Goal: Task Accomplishment & Management: Manage account settings

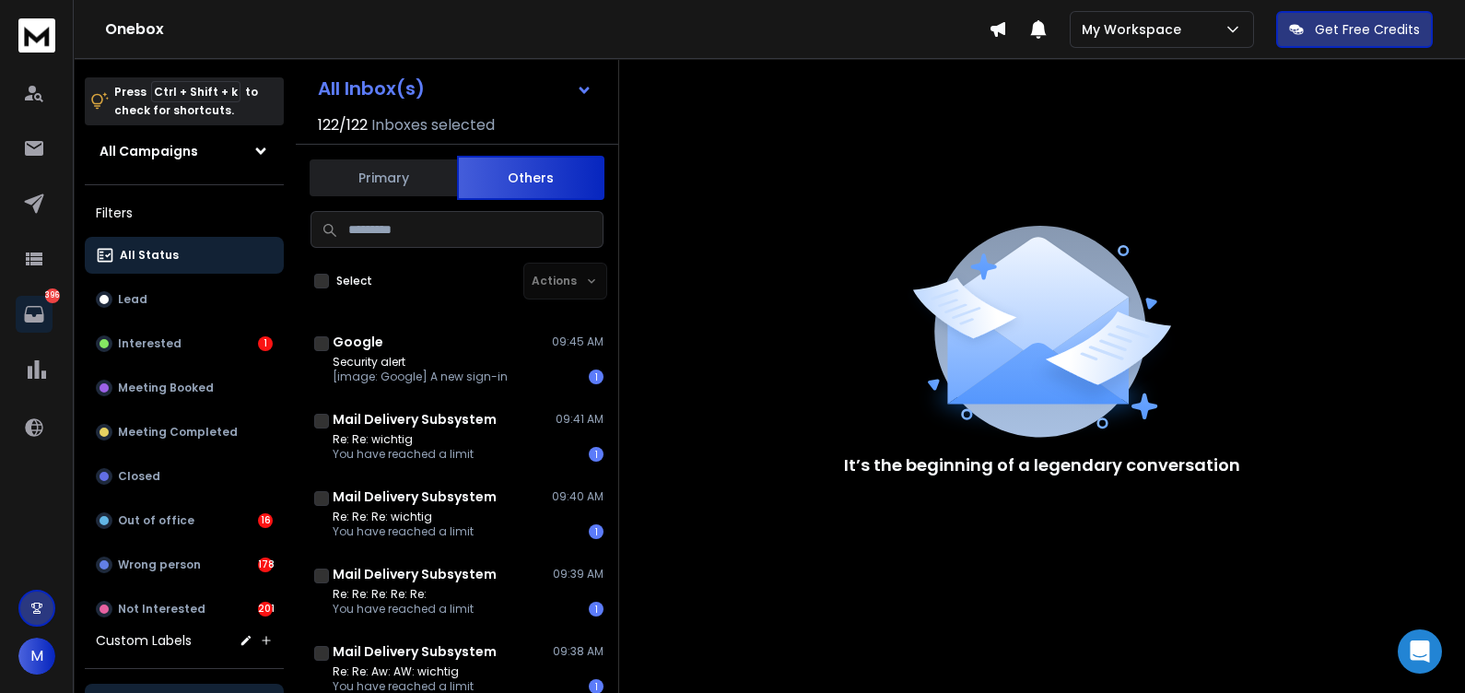
click at [424, 166] on button "Primary" at bounding box center [383, 178] width 147 height 41
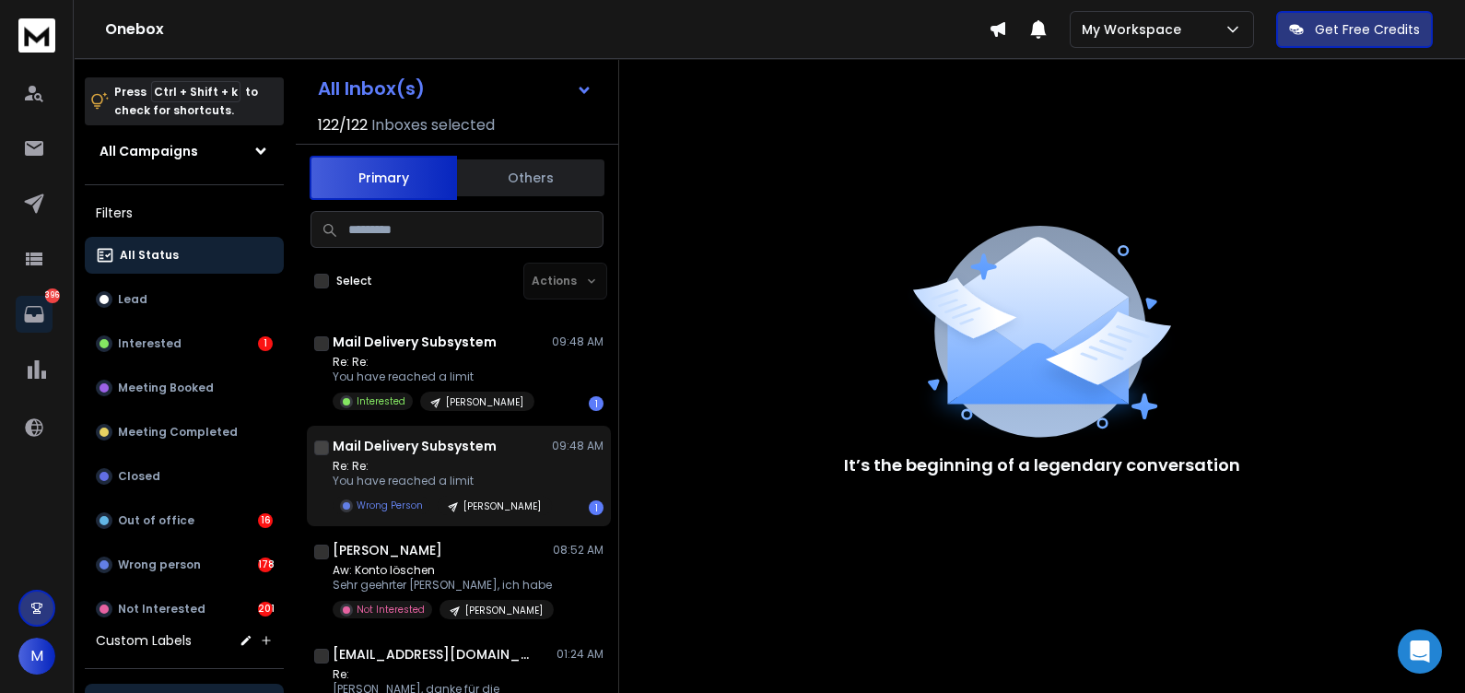
click at [442, 444] on h1 "Mail Delivery Subsystem" at bounding box center [415, 446] width 164 height 18
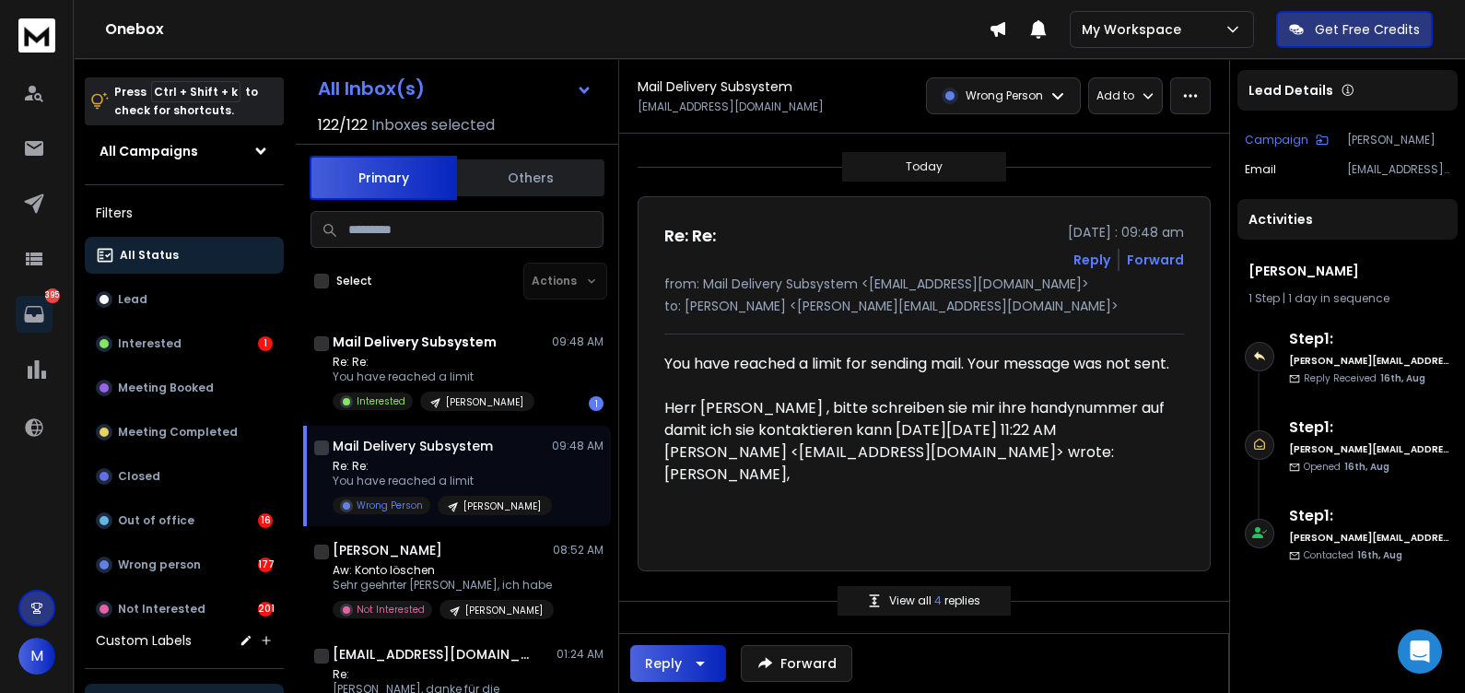
click at [768, 357] on div "You have reached a limit for sending mail. Your message was not sent. Herr Rain…" at bounding box center [924, 449] width 520 height 192
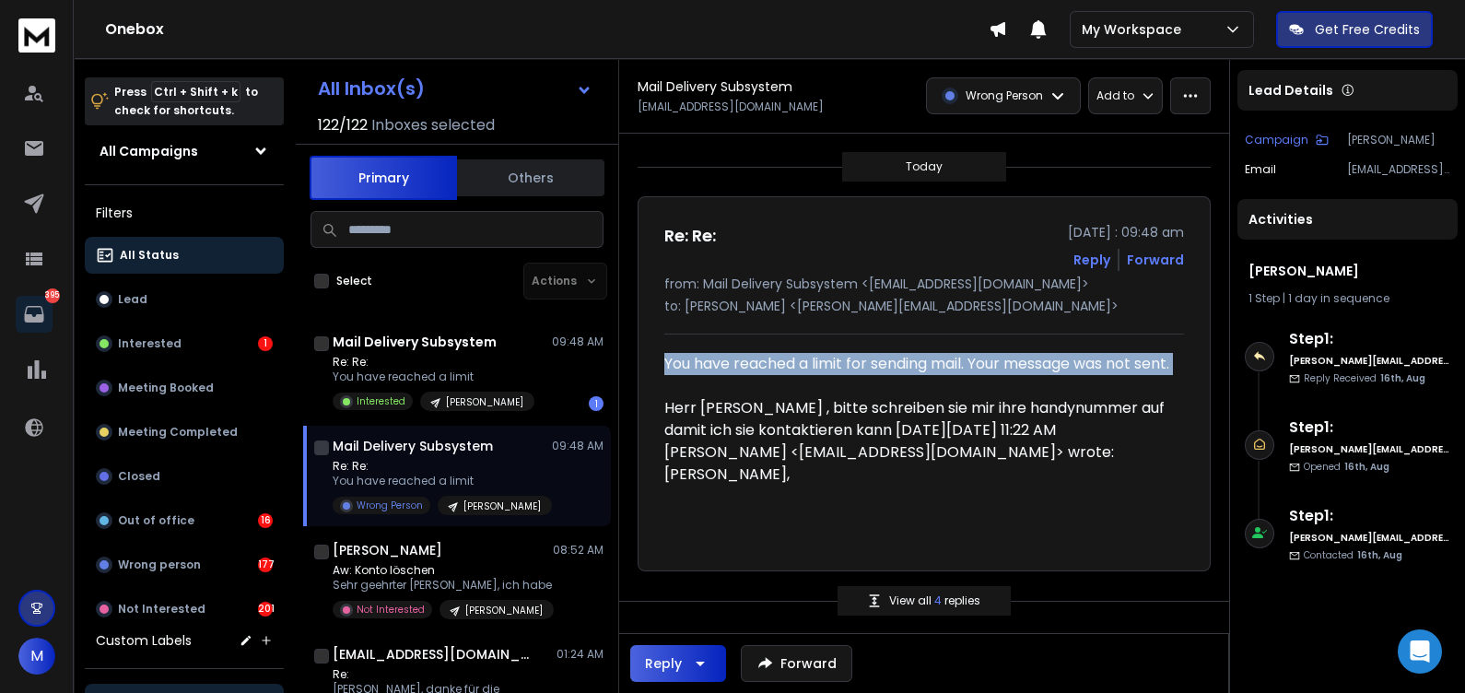
click at [768, 357] on div "You have reached a limit for sending mail. Your message was not sent. Herr Rain…" at bounding box center [924, 449] width 520 height 192
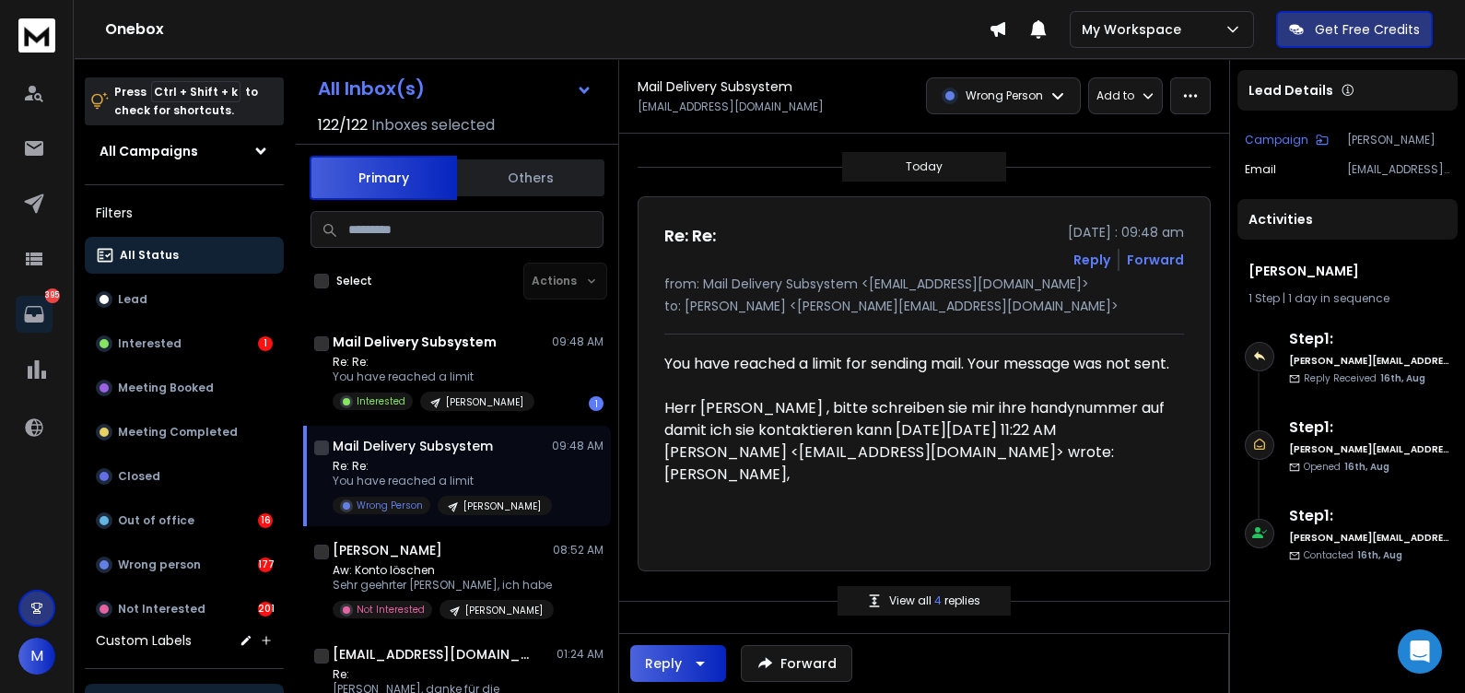
drag, startPoint x: 768, startPoint y: 357, endPoint x: 553, endPoint y: 198, distance: 267.4
click at [553, 198] on div "Primary Others Select Actions Mail Delivery Subsystem 09:48 AM Re: Re: You have…" at bounding box center [457, 494] width 322 height 671
click at [543, 180] on button "Others" at bounding box center [530, 178] width 147 height 41
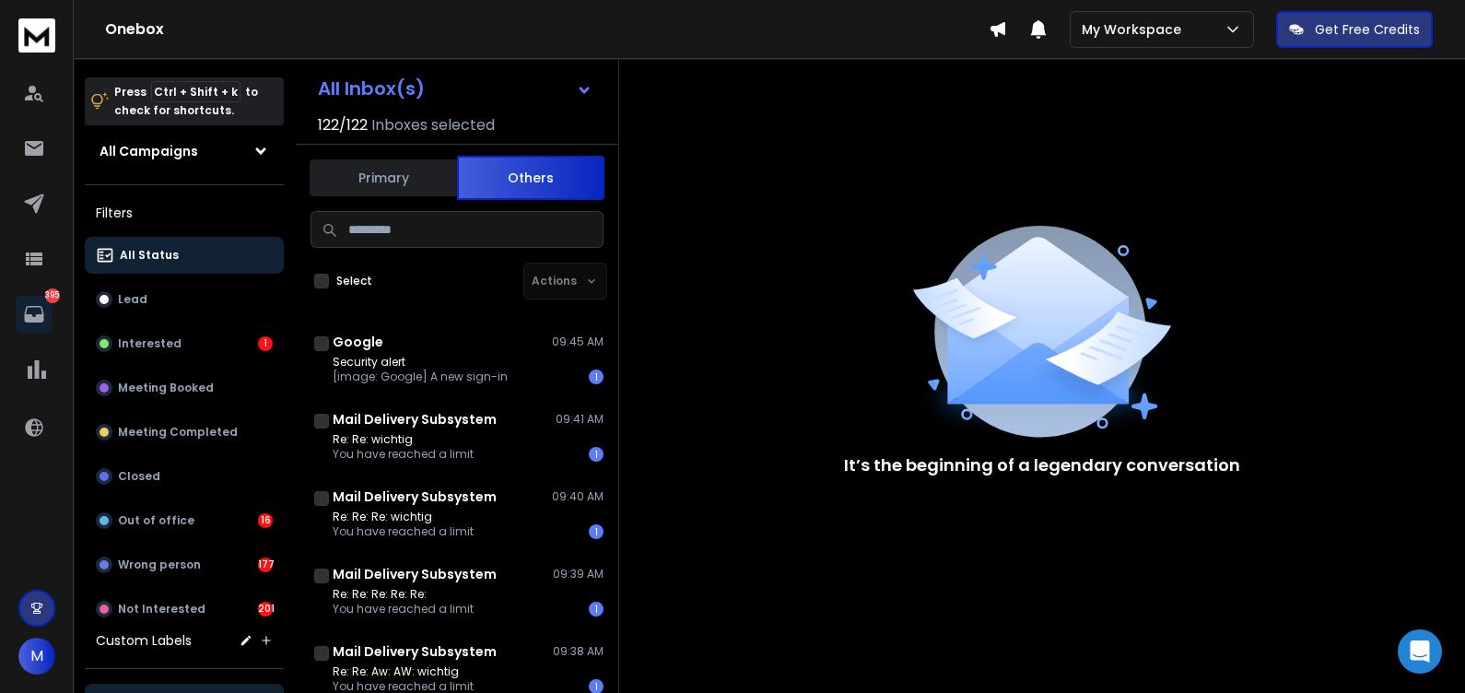
click at [415, 240] on input at bounding box center [457, 229] width 293 height 37
type input "******"
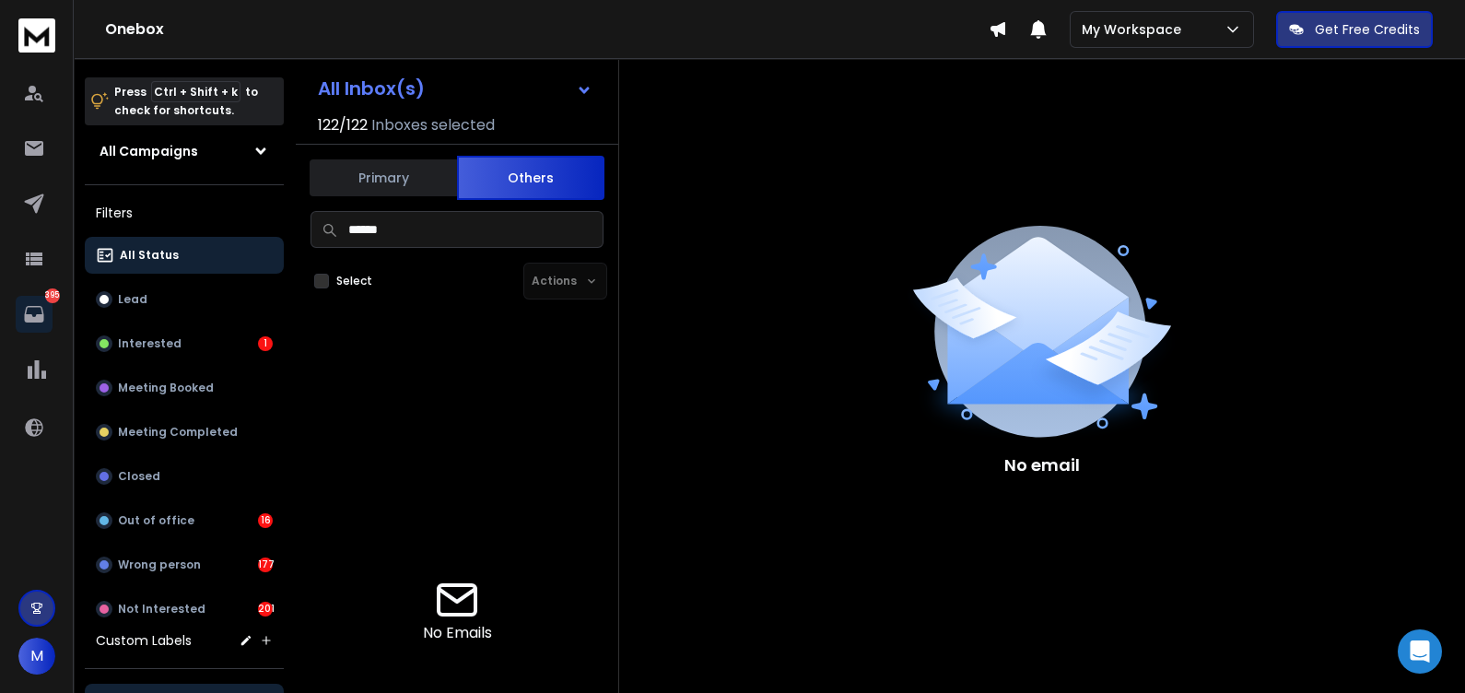
click at [400, 167] on button "Primary" at bounding box center [383, 178] width 147 height 41
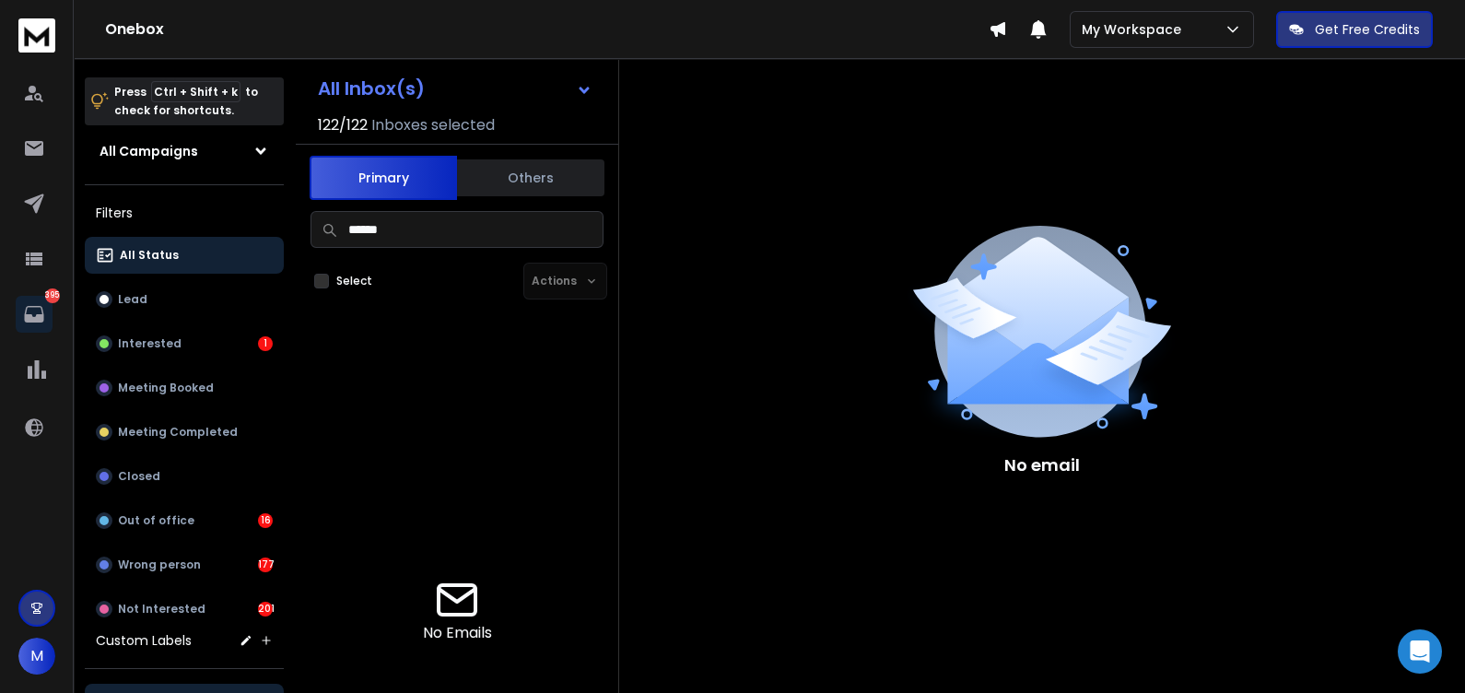
click at [415, 249] on div "****** Select Actions No Emails" at bounding box center [457, 517] width 322 height 627
click at [415, 242] on input "******" at bounding box center [457, 229] width 293 height 37
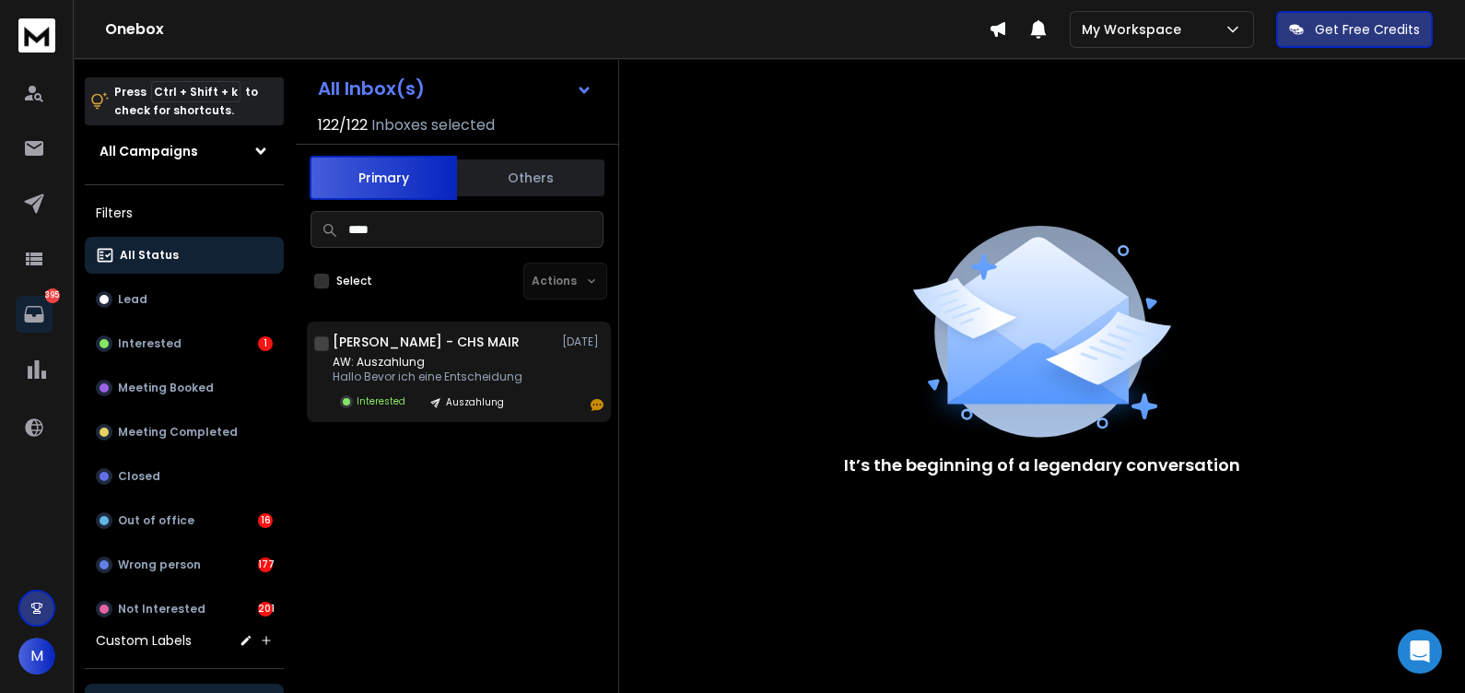
type input "****"
click at [423, 331] on div "Günter Mair - CHS MAIR 30 Apr AW: Auszahlung Hallo Bevor ich eine Entscheidung …" at bounding box center [459, 372] width 304 height 100
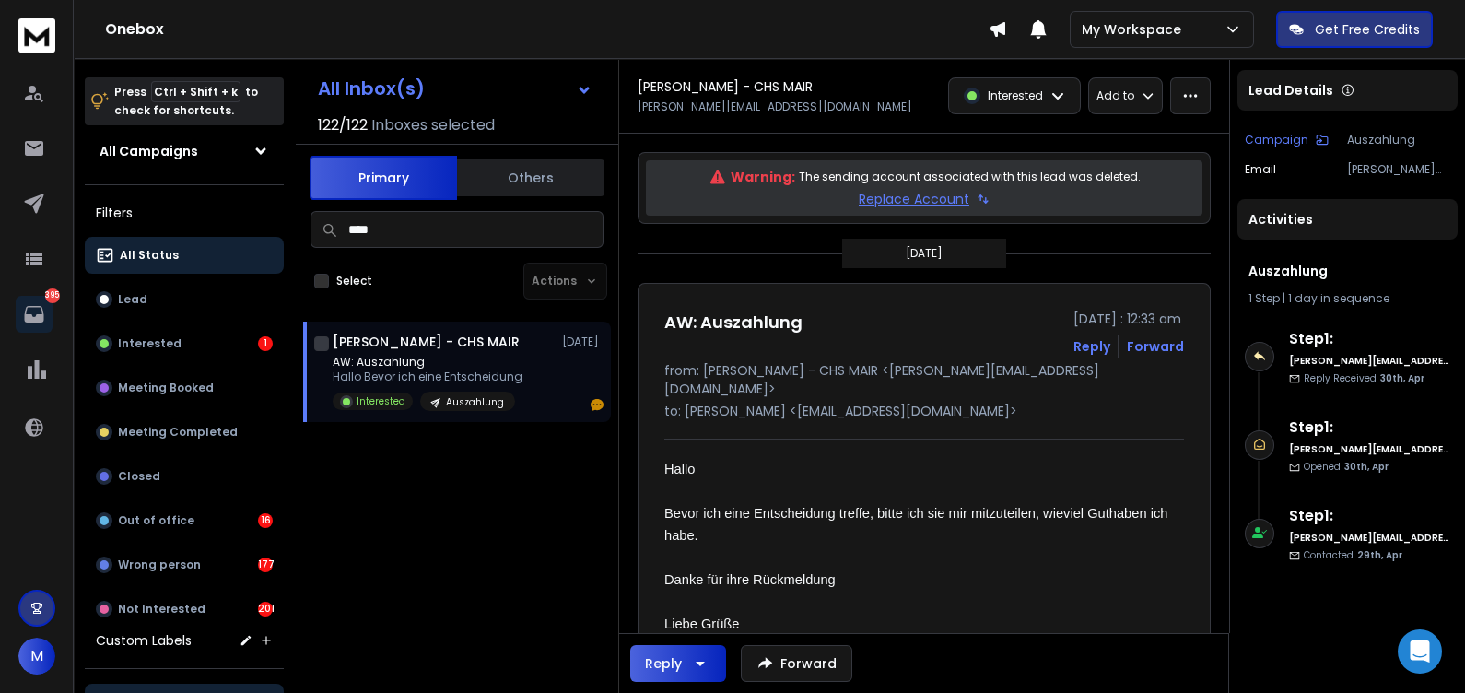
click at [682, 480] on p at bounding box center [916, 491] width 505 height 22
drag, startPoint x: 866, startPoint y: 371, endPoint x: 1016, endPoint y: 372, distance: 150.2
click at [1016, 372] on p "from: Günter Mair - CHS MAIR <g.mair@chs-center.com>" at bounding box center [924, 379] width 520 height 37
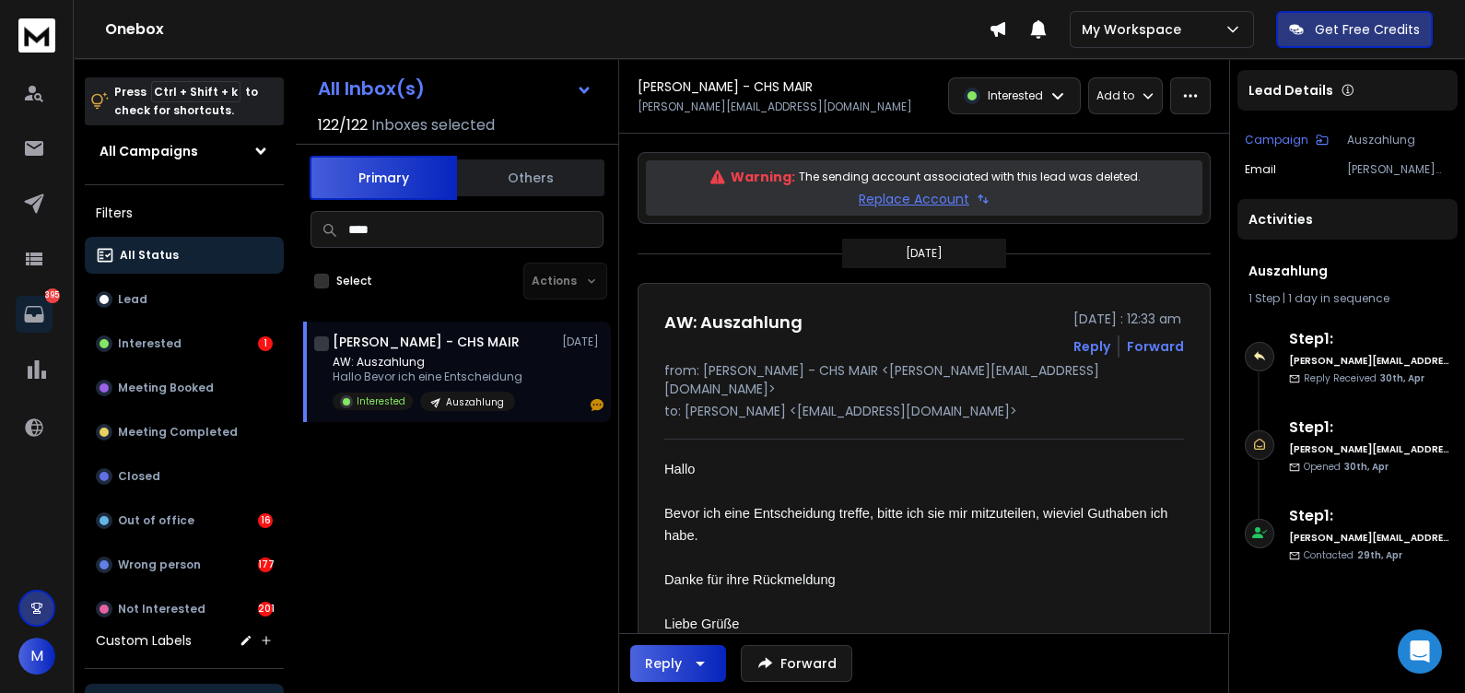
drag, startPoint x: 1016, startPoint y: 372, endPoint x: 864, endPoint y: 365, distance: 152.2
click at [864, 365] on p "from: Günter Mair - CHS MAIR <g.mair@chs-center.com>" at bounding box center [924, 379] width 520 height 37
drag, startPoint x: 861, startPoint y: 369, endPoint x: 1014, endPoint y: 372, distance: 153.0
click at [1014, 372] on p "from: Günter Mair - CHS MAIR <g.mair@chs-center.com>" at bounding box center [924, 379] width 520 height 37
copy p "g.mair@chs-center.com"
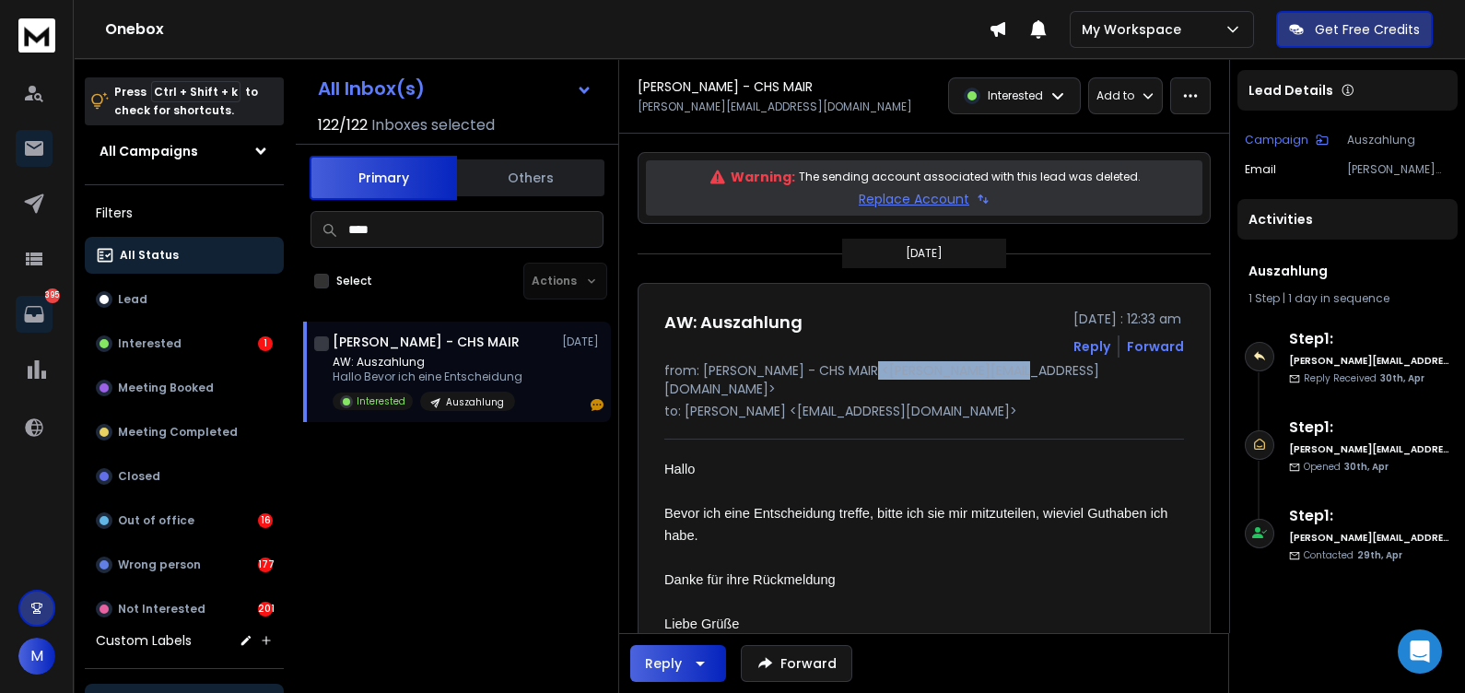
click at [31, 155] on icon at bounding box center [34, 148] width 22 height 22
click at [31, 155] on icon at bounding box center [34, 148] width 18 height 15
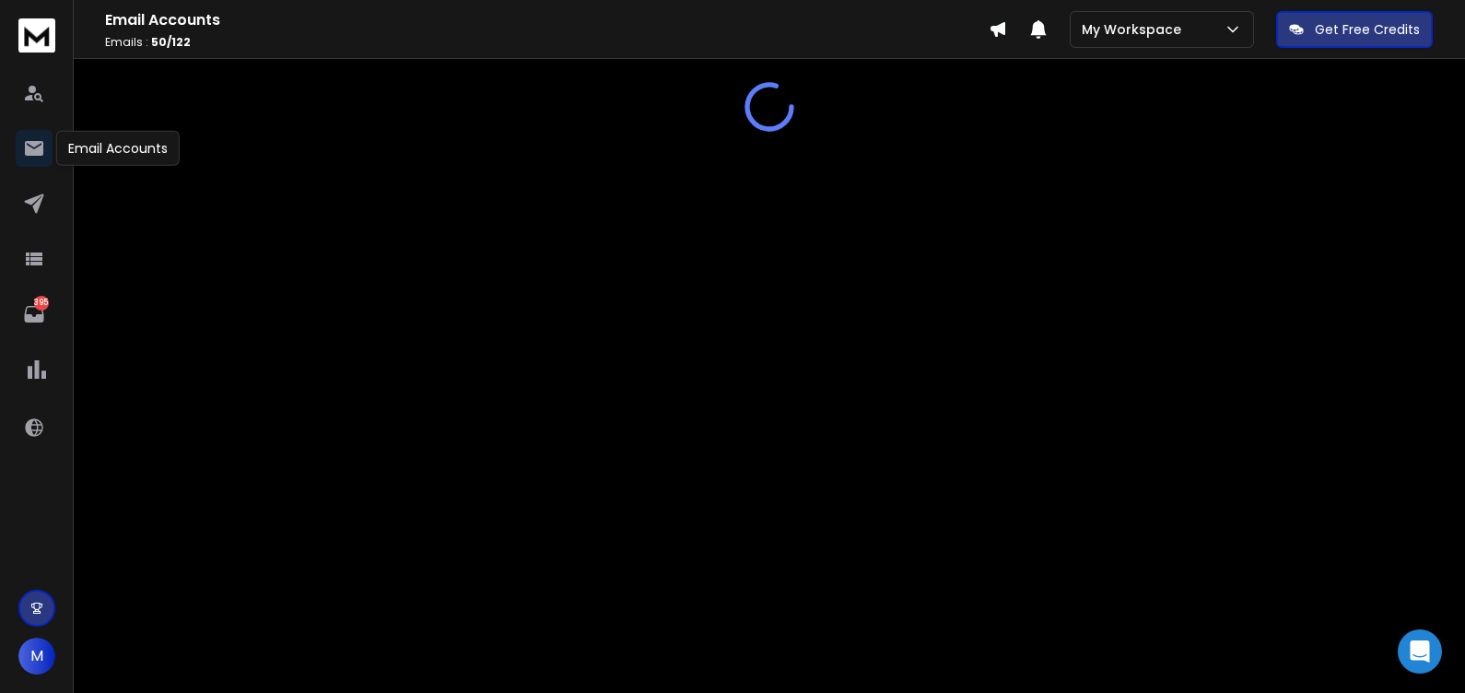
click at [31, 155] on icon at bounding box center [34, 148] width 18 height 15
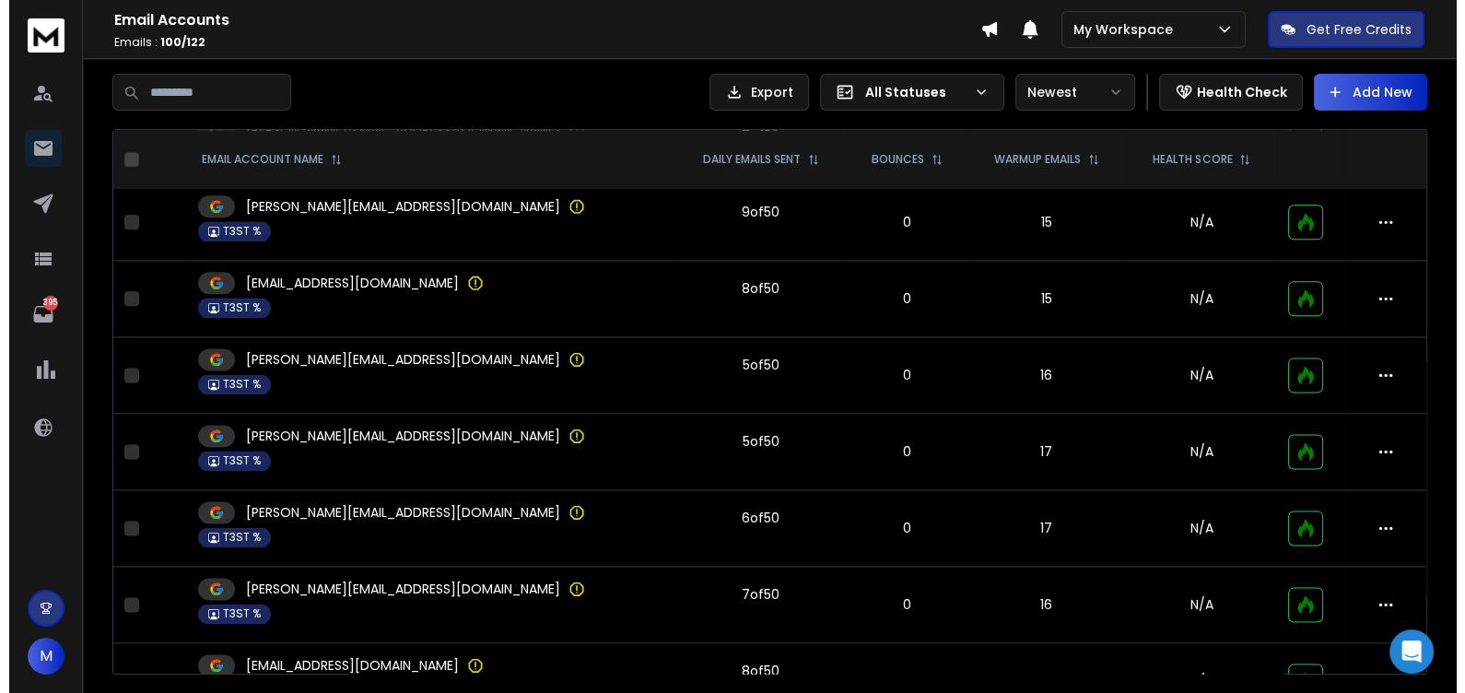
scroll to position [3034, 0]
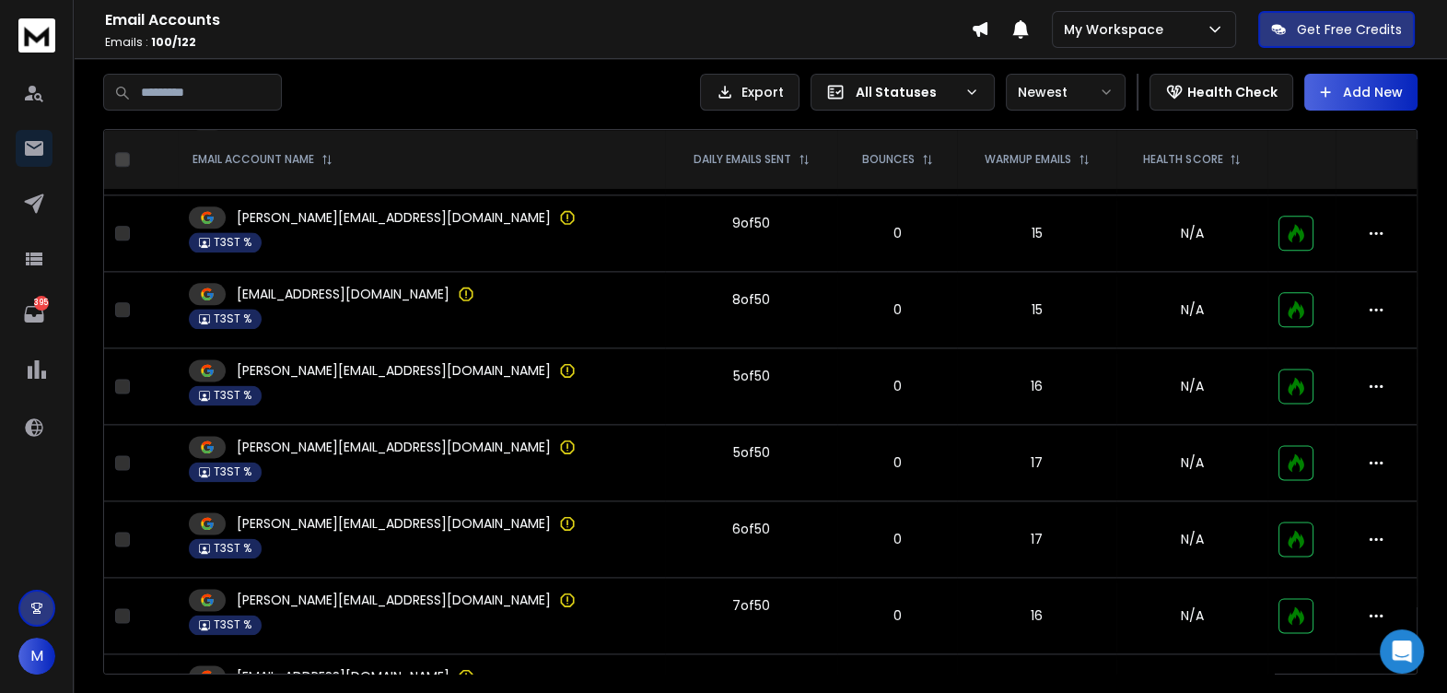
click at [114, 143] on th at bounding box center [141, 160] width 74 height 60
click at [118, 154] on button "Select this Page" at bounding box center [122, 159] width 15 height 15
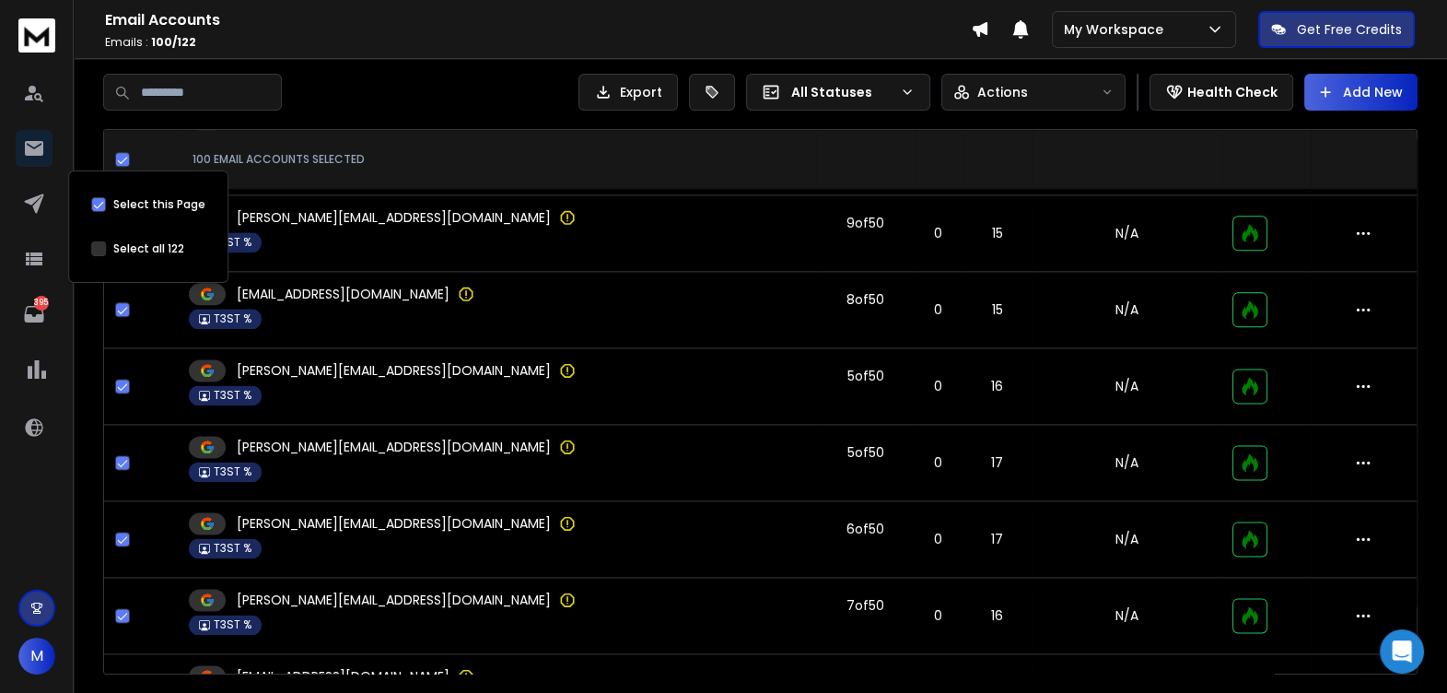
click at [98, 250] on button "Select this Page" at bounding box center [98, 248] width 15 height 15
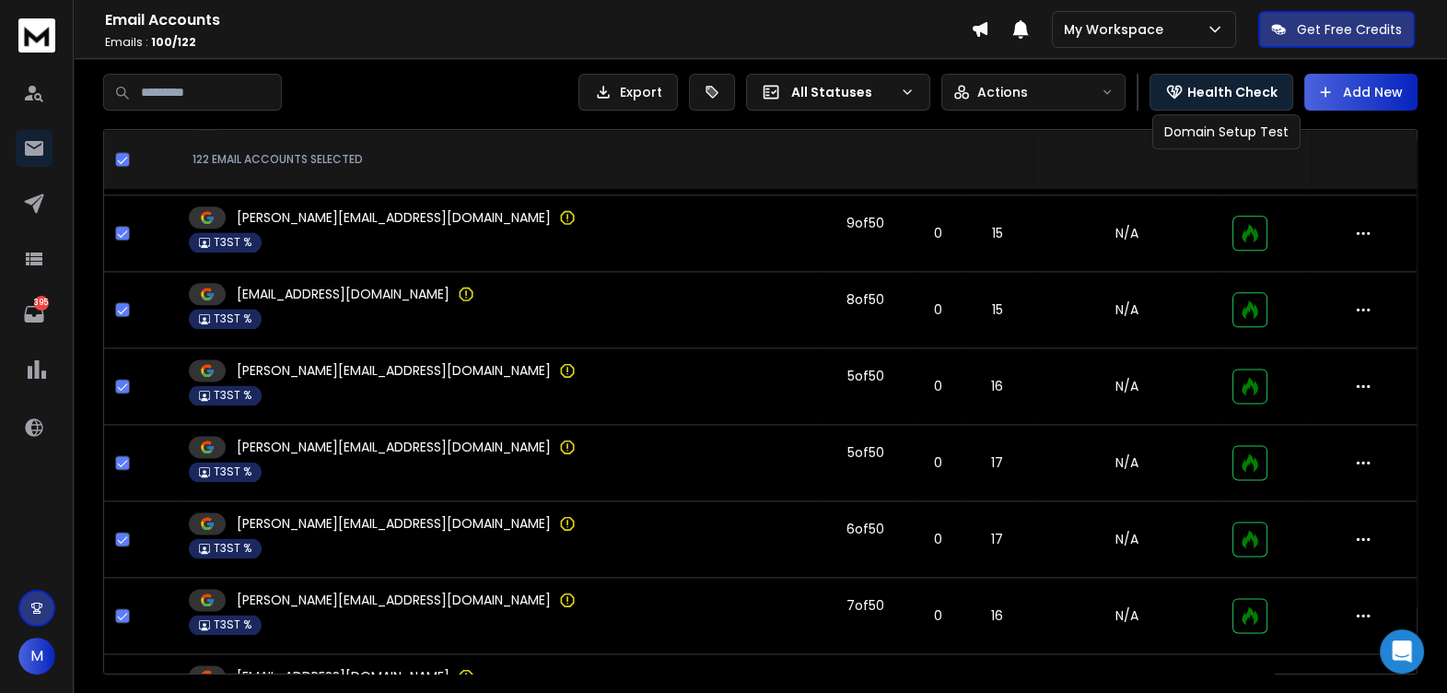
click at [1160, 95] on button "Health Check" at bounding box center [1222, 92] width 144 height 37
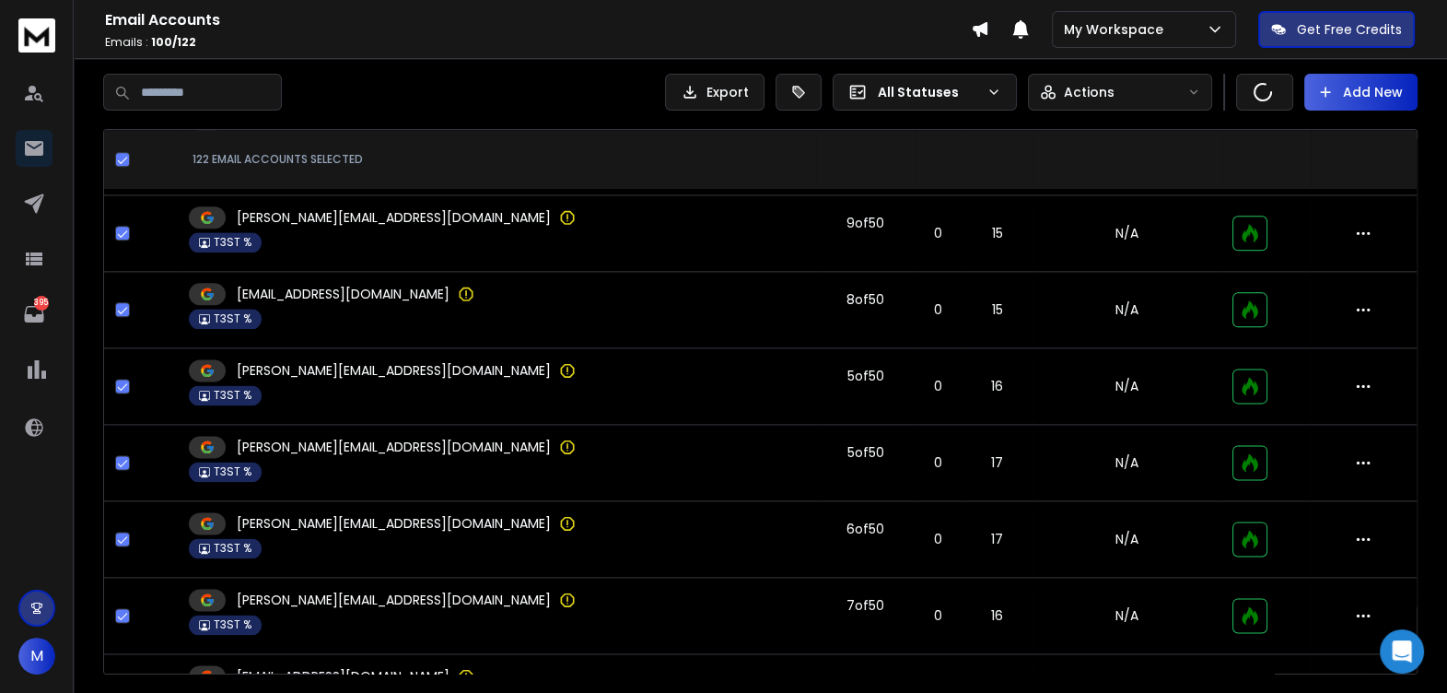
click at [999, 94] on icon at bounding box center [994, 92] width 15 height 15
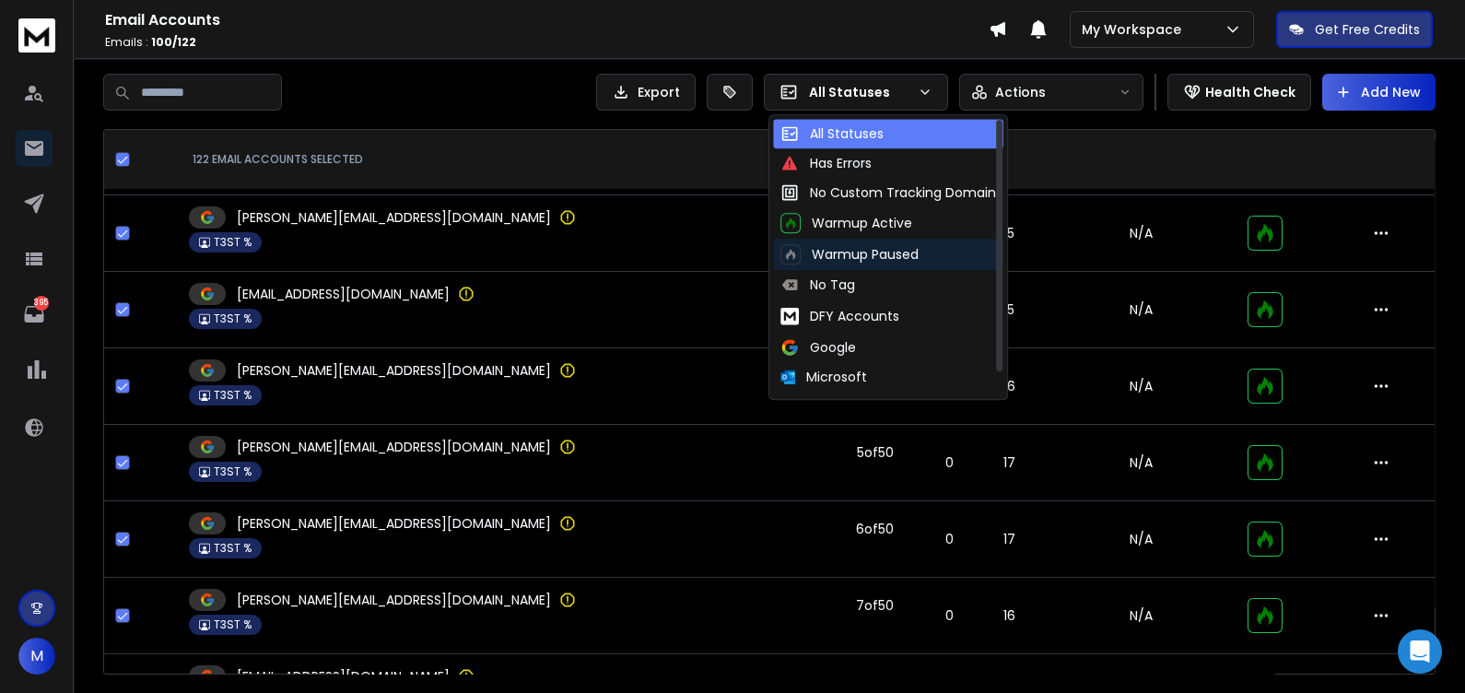
click at [850, 245] on div "Warmup Paused" at bounding box center [849, 254] width 138 height 20
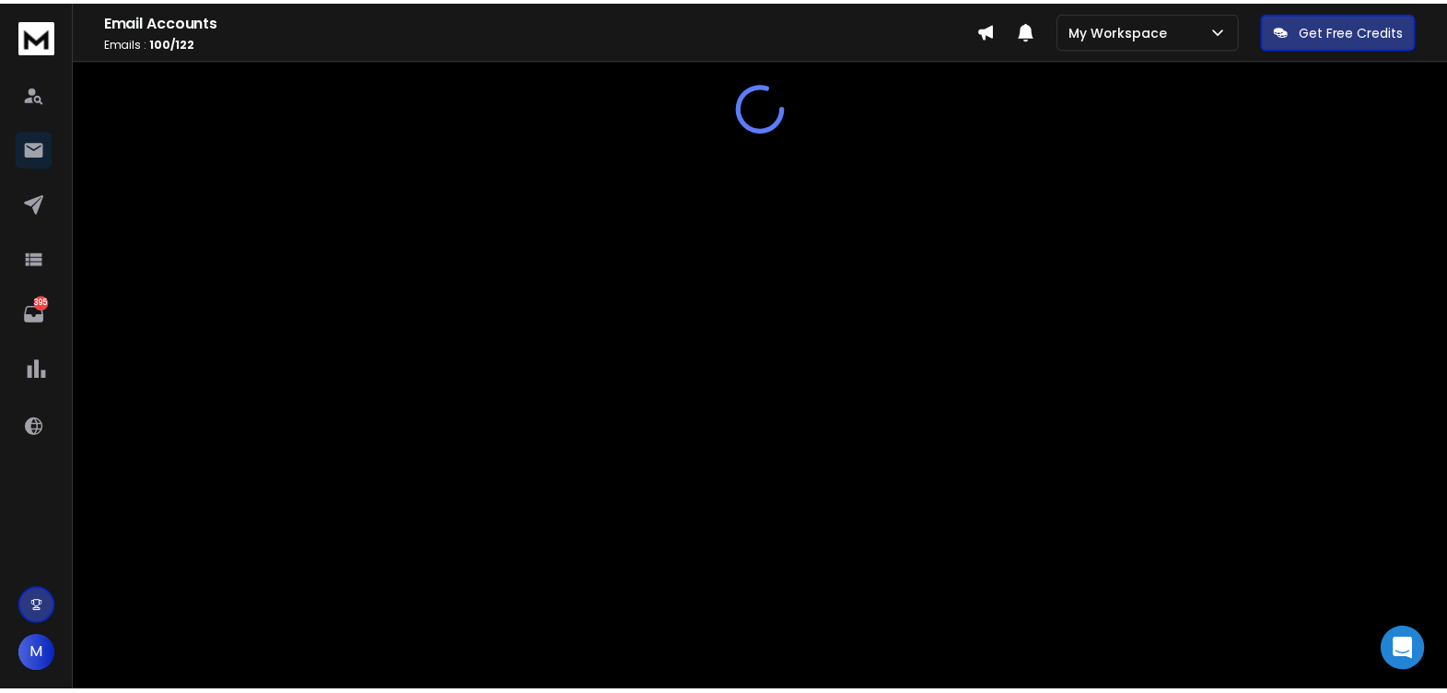
scroll to position [0, 0]
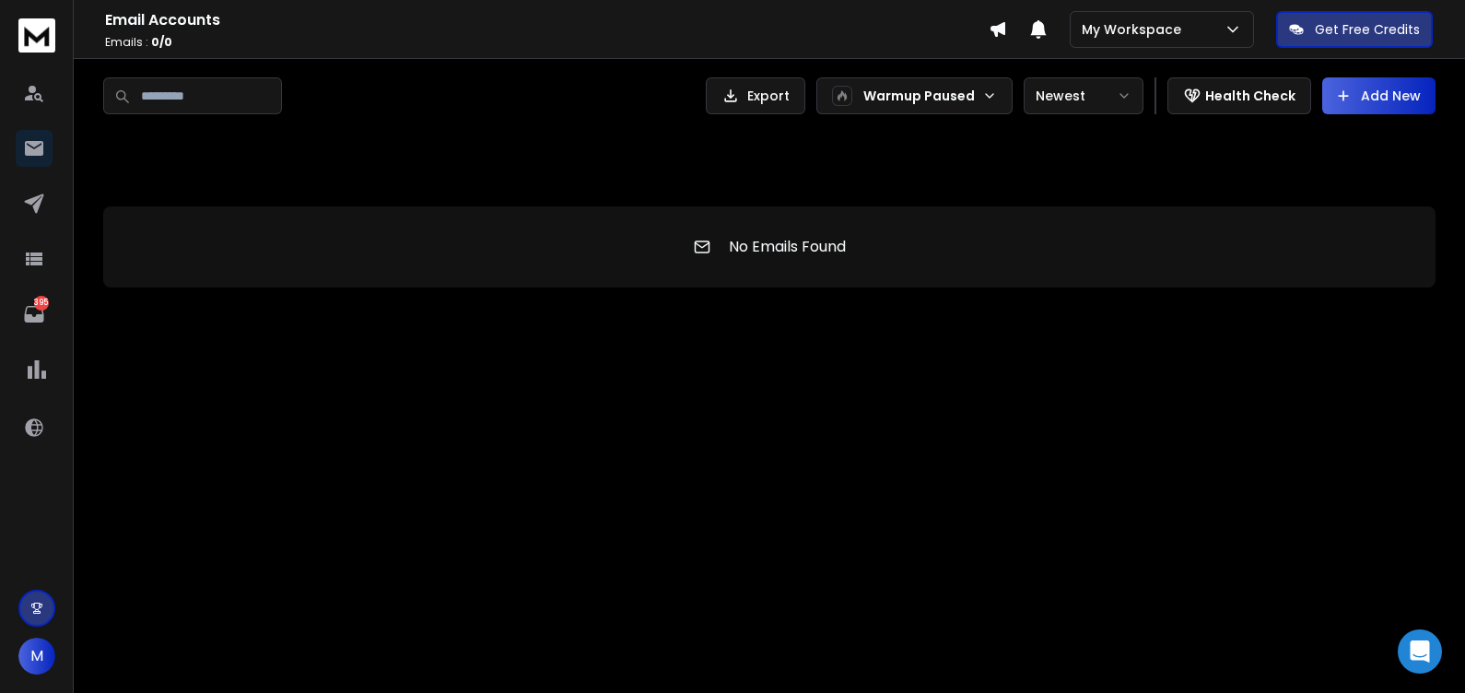
click at [48, 166] on link at bounding box center [34, 148] width 37 height 37
click at [48, 161] on link at bounding box center [34, 148] width 37 height 37
click at [920, 88] on p "Warmup Paused" at bounding box center [918, 96] width 111 height 18
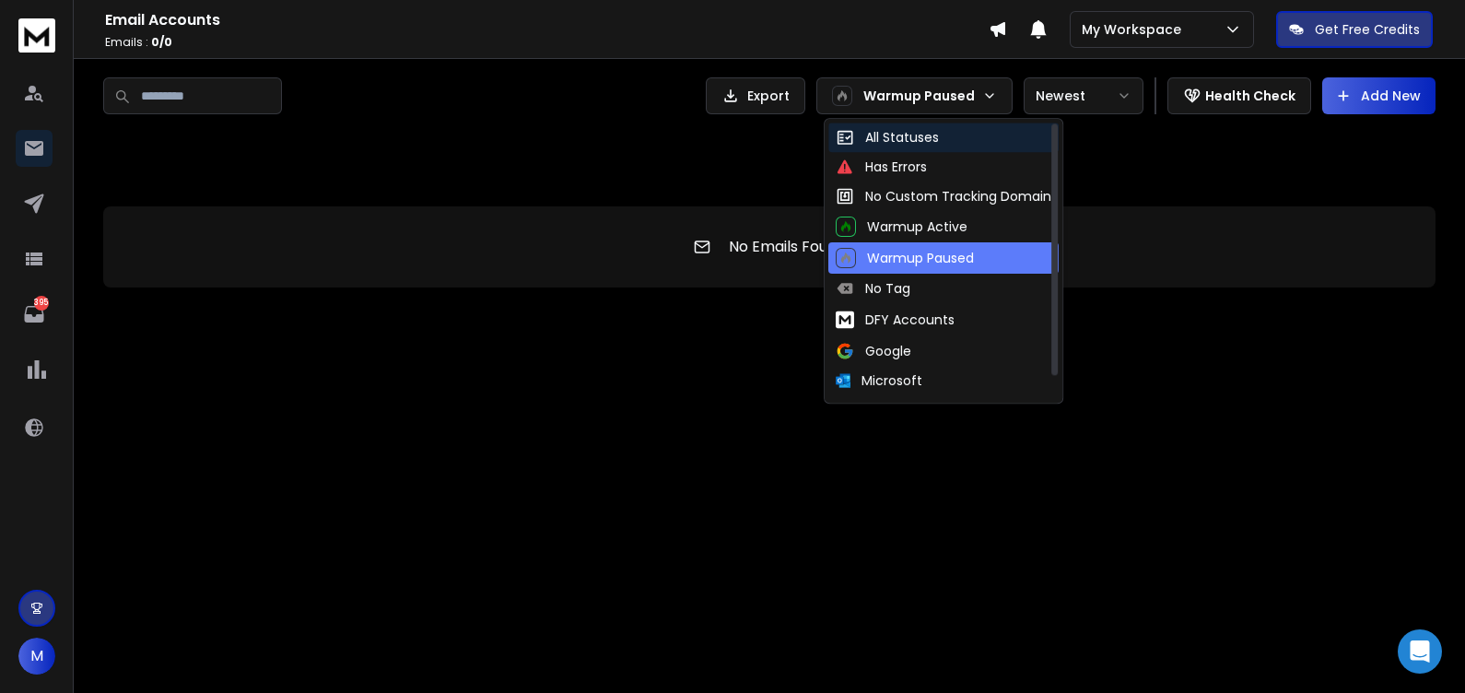
click at [889, 128] on div "All Statuses" at bounding box center [887, 137] width 103 height 18
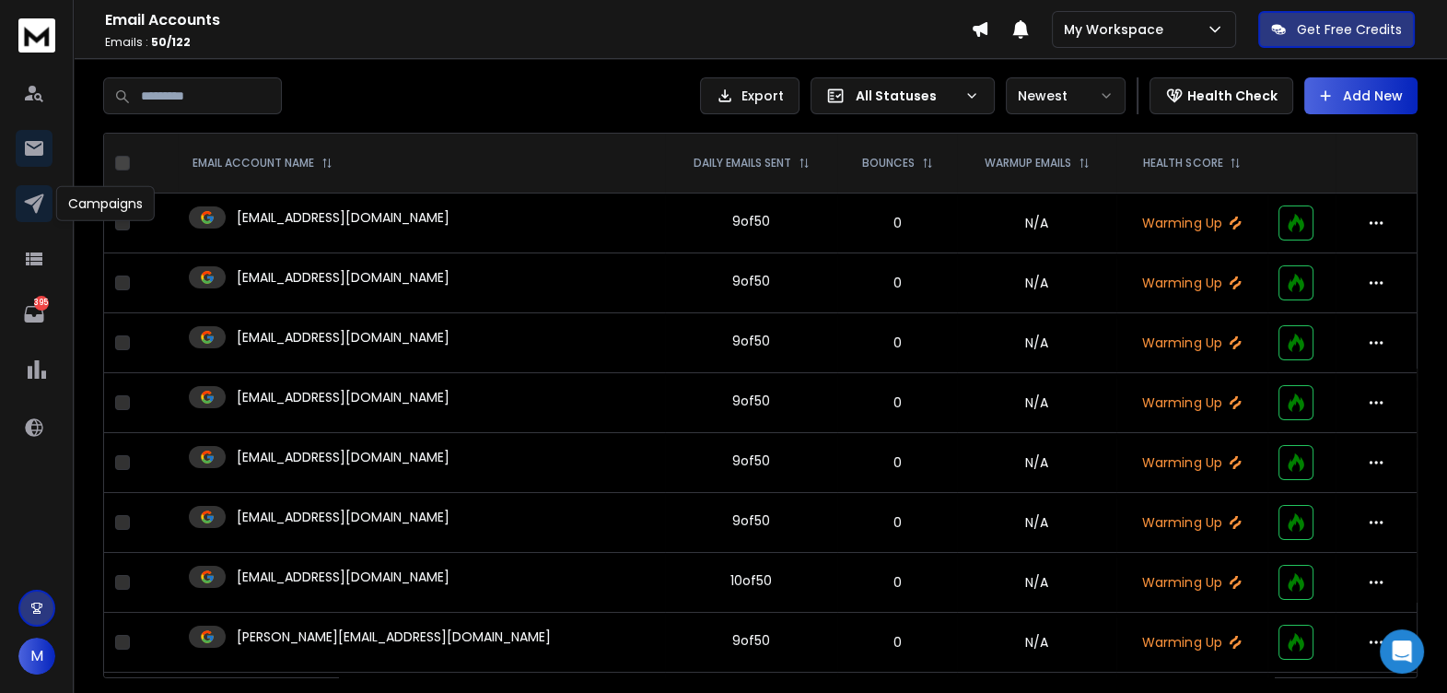
click at [28, 207] on icon at bounding box center [34, 204] width 22 height 22
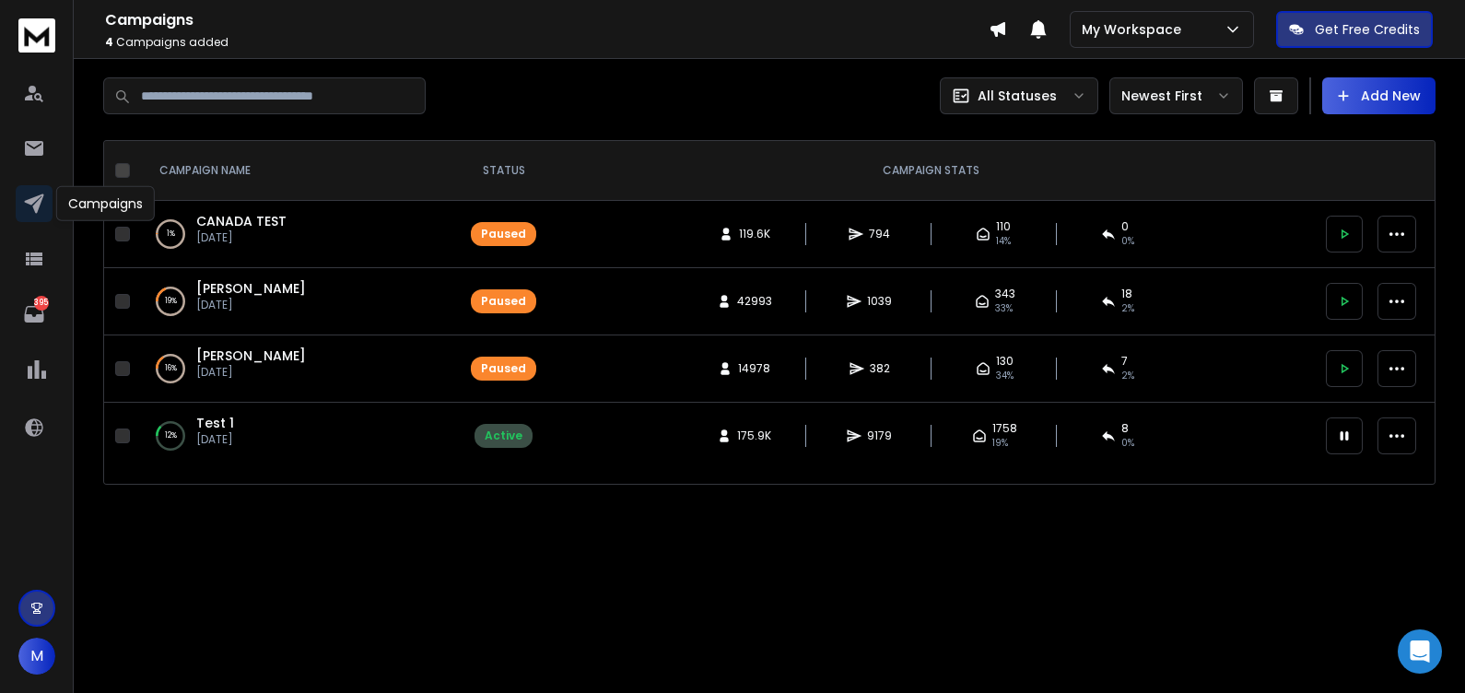
click at [28, 127] on div "395" at bounding box center [37, 264] width 42 height 379
click at [28, 140] on icon at bounding box center [34, 148] width 22 height 22
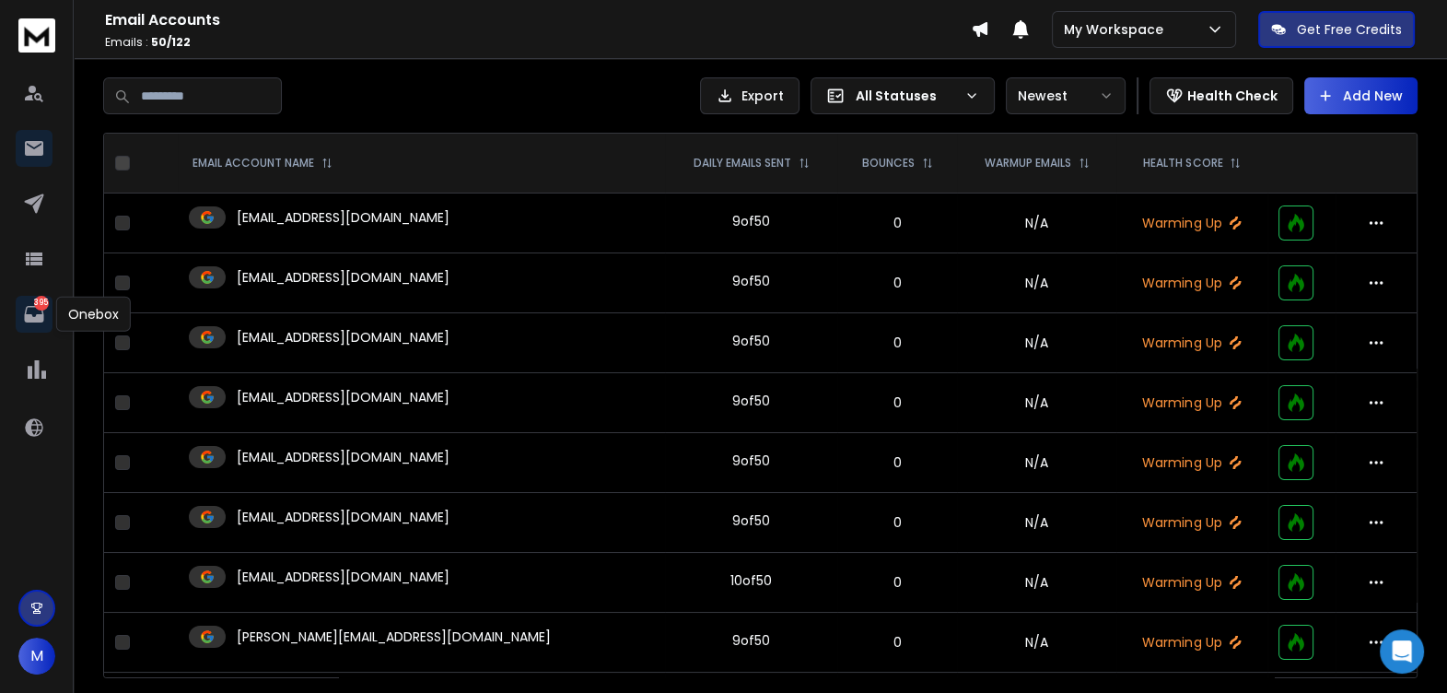
click at [38, 315] on icon at bounding box center [33, 314] width 19 height 17
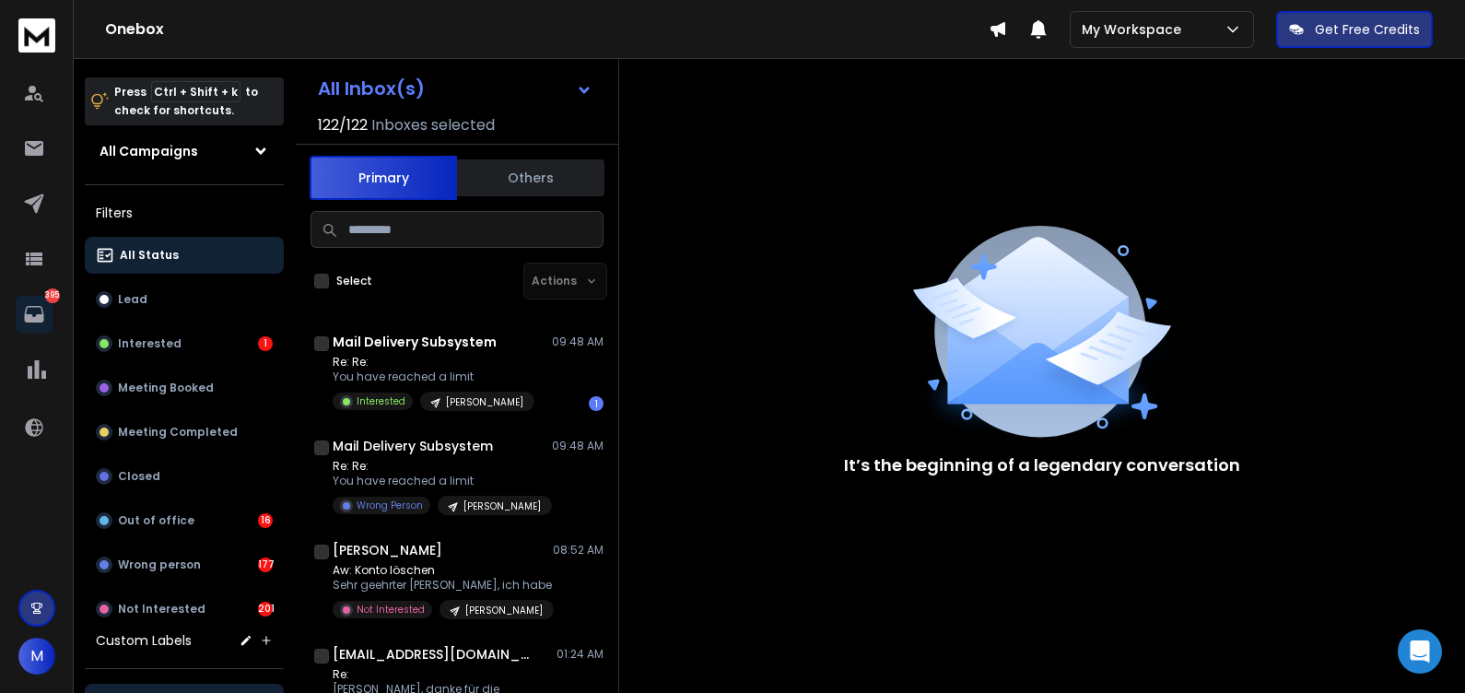
click at [382, 236] on input at bounding box center [457, 229] width 293 height 37
paste input "******"
type input "******"
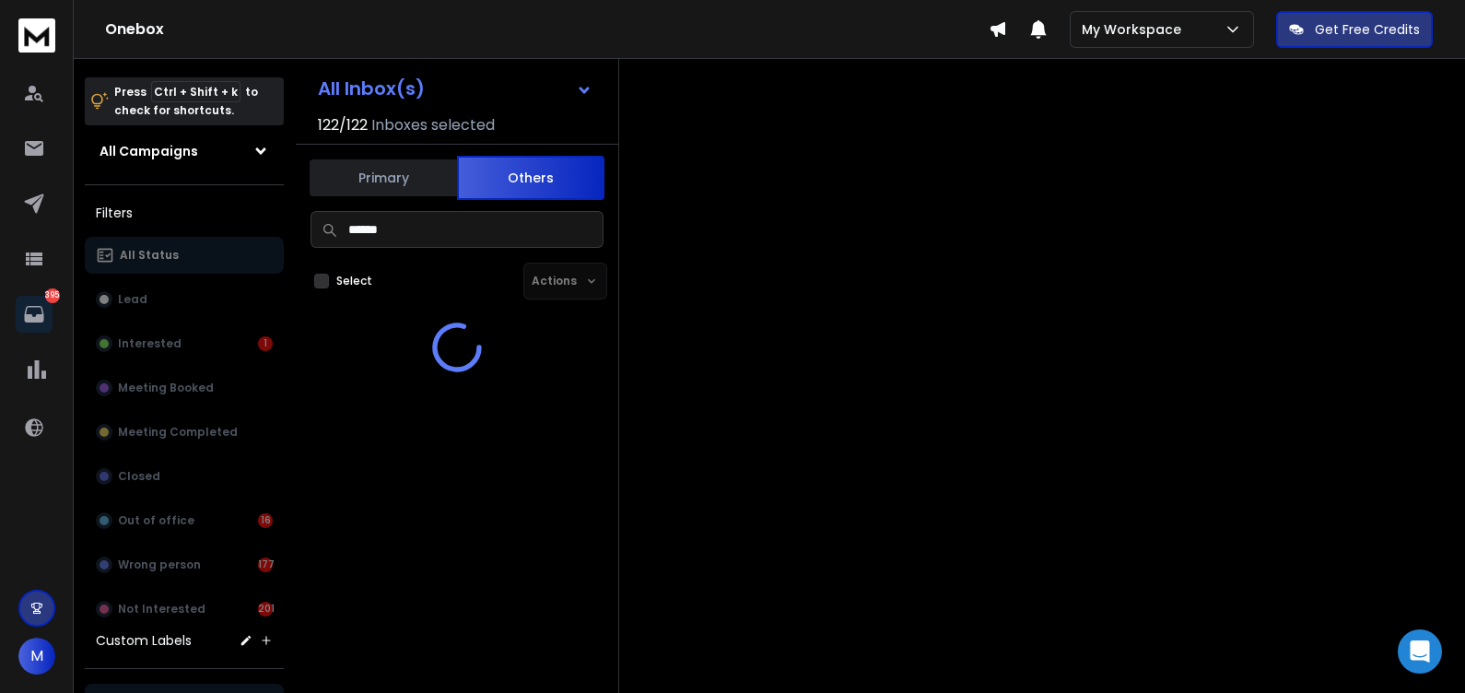
click at [509, 173] on button "Others" at bounding box center [530, 178] width 147 height 44
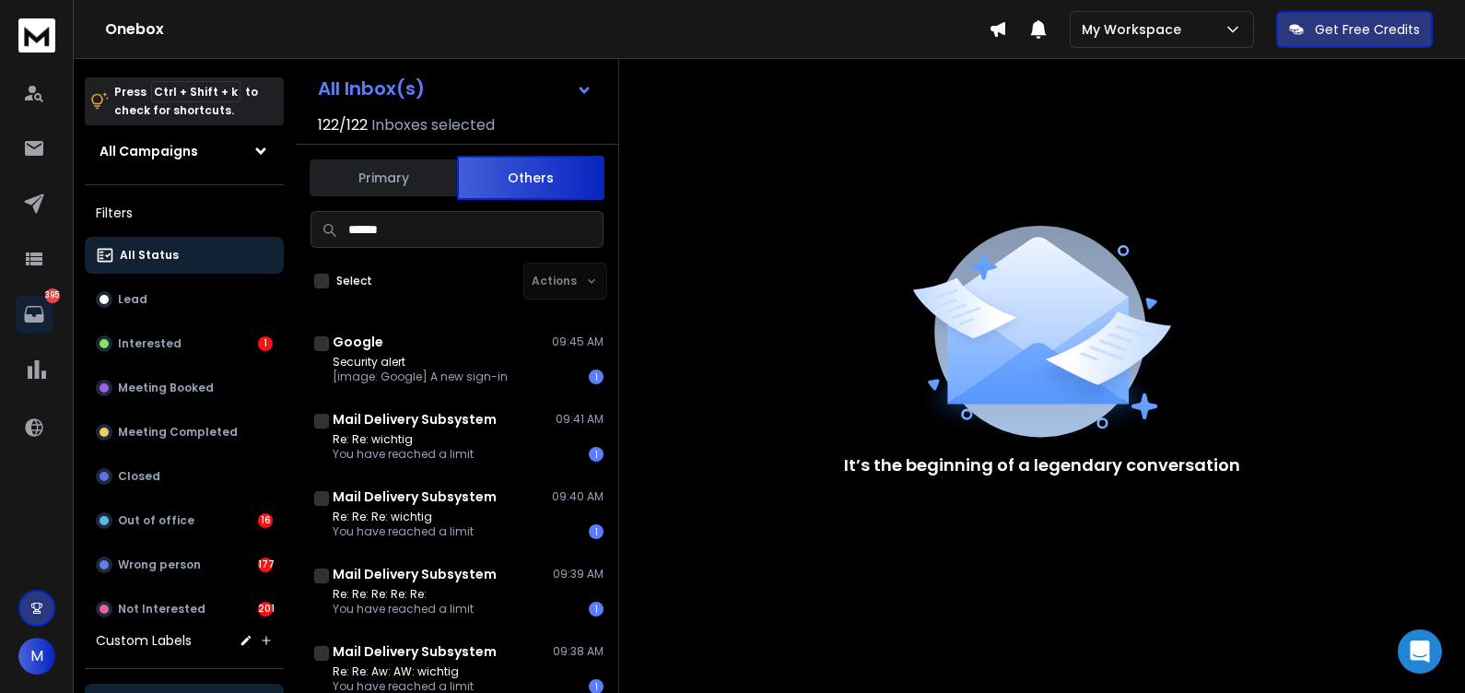
drag, startPoint x: 617, startPoint y: 335, endPoint x: 628, endPoint y: 371, distance: 37.6
click at [627, 369] on div "All Inbox(s) 122 / 122 Inboxes selected ****** Primary Others ****** Select Act…" at bounding box center [880, 405] width 1170 height 693
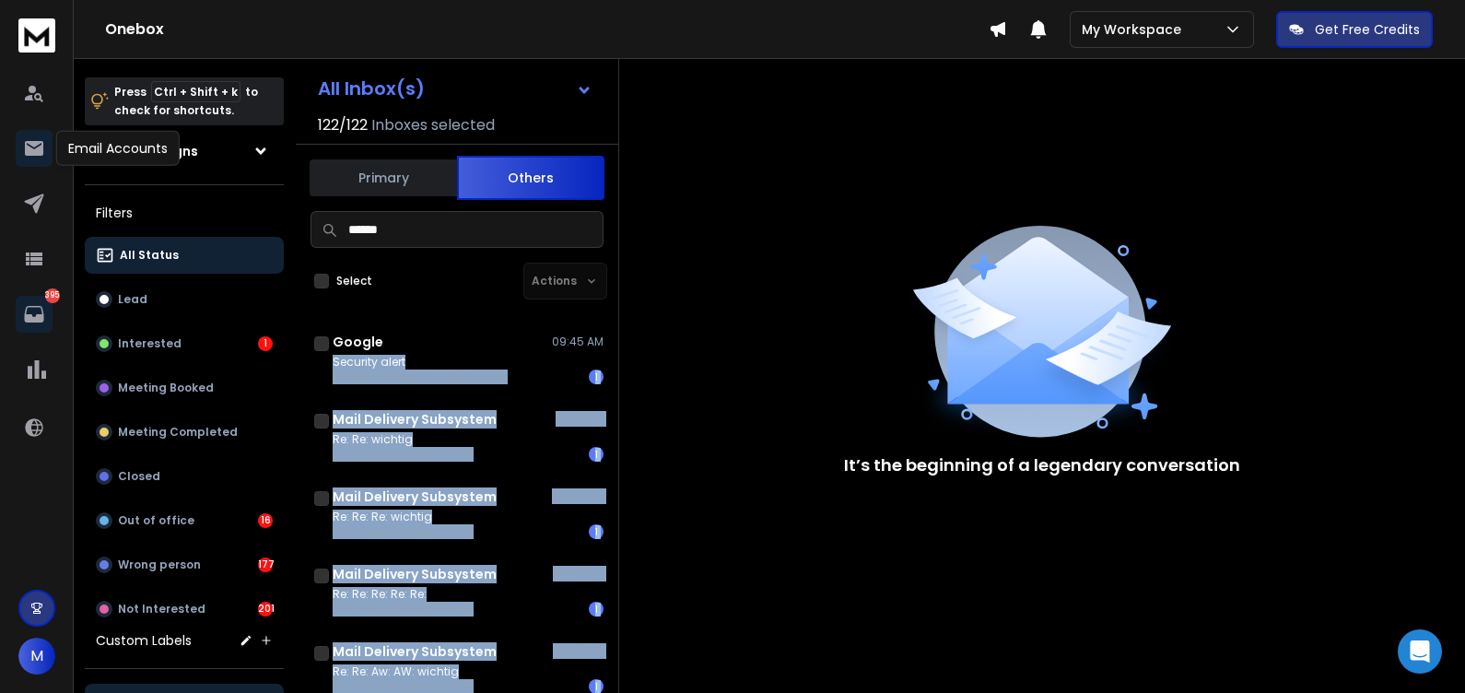
click at [30, 153] on icon at bounding box center [34, 148] width 18 height 15
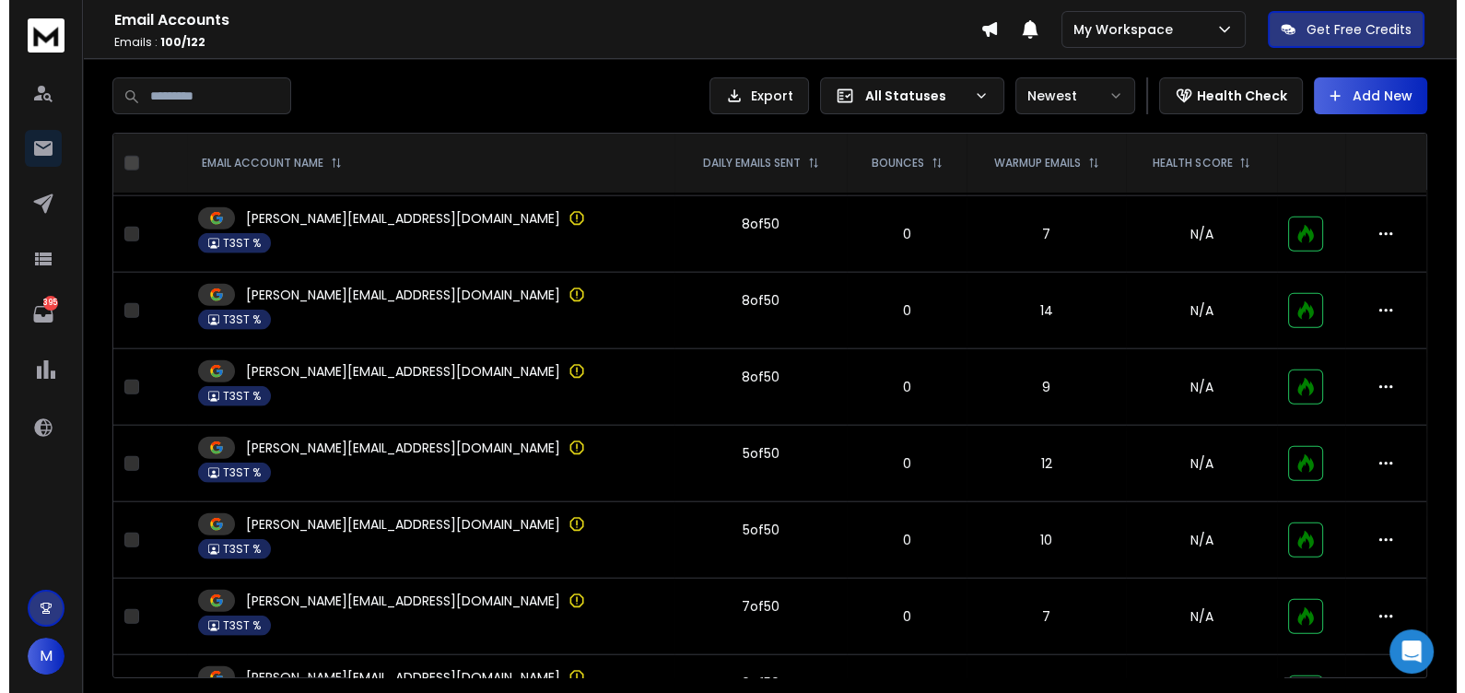
scroll to position [6910, 0]
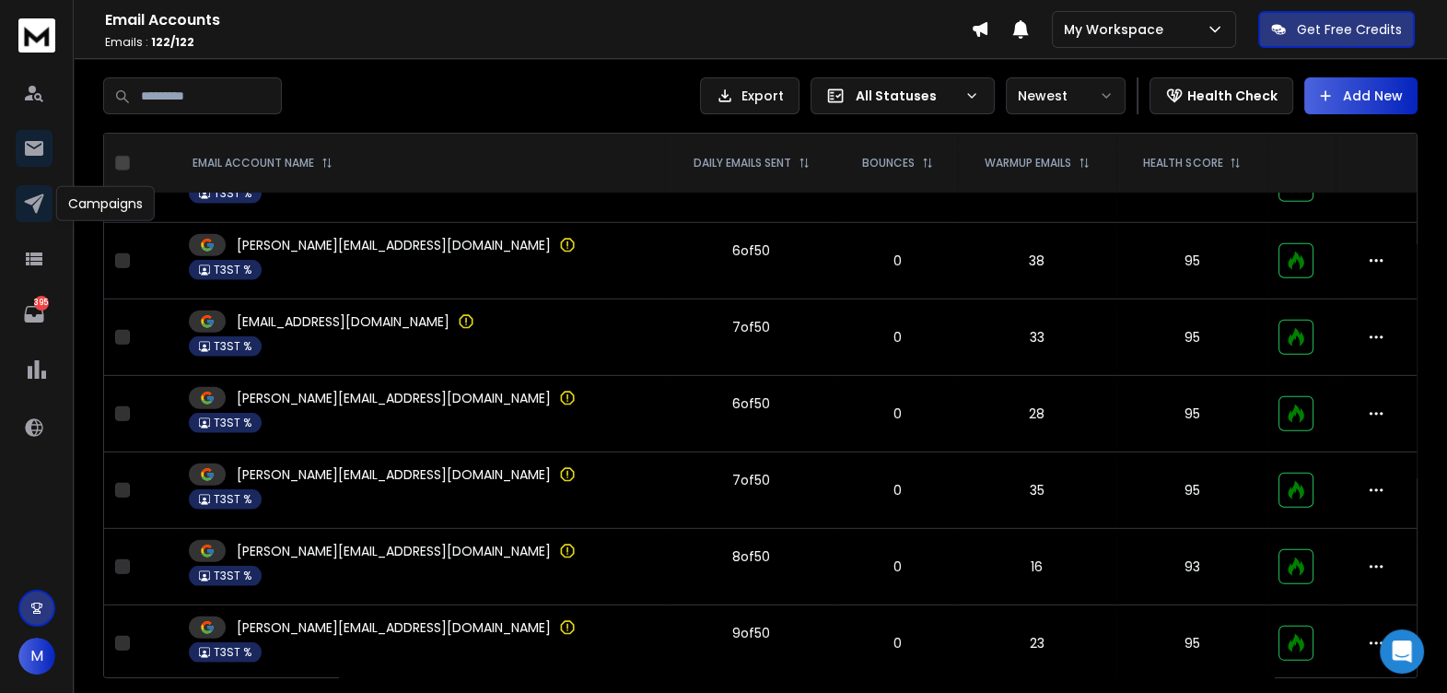
click at [23, 205] on icon at bounding box center [34, 204] width 22 height 22
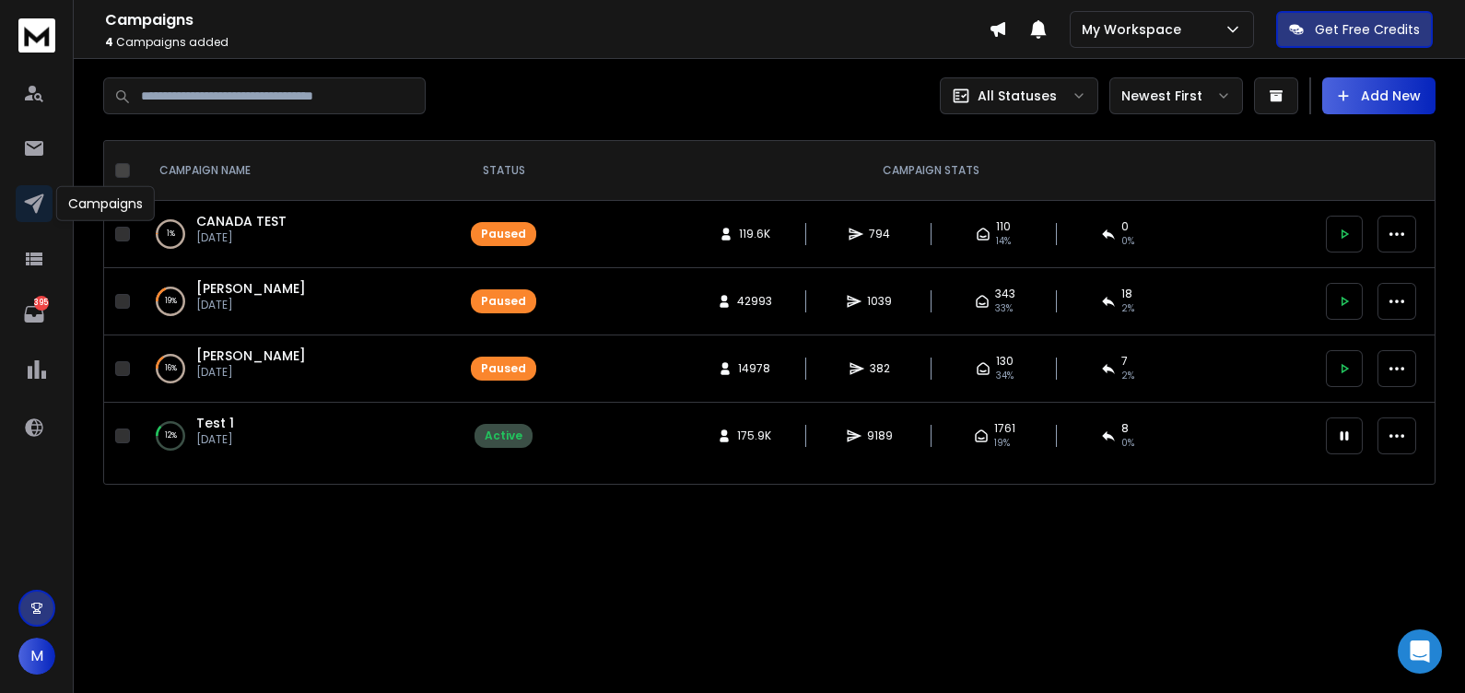
click at [1138, 465] on td "175.9K 9189 1761 19 % 8 0 %" at bounding box center [931, 436] width 768 height 67
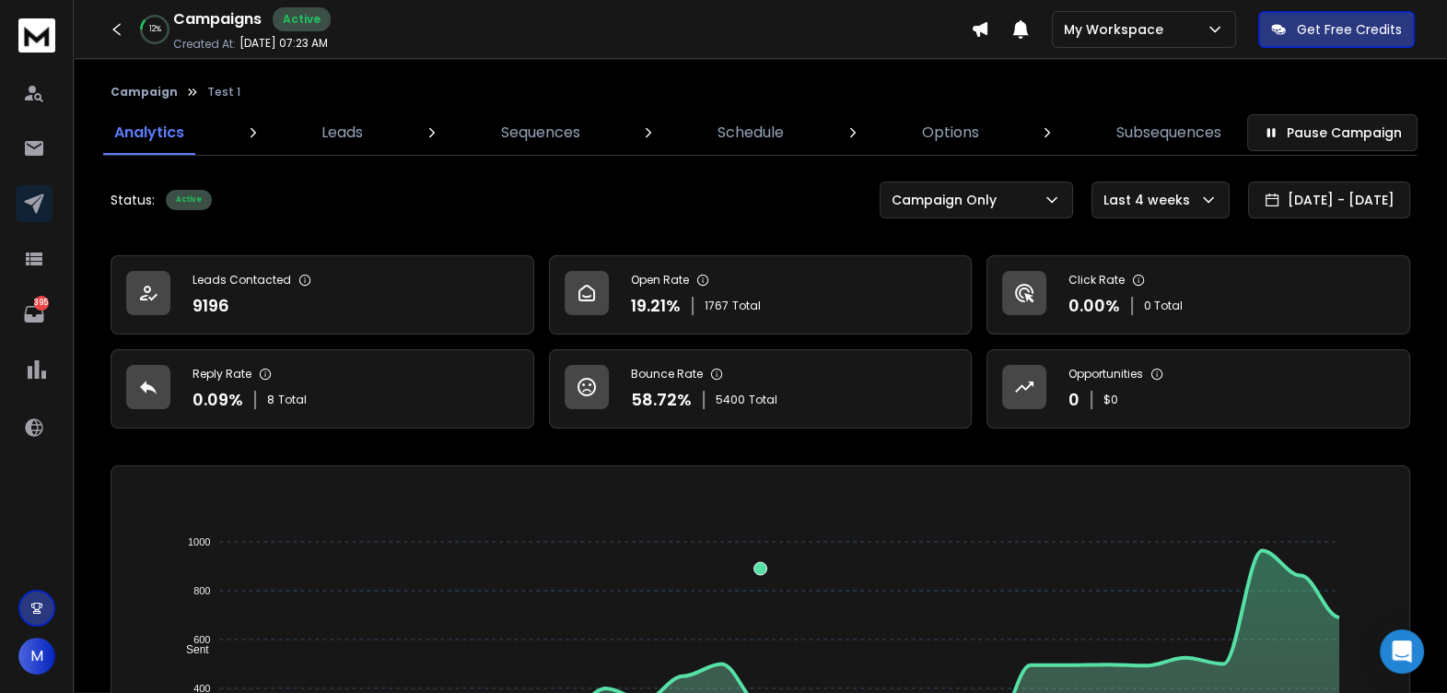
click at [438, 53] on div "12 % Campaigns Active Created At: Jul 29, 2025, 07:23 AM My Workspace Get Free …" at bounding box center [723, 29] width 1447 height 59
click at [38, 329] on link "395" at bounding box center [34, 314] width 37 height 37
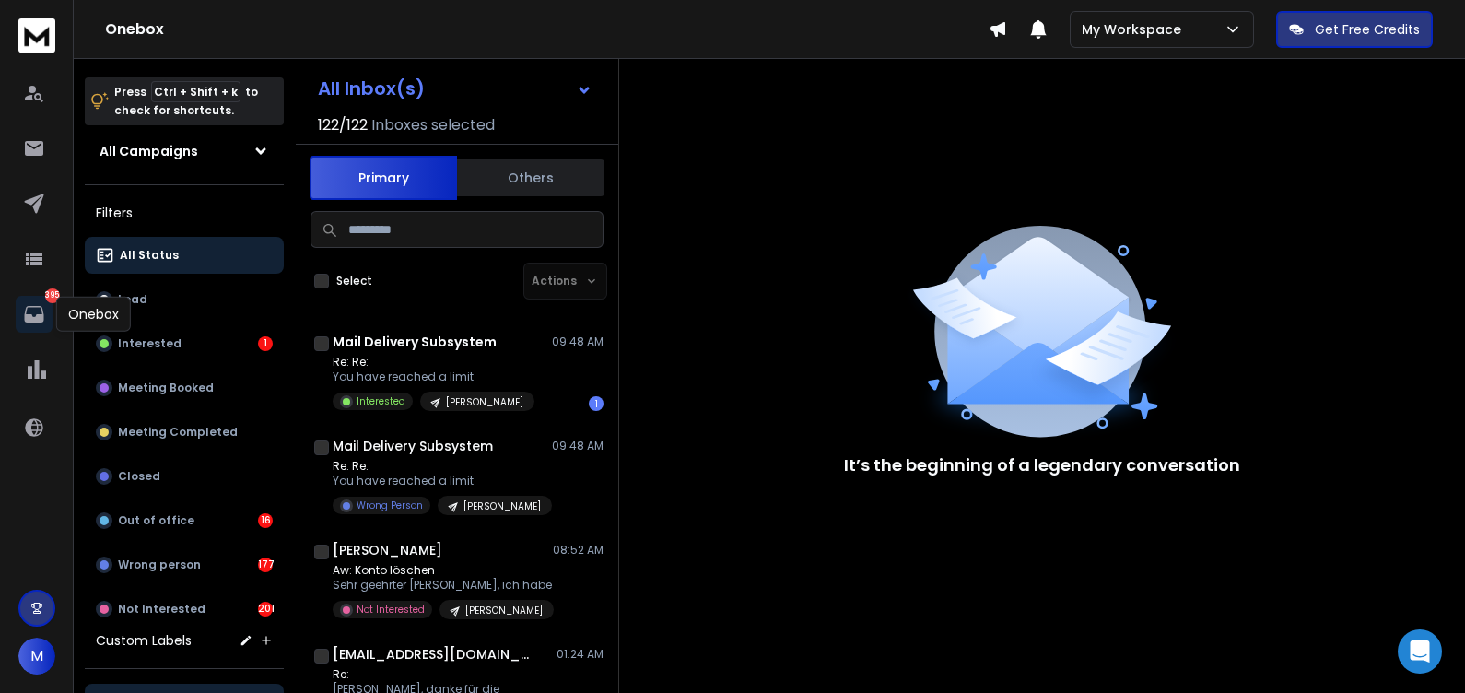
click at [79, 234] on div "Press Ctrl + Shift + k to check for shortcuts. All Campaigns All Campaigns Filt…" at bounding box center [184, 405] width 221 height 693
click at [457, 172] on button "Others" at bounding box center [530, 178] width 147 height 41
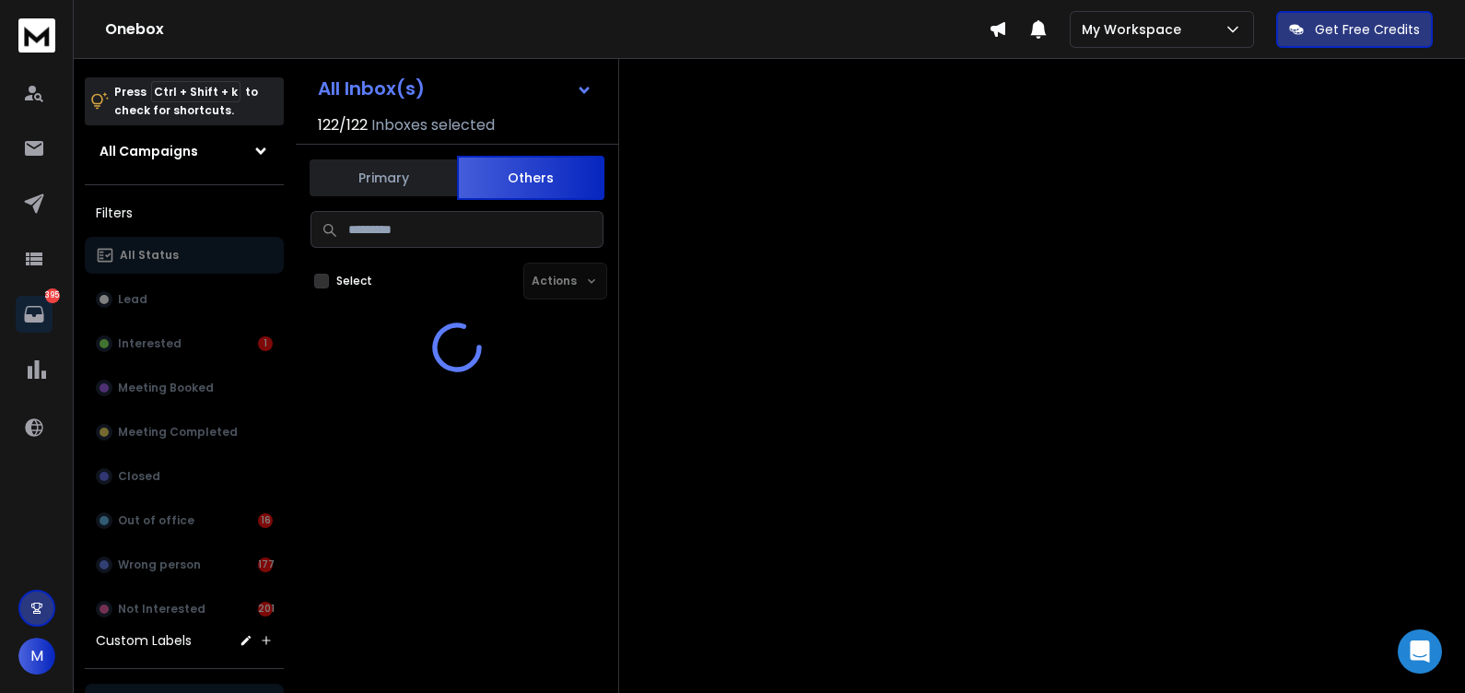
click at [457, 172] on button "Others" at bounding box center [530, 178] width 147 height 44
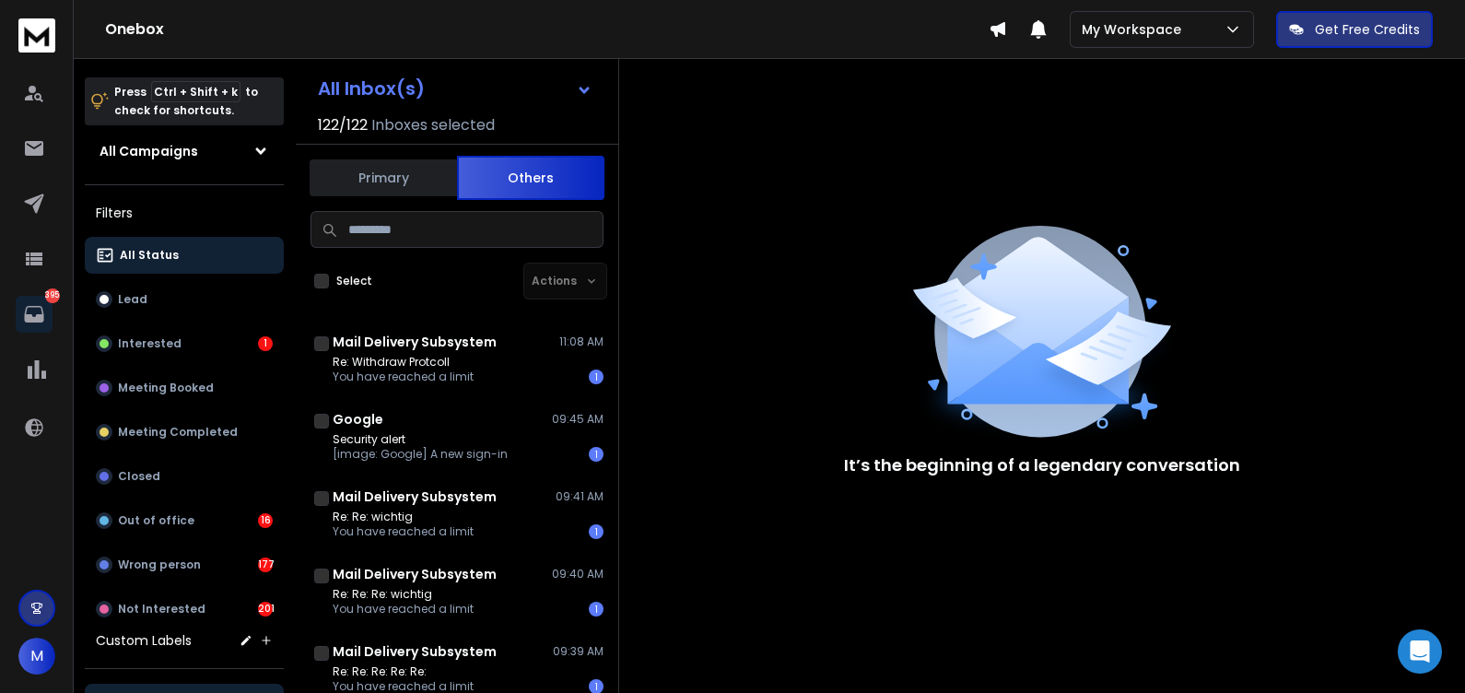
click at [381, 159] on button "Primary" at bounding box center [383, 178] width 147 height 41
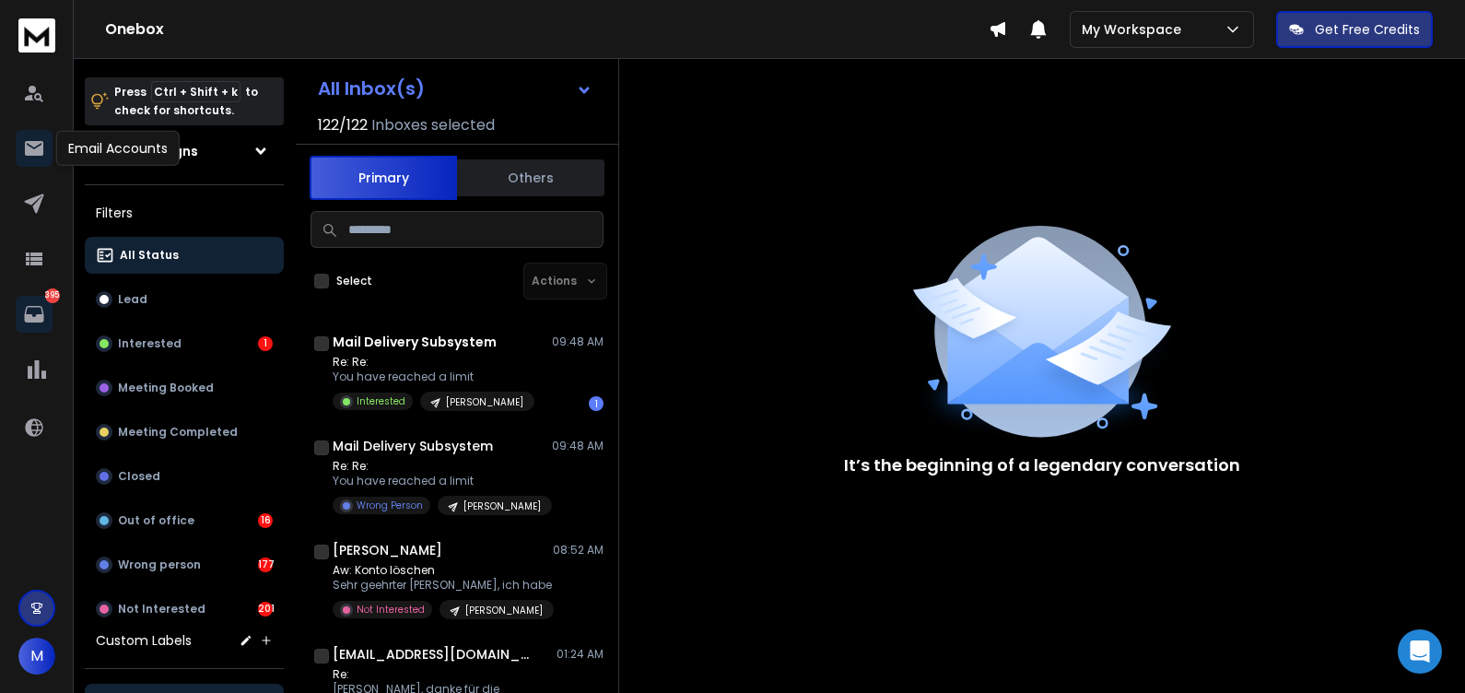
click at [33, 147] on icon at bounding box center [34, 148] width 22 height 22
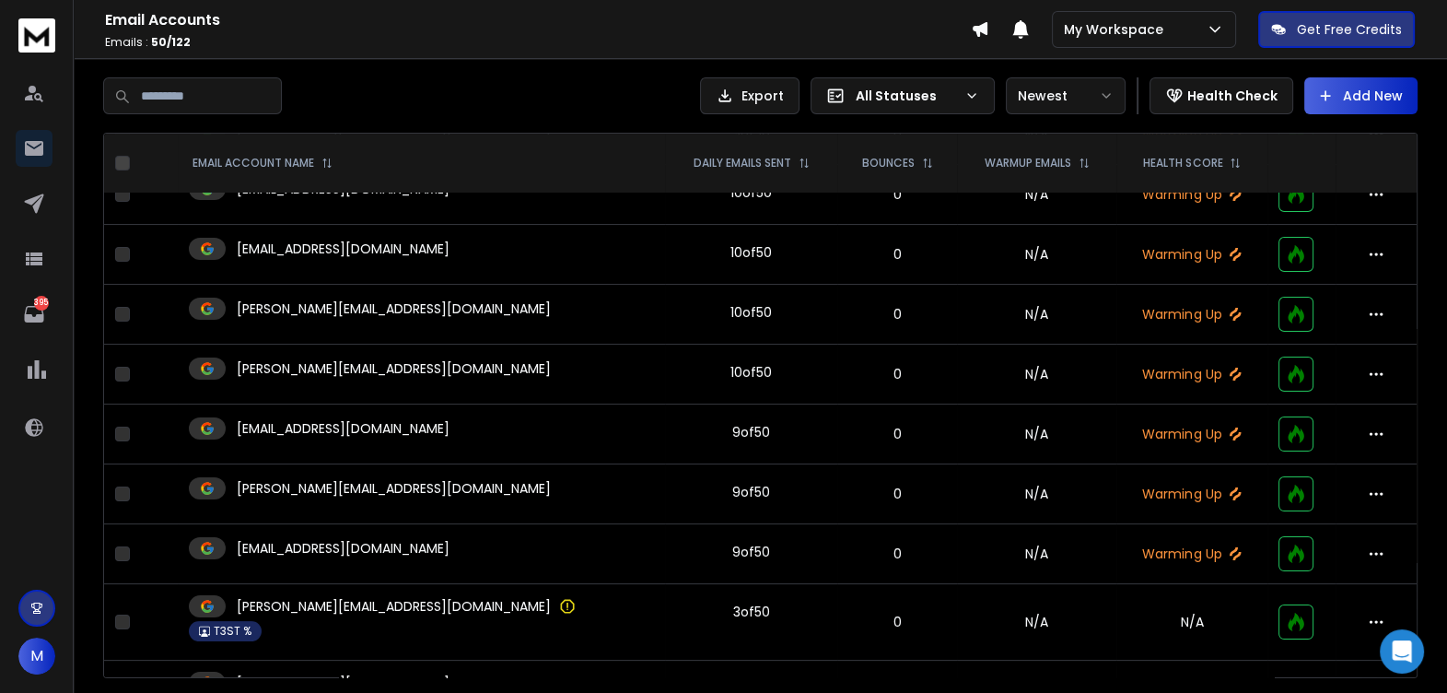
scroll to position [569, 0]
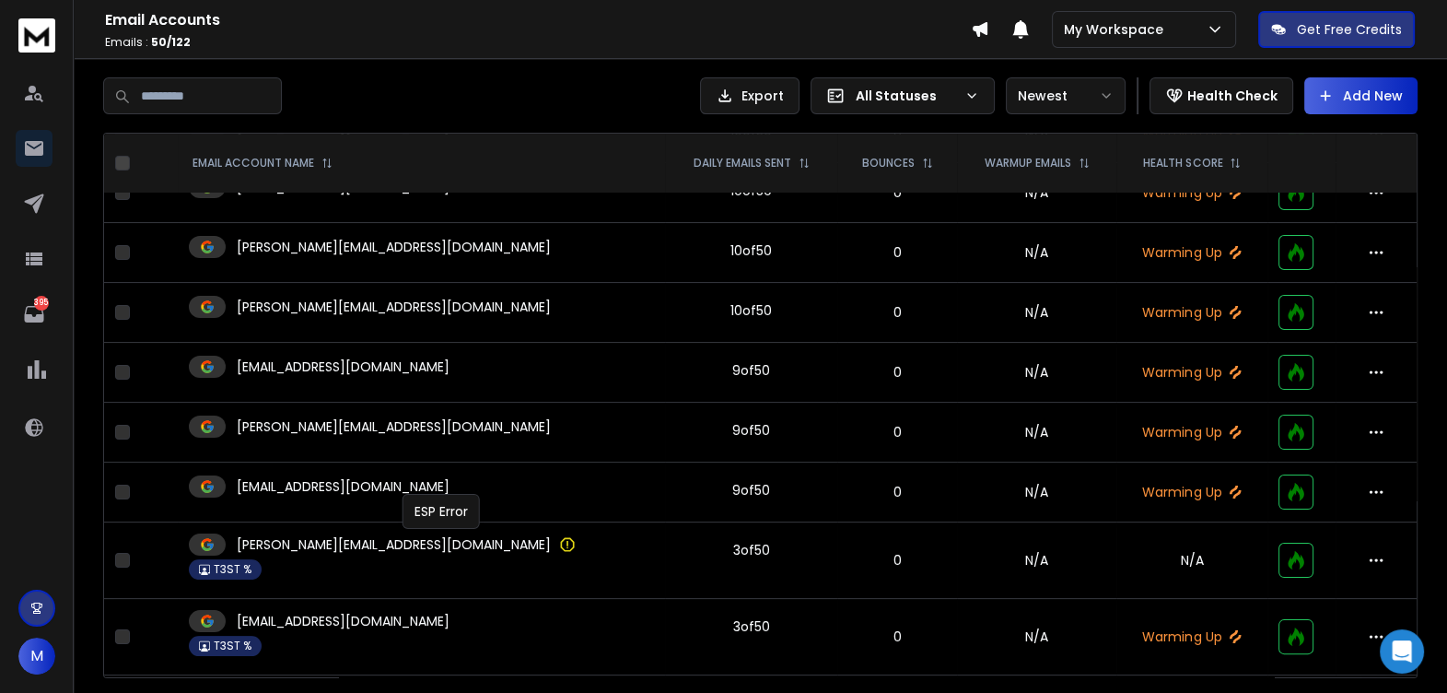
click at [558, 536] on icon at bounding box center [567, 544] width 18 height 18
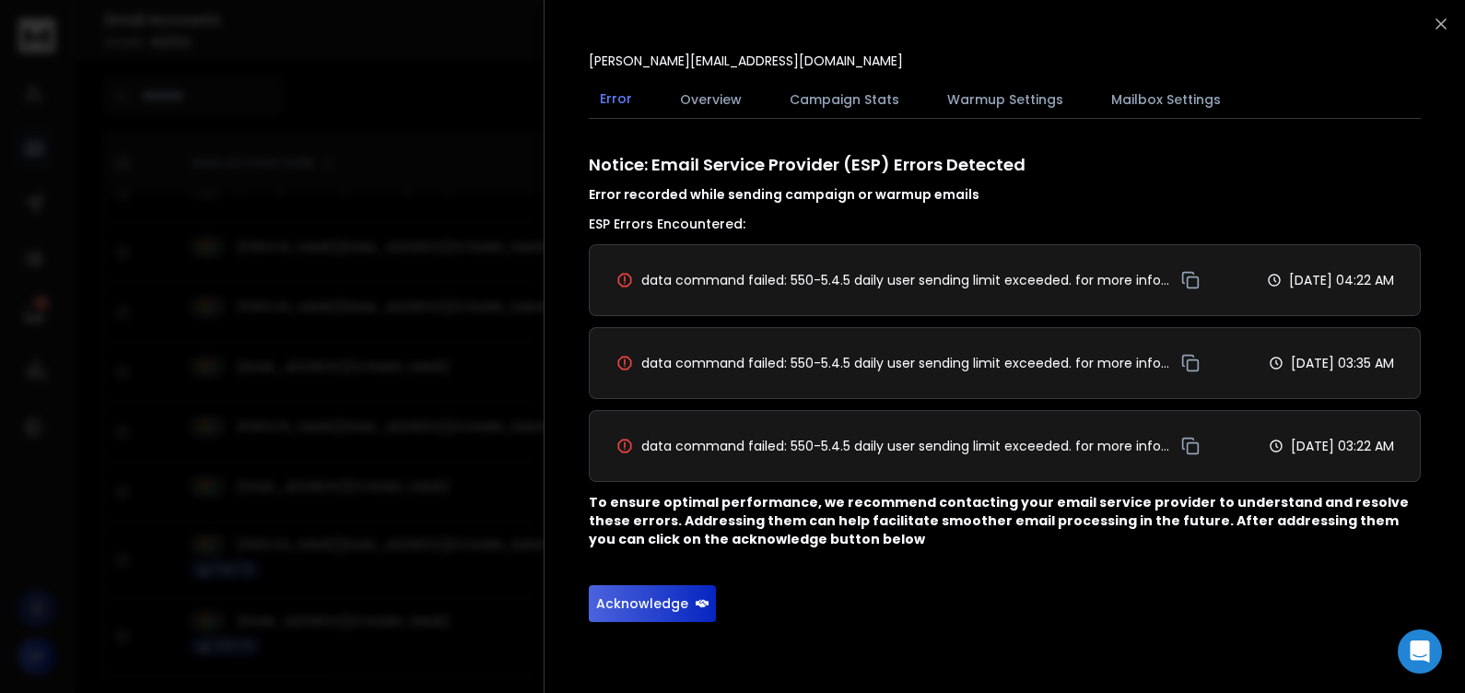
click at [674, 602] on button "Acknowledge" at bounding box center [652, 603] width 127 height 37
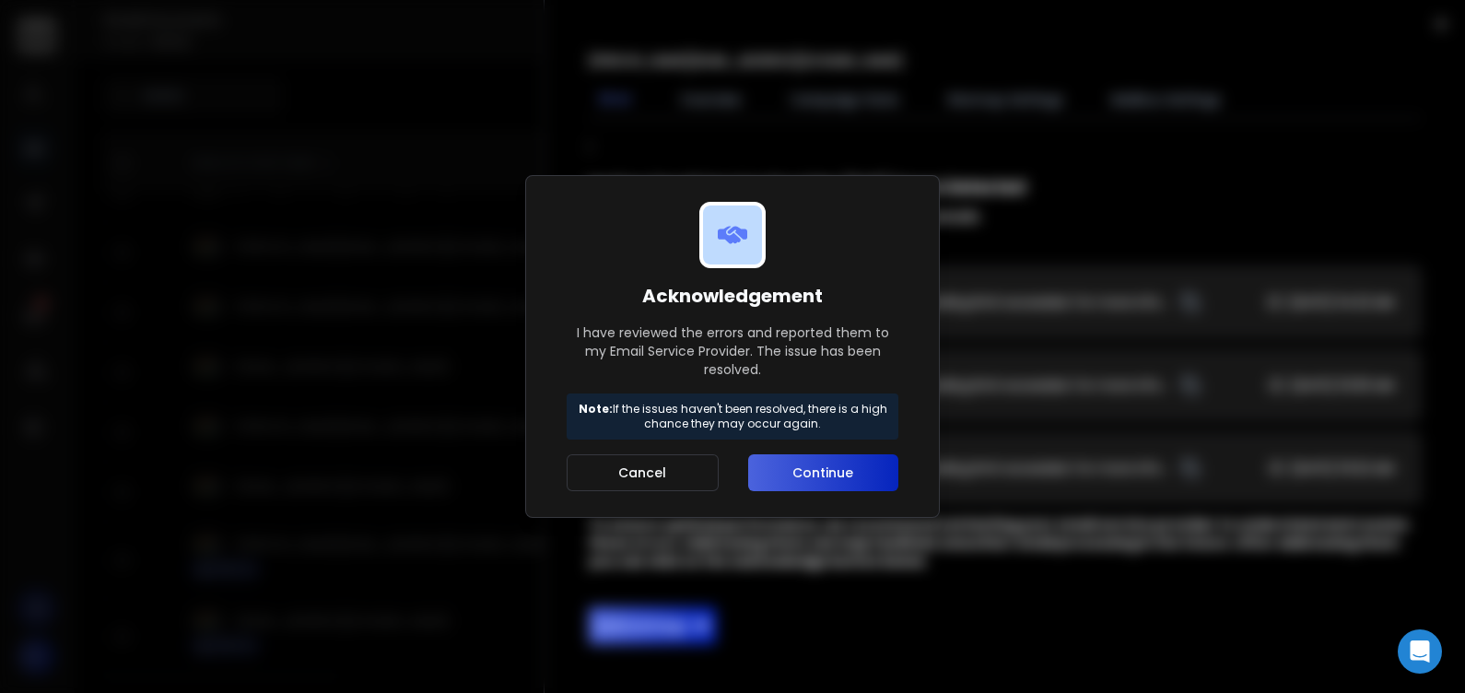
click at [846, 464] on button "Continue" at bounding box center [823, 472] width 150 height 37
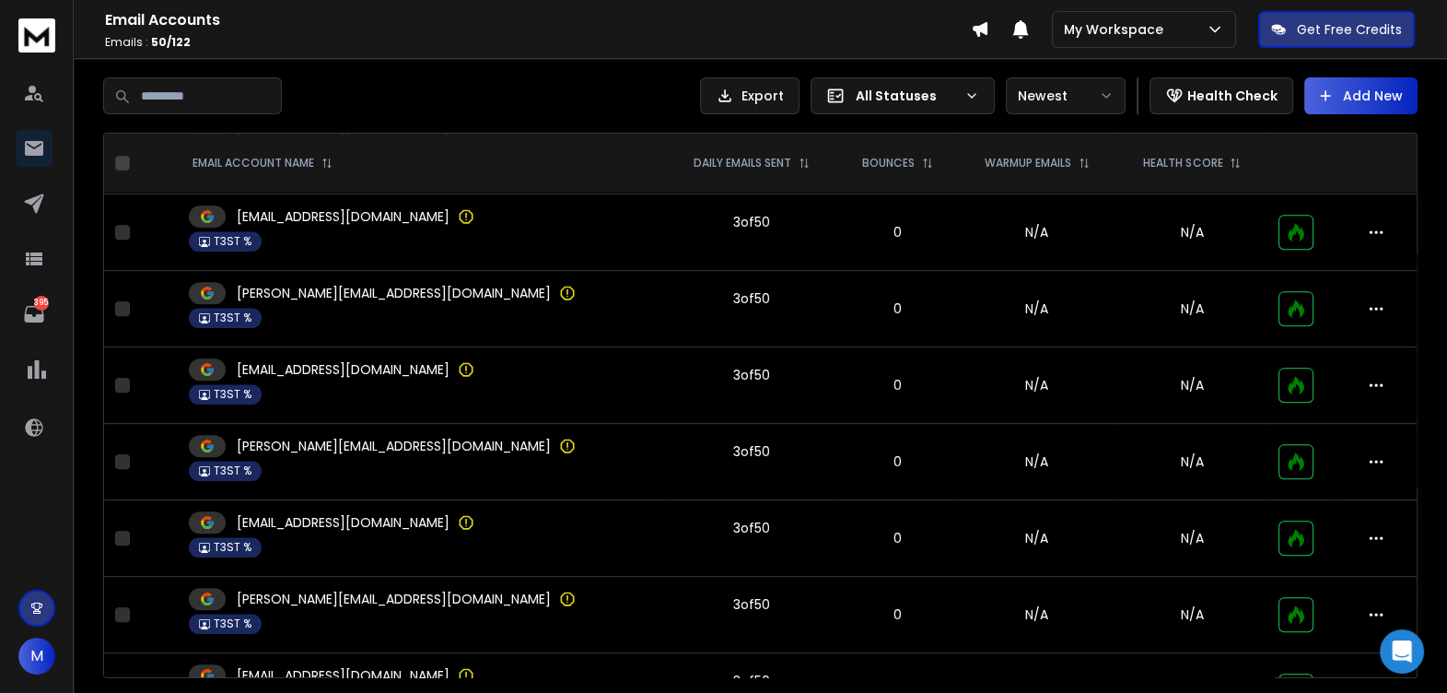
scroll to position [1045, 0]
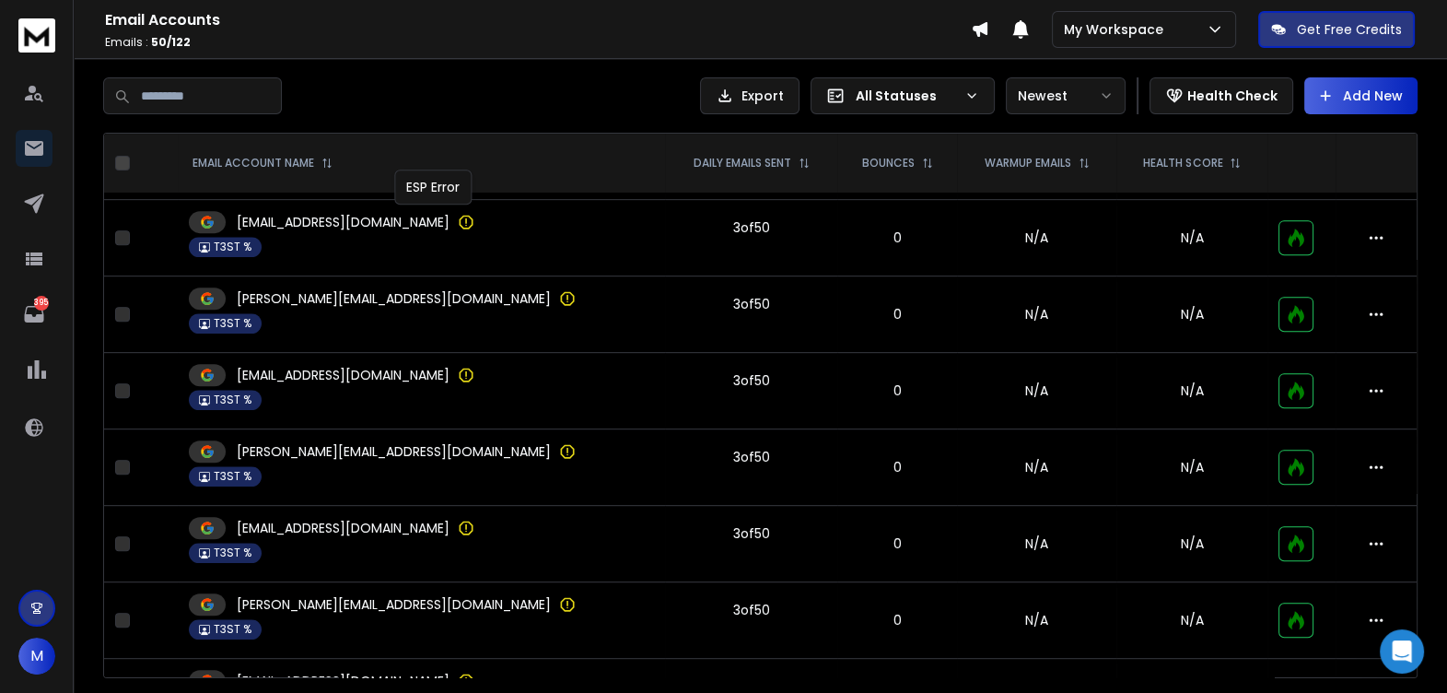
click at [460, 216] on icon at bounding box center [467, 223] width 14 height 14
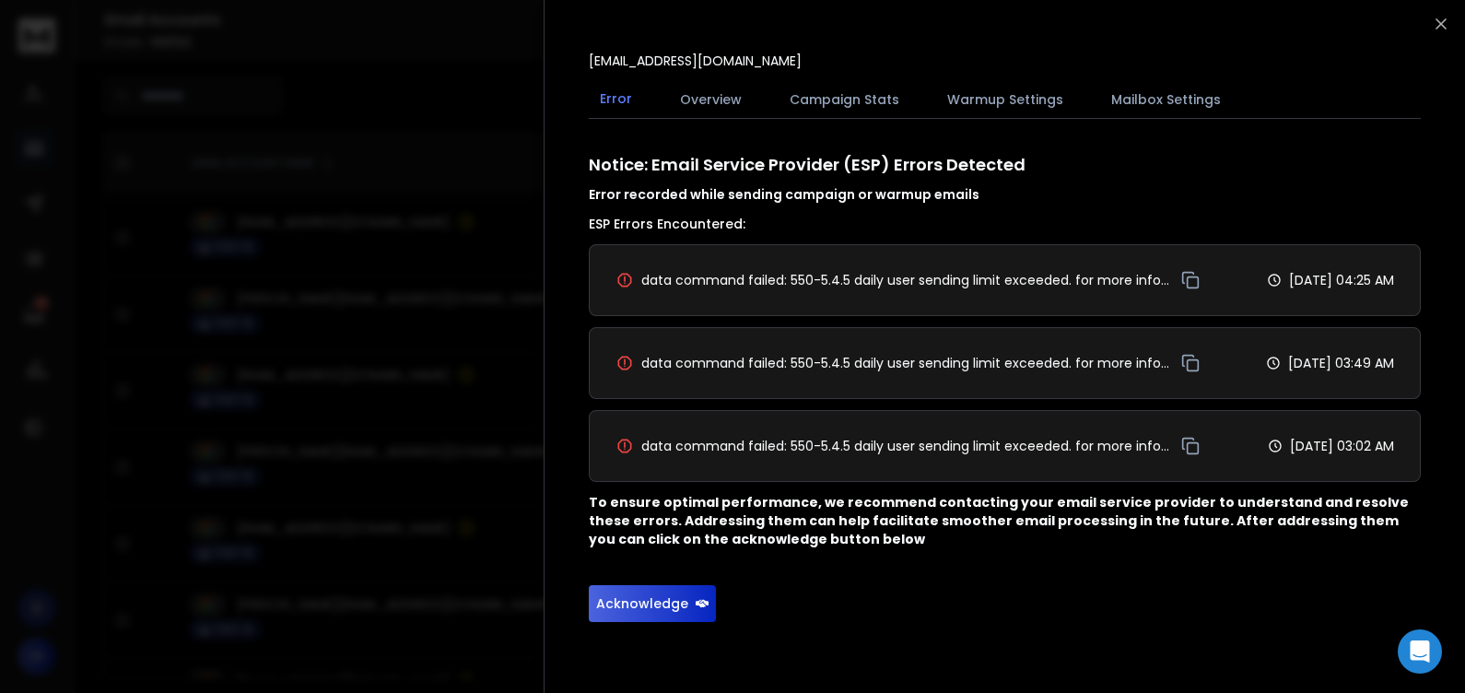
click at [652, 614] on button "Acknowledge" at bounding box center [652, 603] width 127 height 37
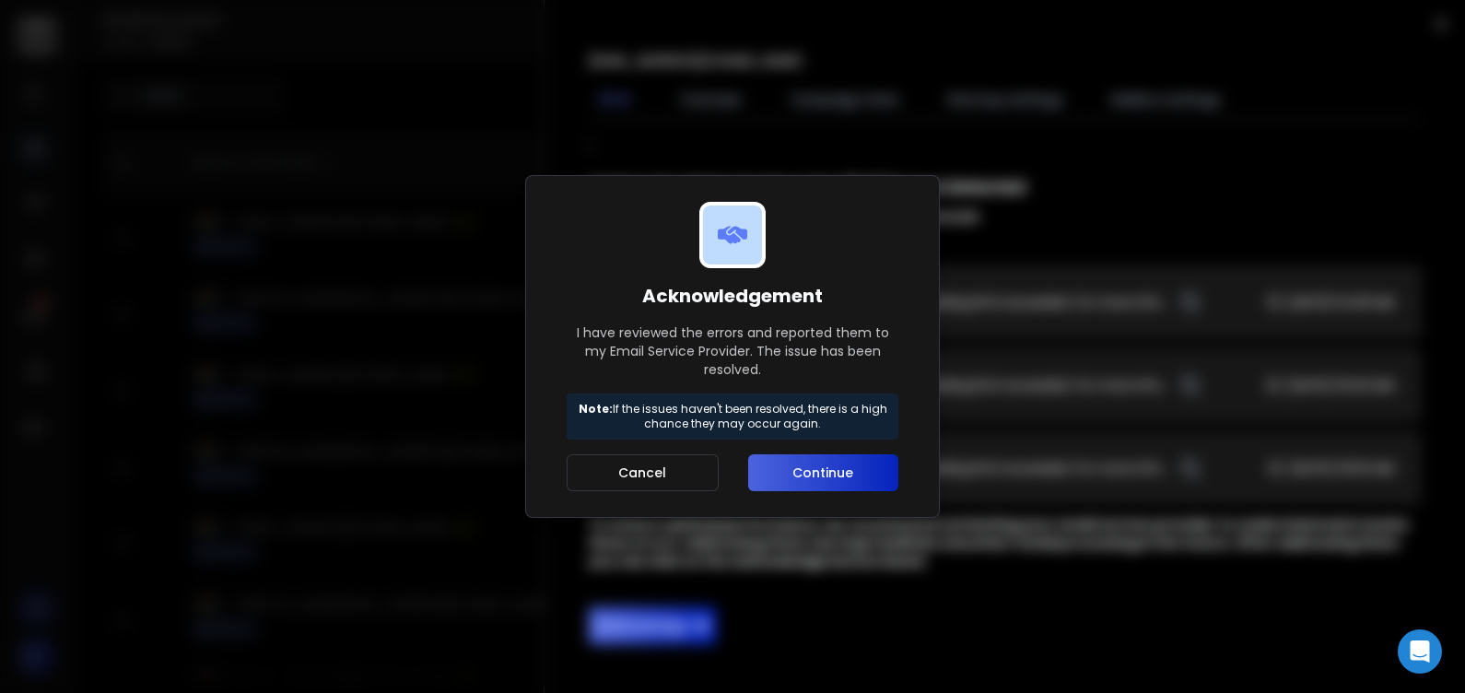
click at [774, 470] on button "Continue" at bounding box center [823, 472] width 150 height 37
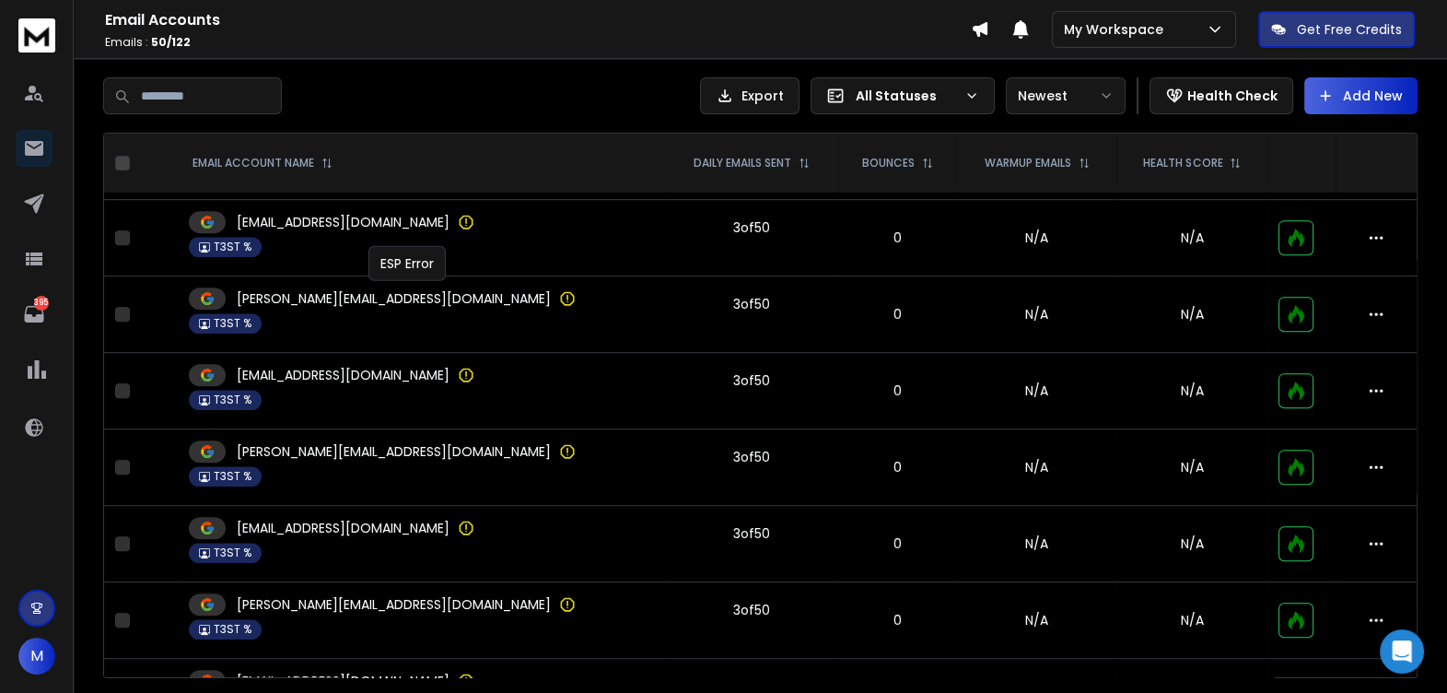
click at [558, 291] on icon at bounding box center [567, 298] width 18 height 18
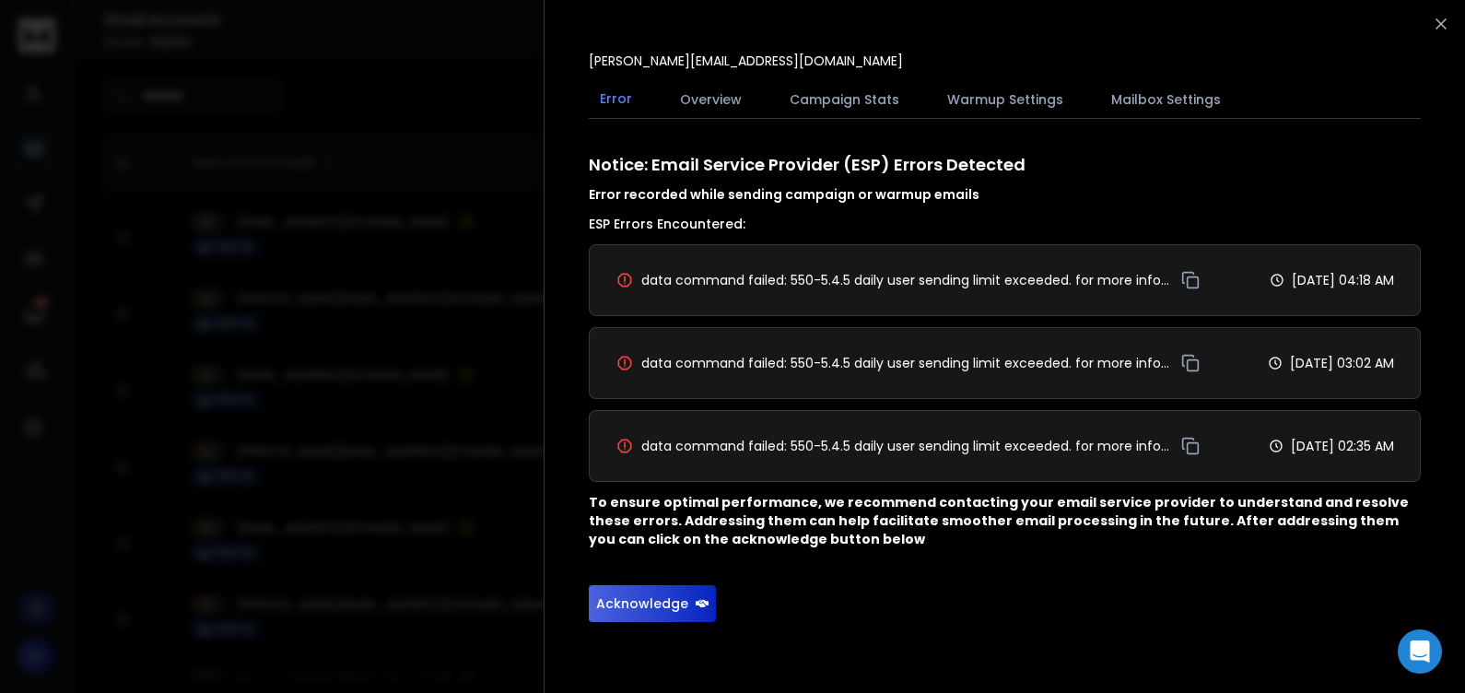
click at [640, 585] on button "Acknowledge" at bounding box center [652, 603] width 127 height 37
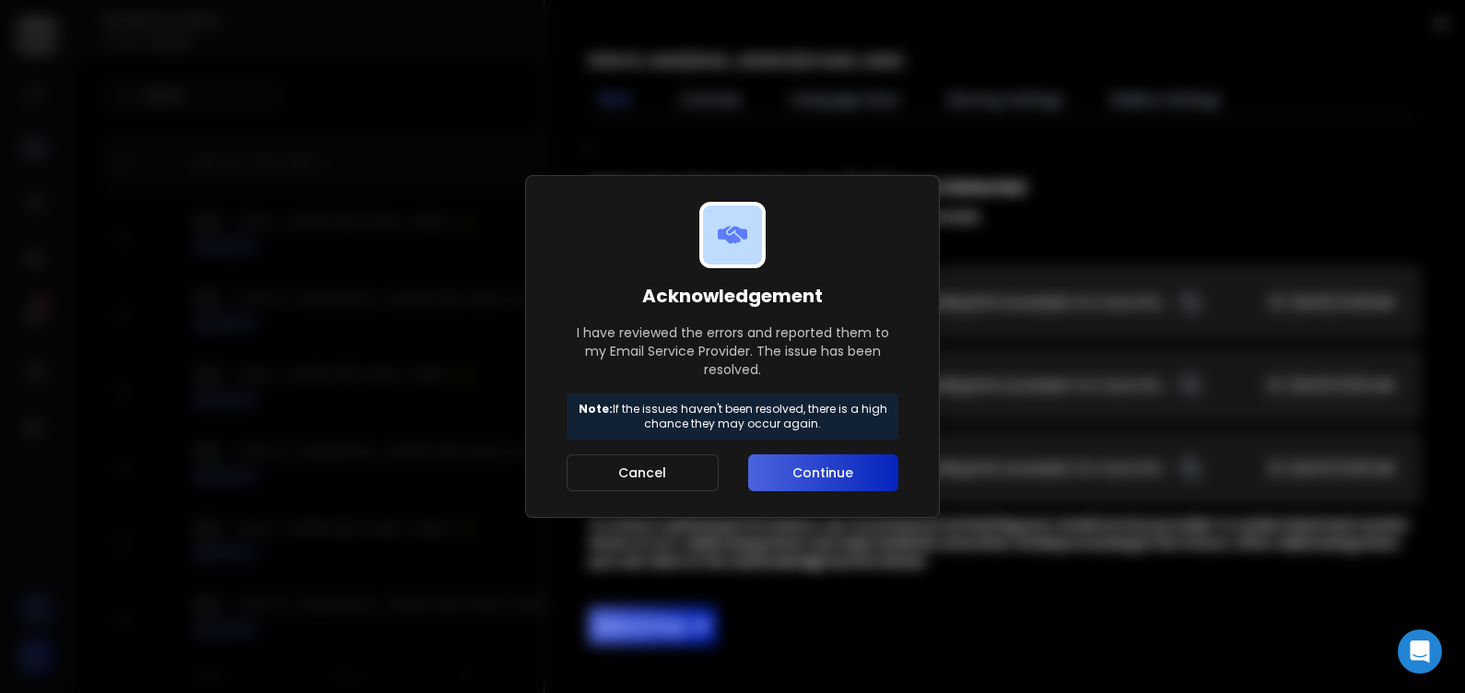
click at [781, 481] on button "Continue" at bounding box center [823, 472] width 150 height 37
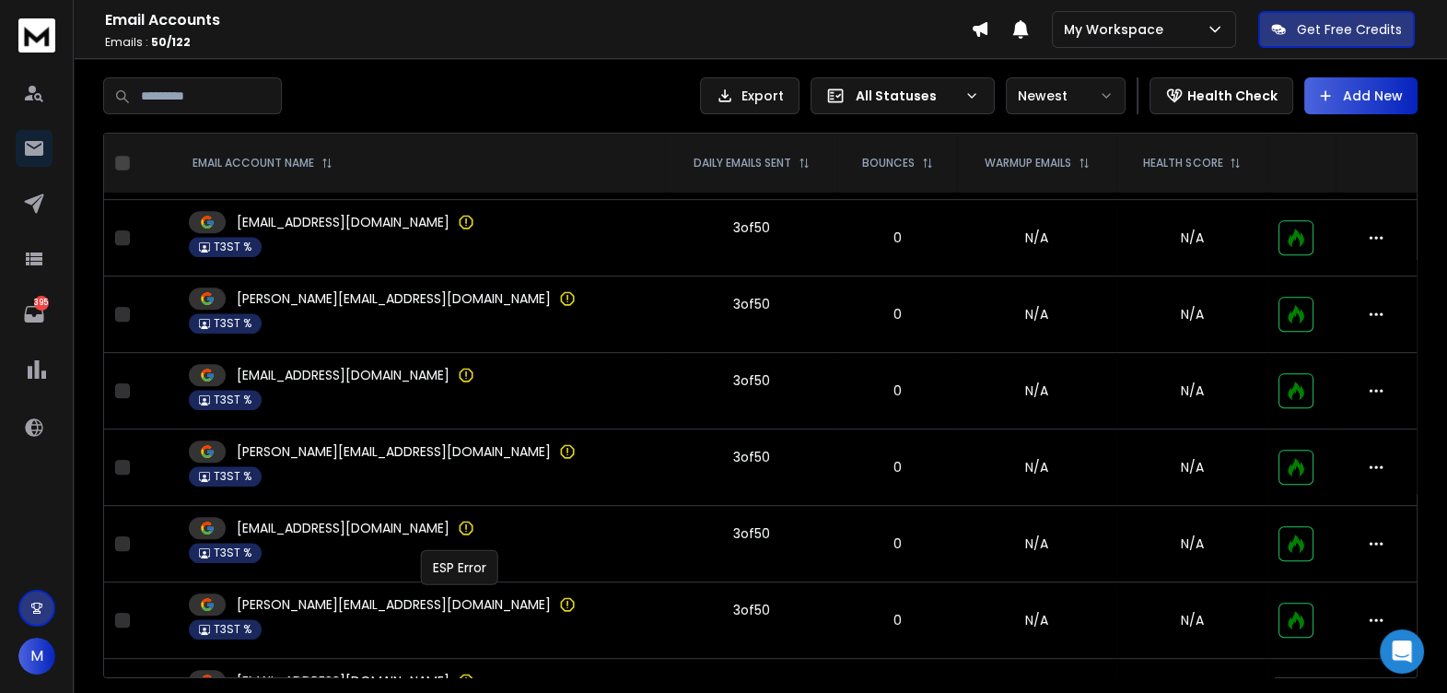
click at [561, 598] on icon at bounding box center [568, 605] width 14 height 14
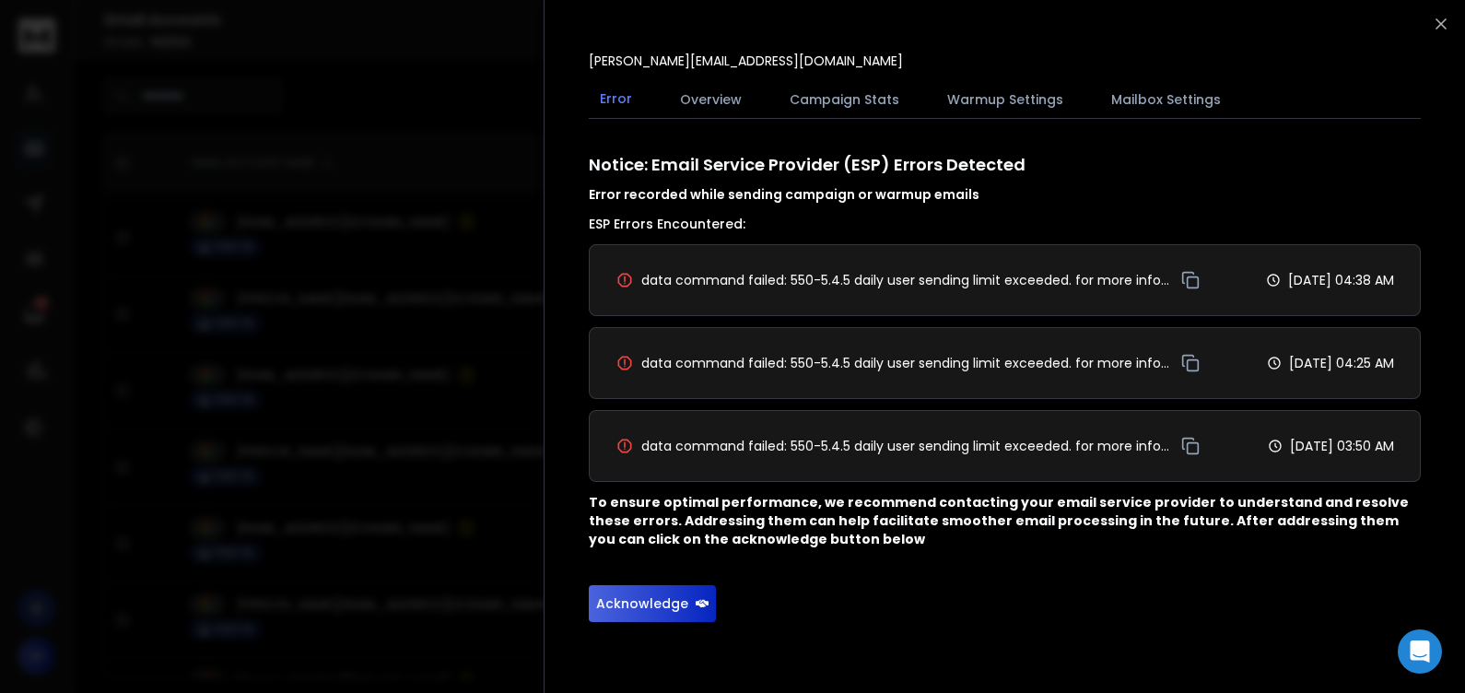
click at [644, 597] on button "Acknowledge" at bounding box center [652, 603] width 127 height 37
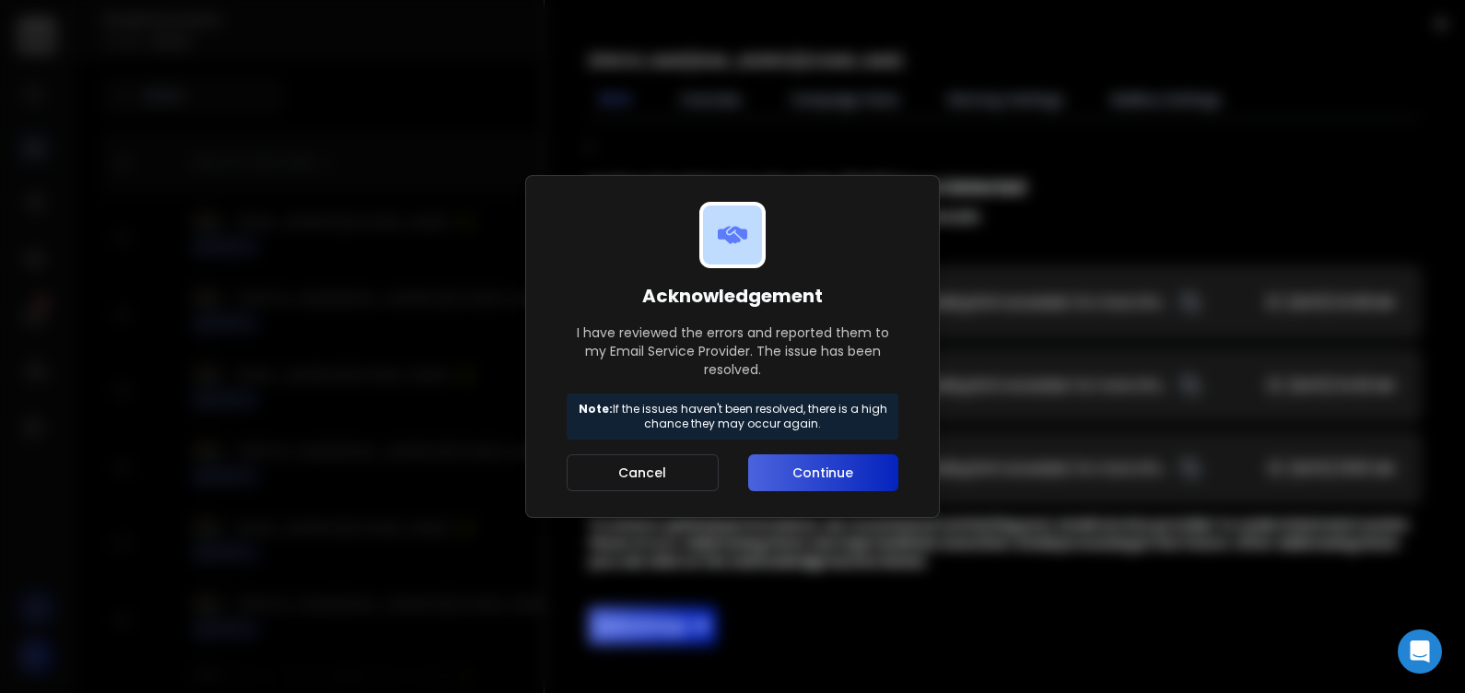
click at [854, 467] on button "Continue" at bounding box center [823, 472] width 150 height 37
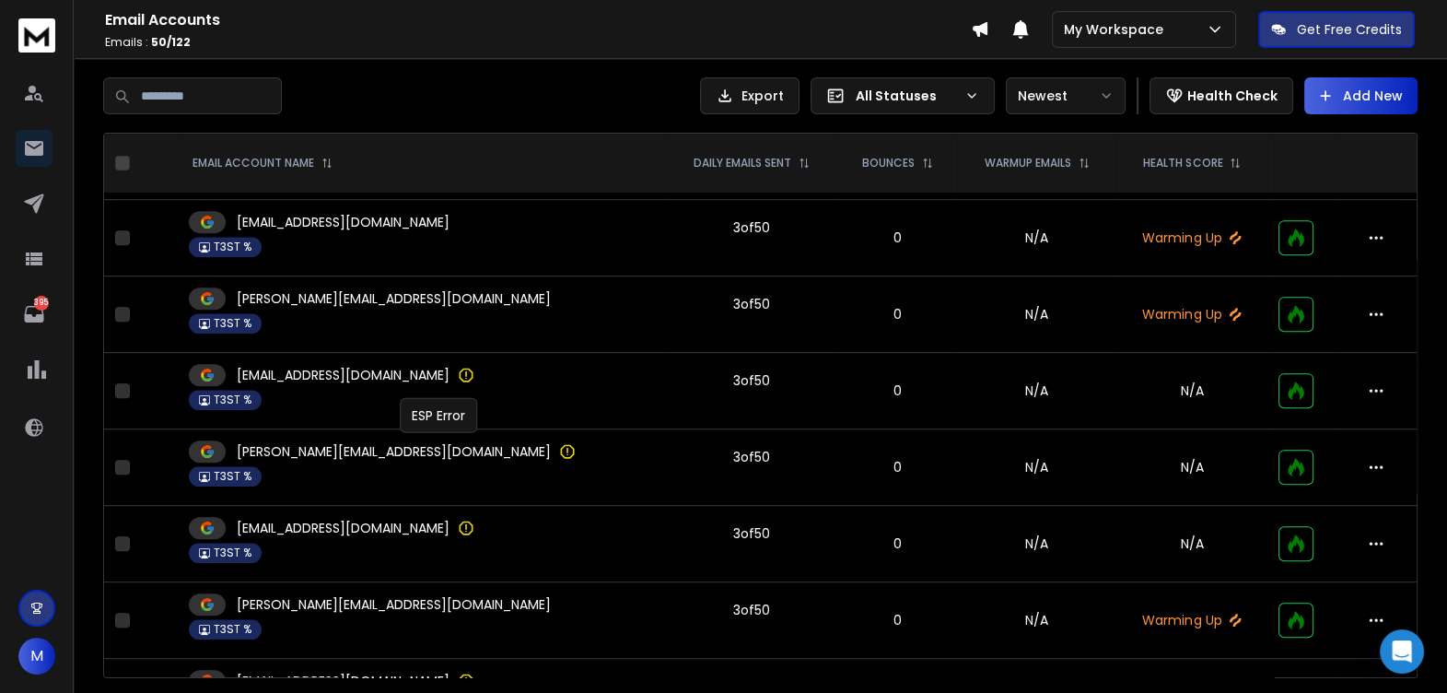
click at [558, 446] on icon at bounding box center [567, 451] width 18 height 18
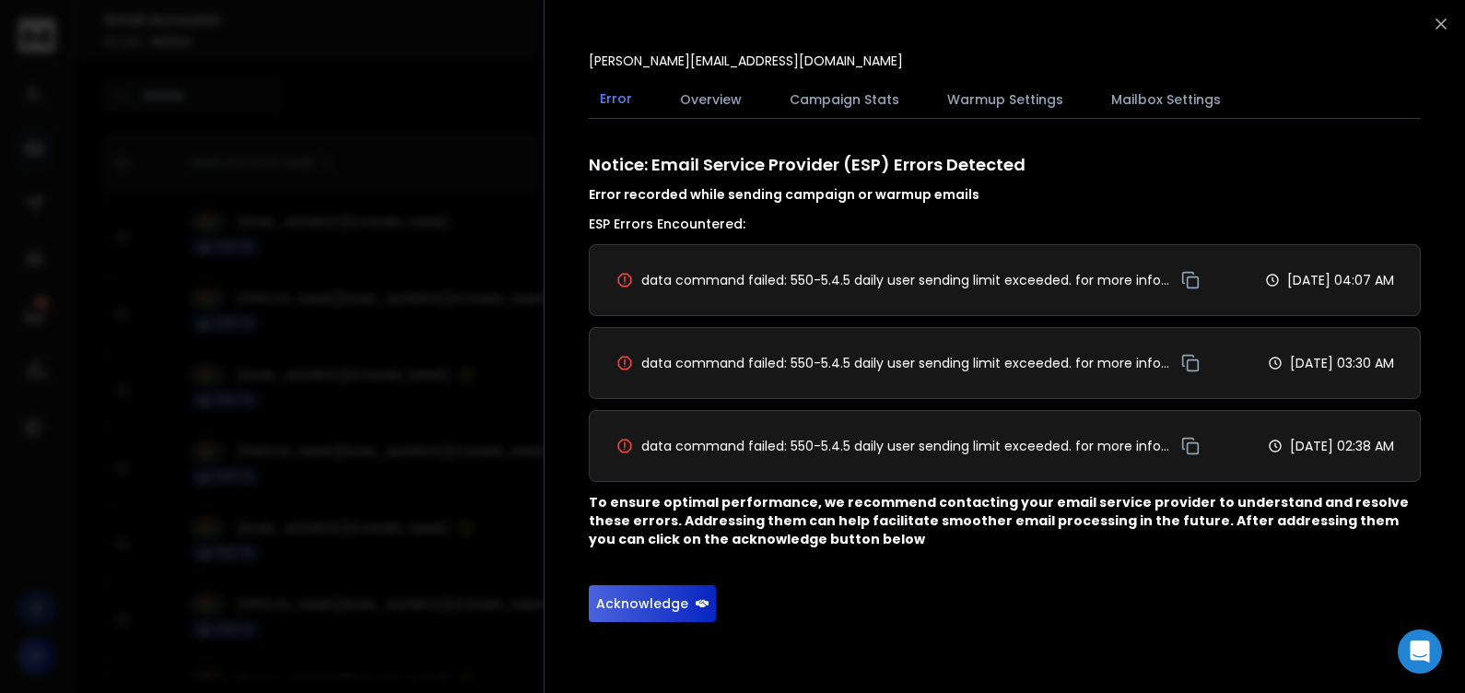
click at [666, 603] on button "Acknowledge" at bounding box center [652, 603] width 127 height 37
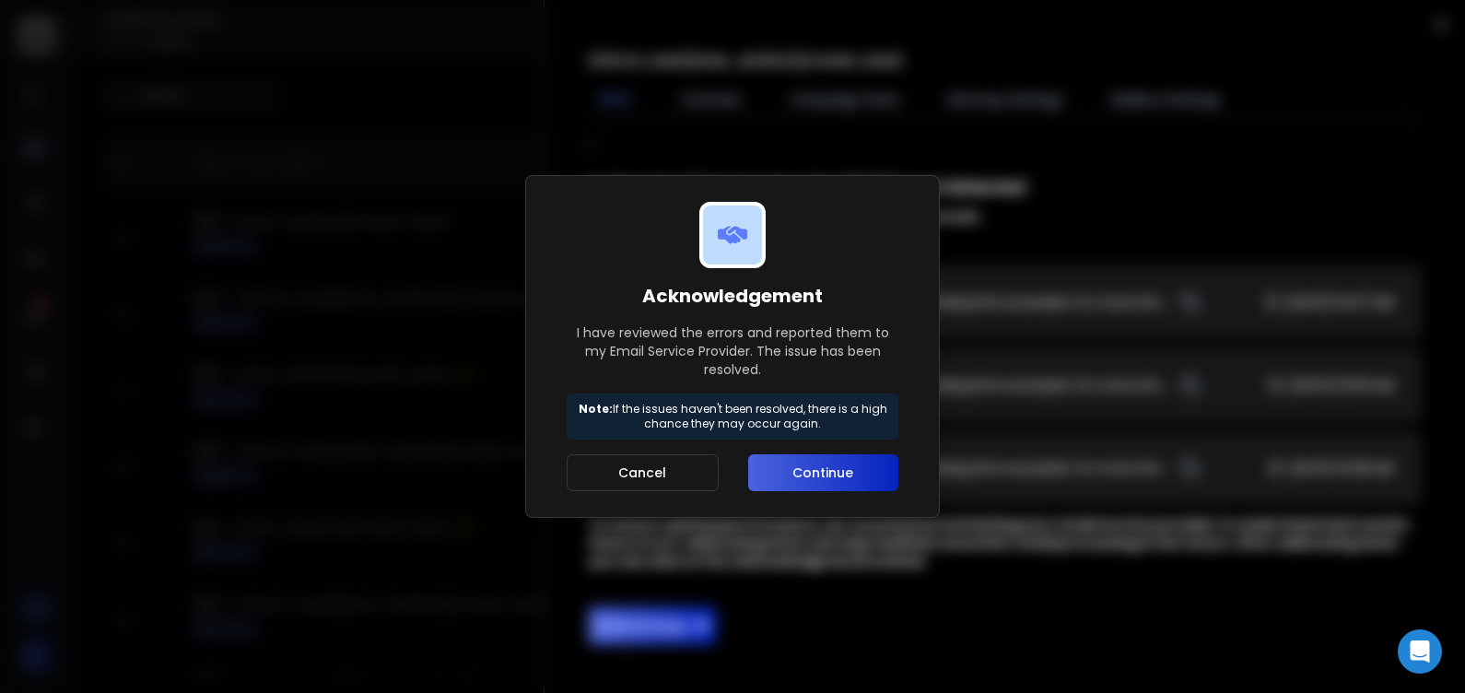
click at [875, 456] on button "Continue" at bounding box center [823, 472] width 150 height 37
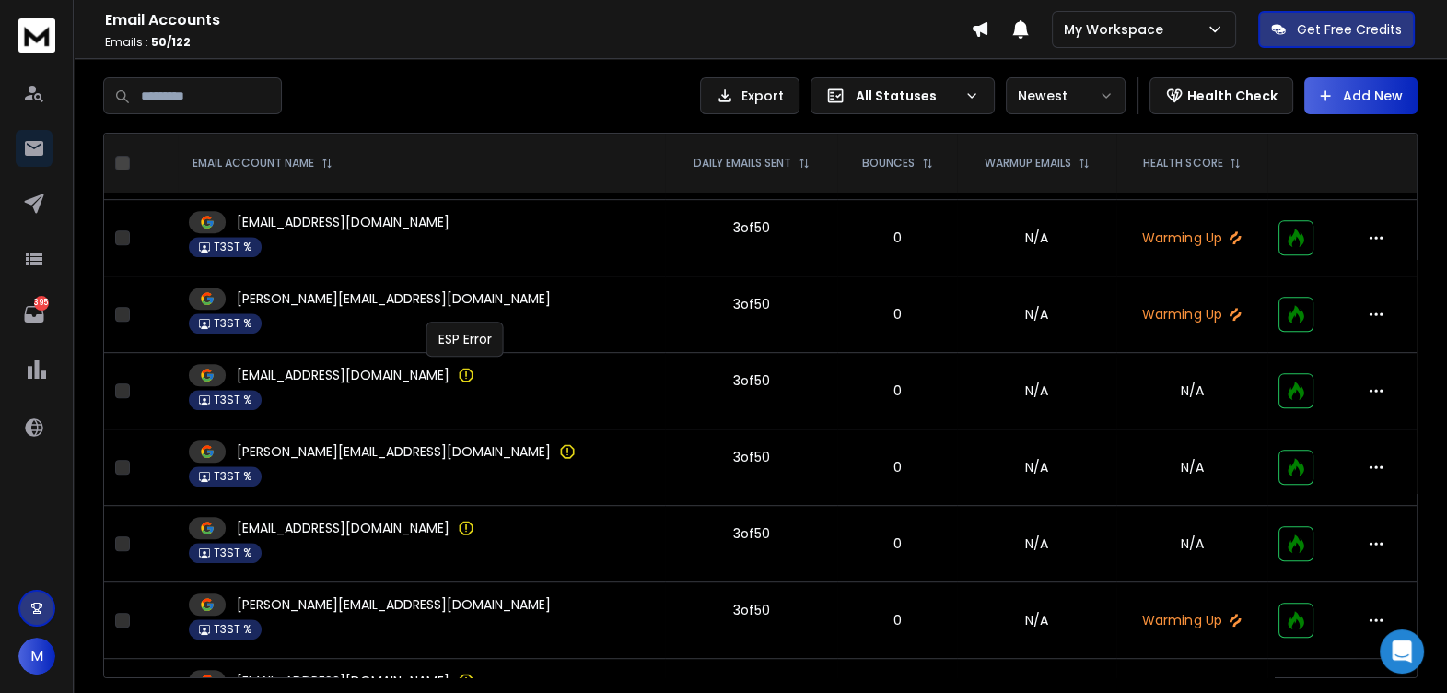
click at [460, 369] on icon at bounding box center [467, 376] width 14 height 14
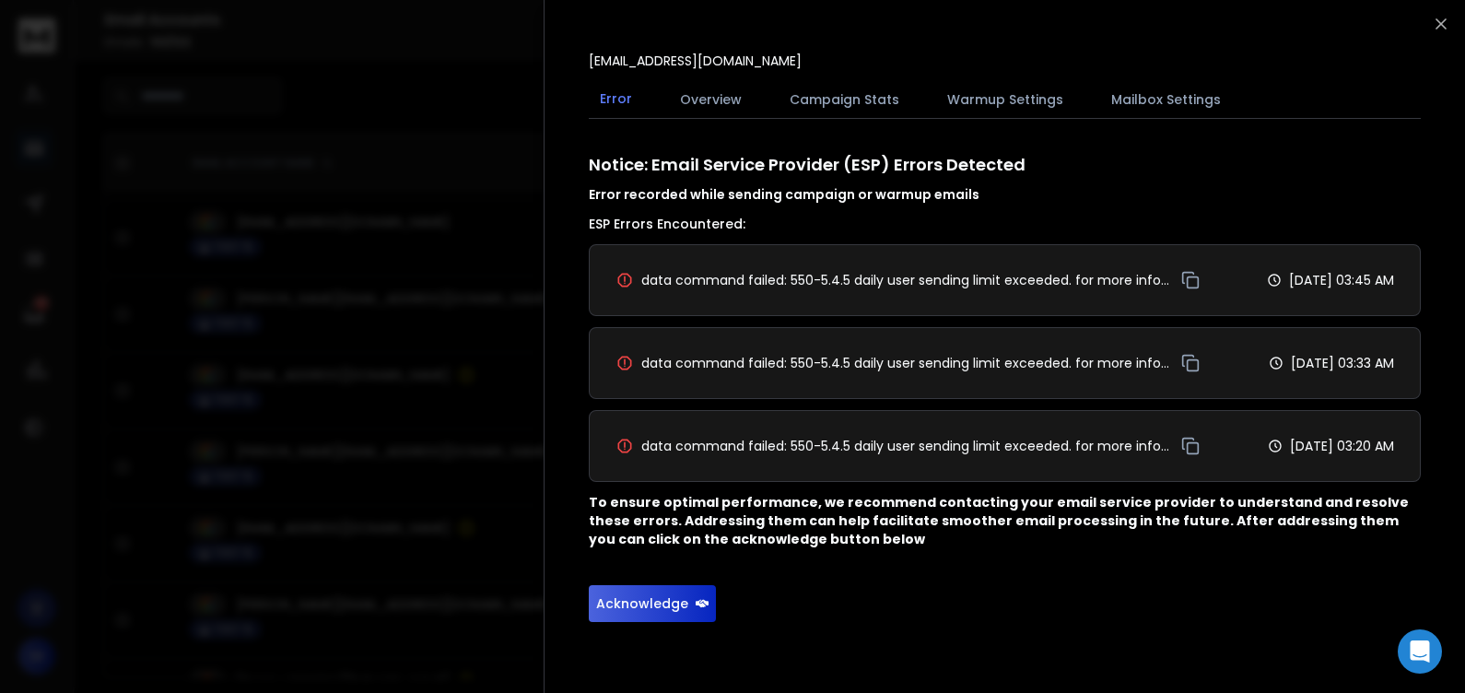
click at [660, 591] on button "Acknowledge" at bounding box center [652, 603] width 127 height 37
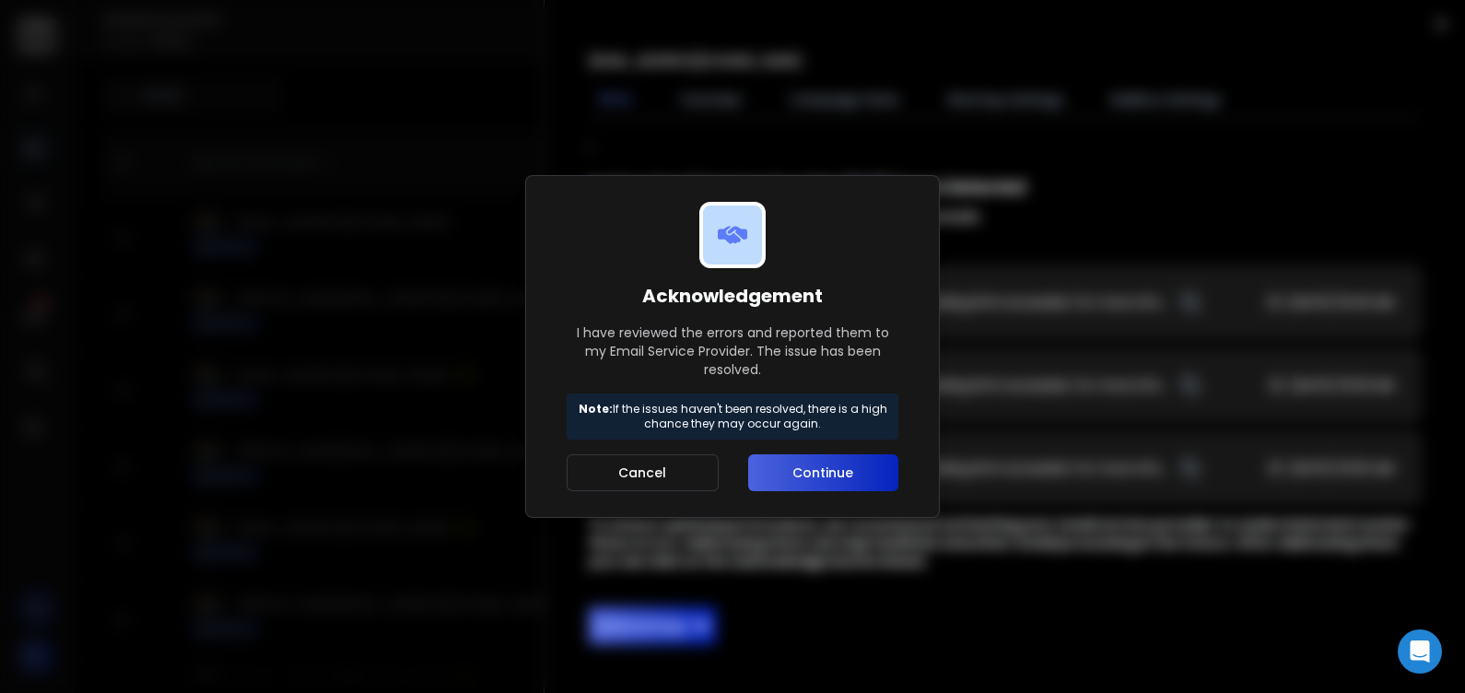
click at [805, 461] on button "Continue" at bounding box center [823, 472] width 150 height 37
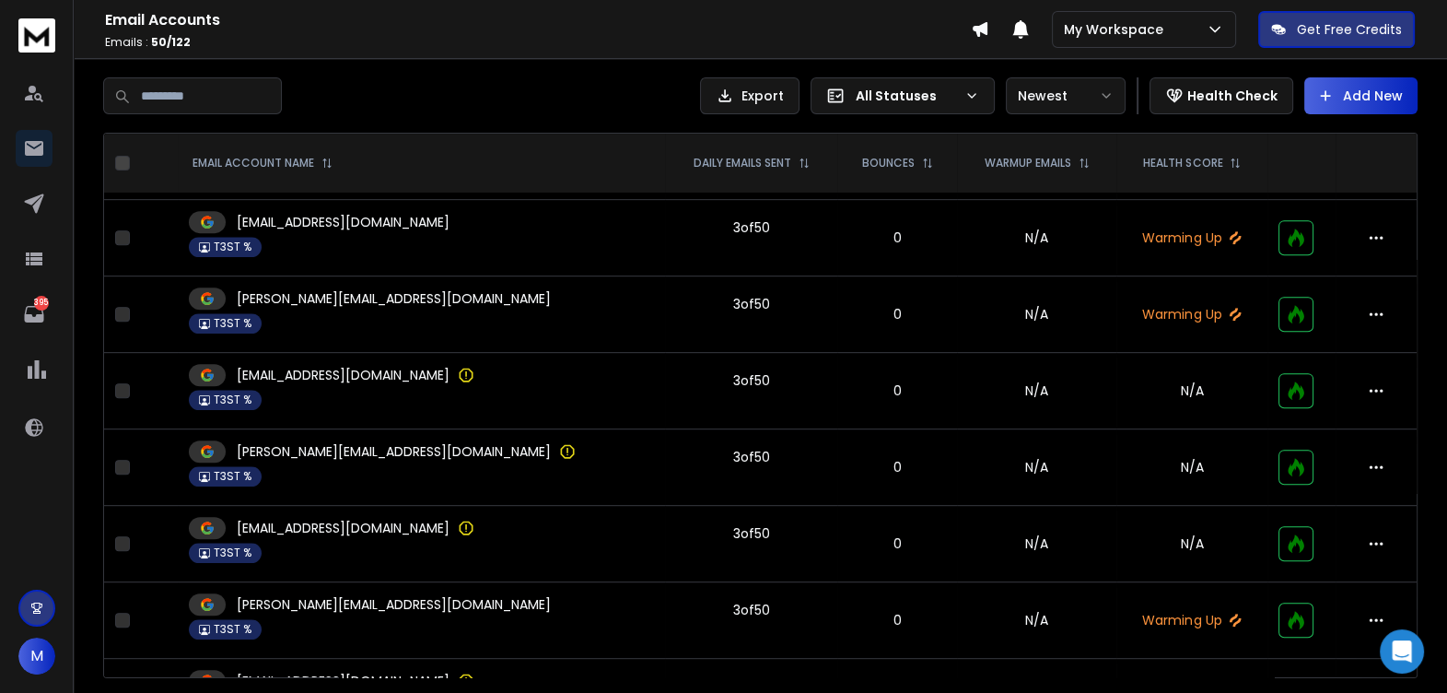
click at [332, 26] on h1 "Email Accounts" at bounding box center [538, 20] width 866 height 22
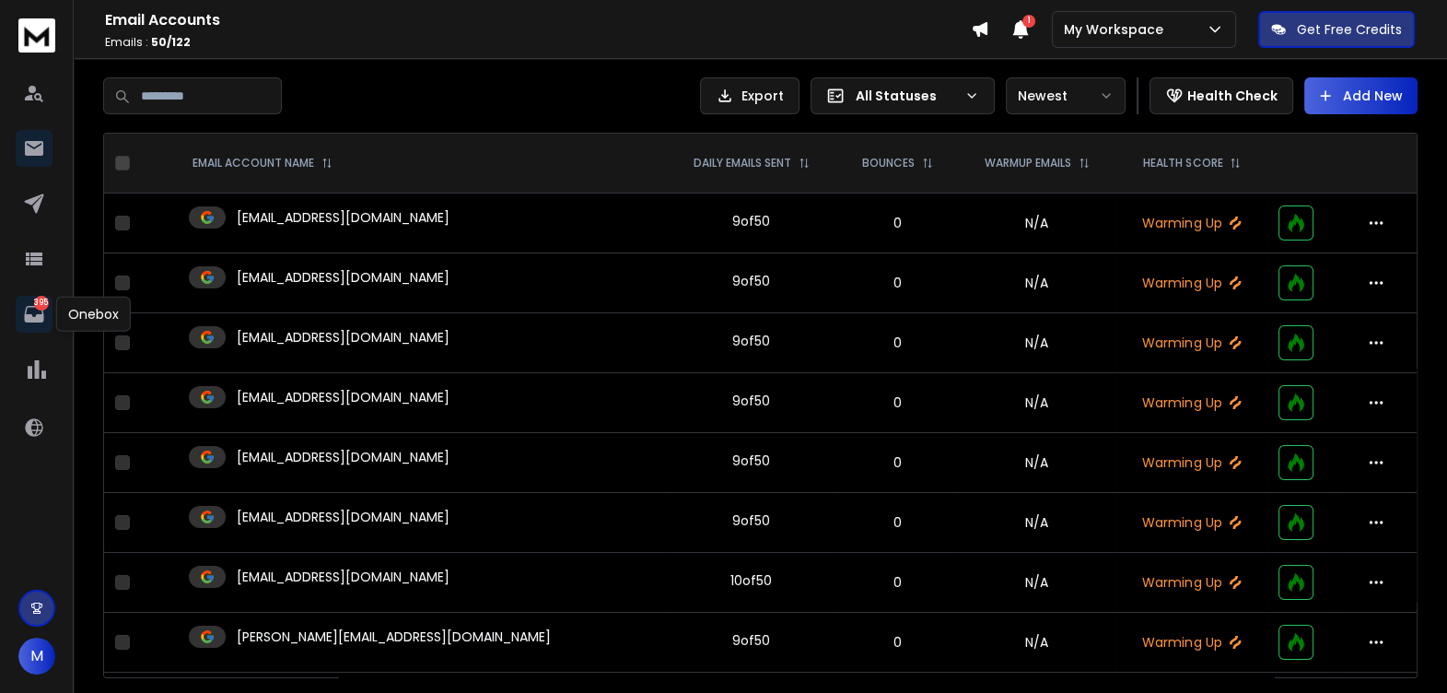
click at [30, 303] on icon at bounding box center [34, 314] width 22 height 22
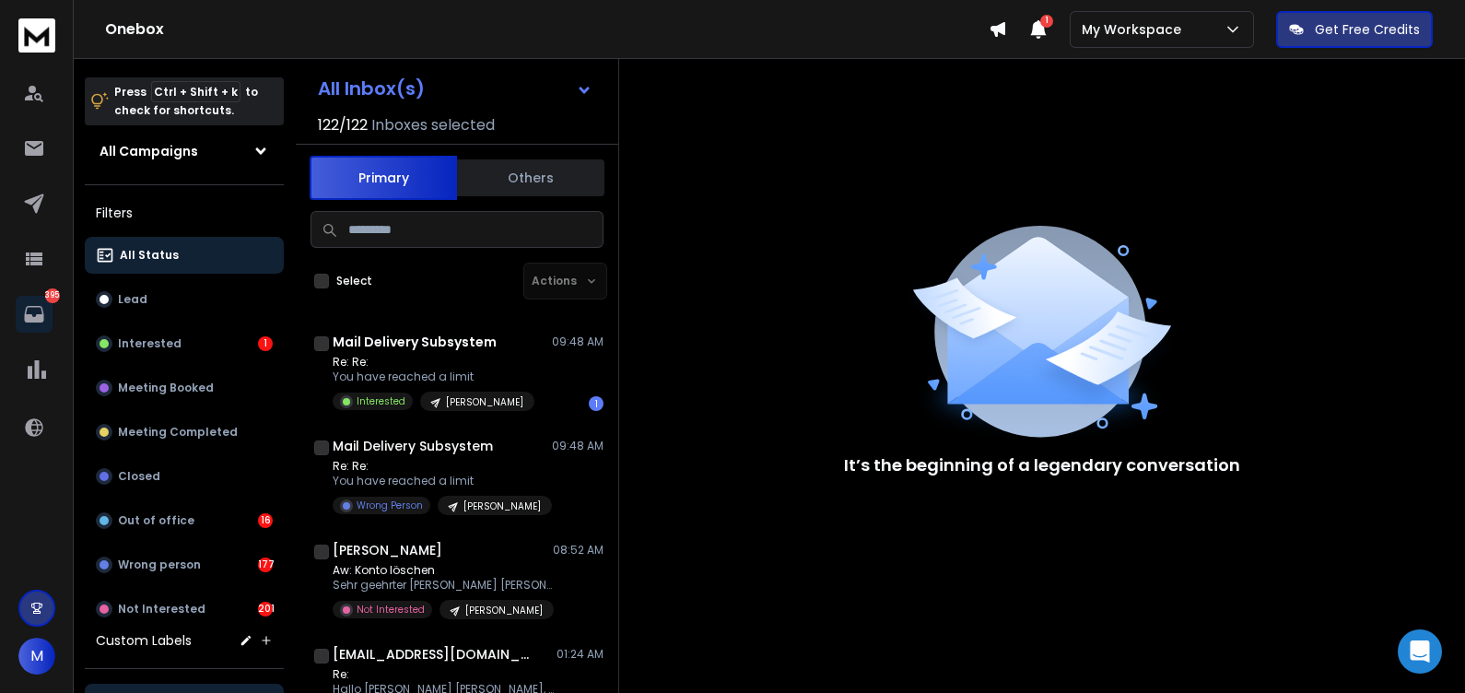
drag, startPoint x: 30, startPoint y: 301, endPoint x: 752, endPoint y: 237, distance: 724.3
click at [752, 237] on div "It’s the beginning of a legendary conversation" at bounding box center [1042, 353] width 846 height 589
click at [19, 203] on link at bounding box center [34, 203] width 37 height 37
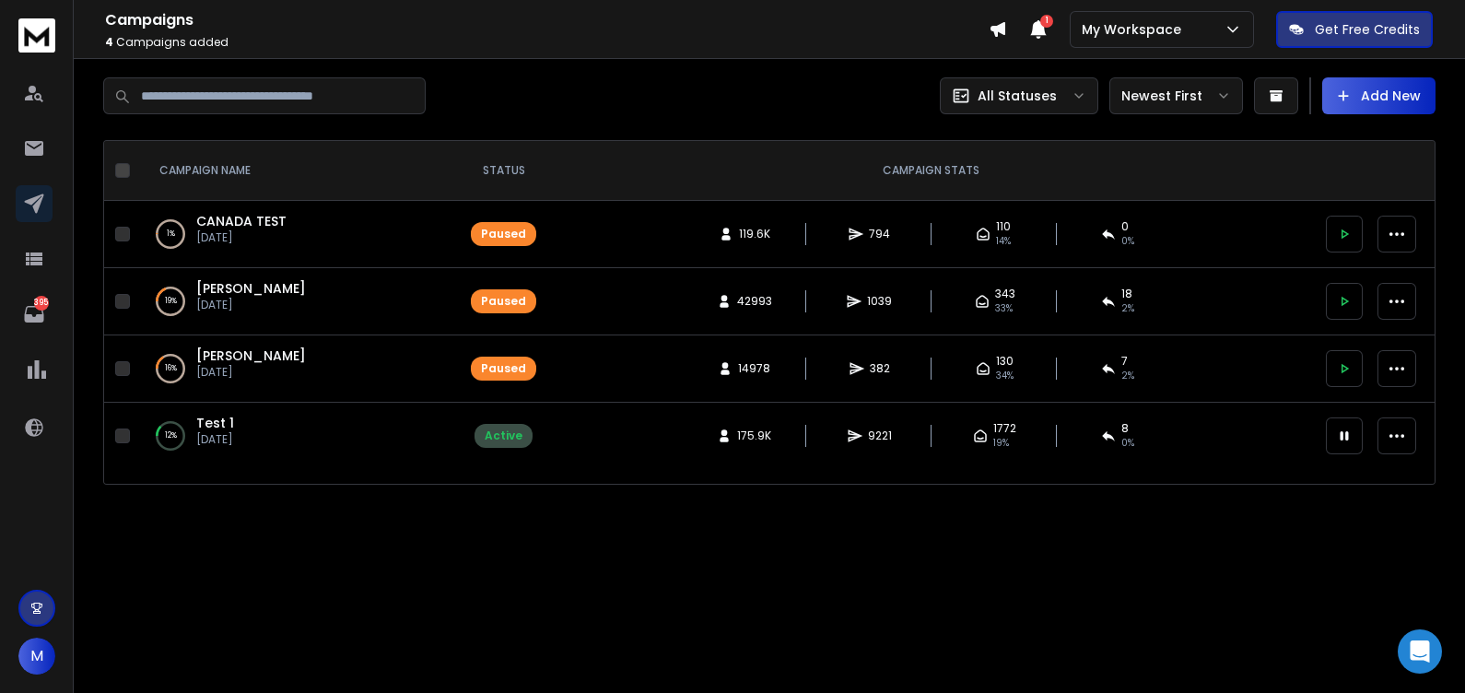
click at [282, 456] on div "12 % Test 1 20 days ago" at bounding box center [299, 436] width 286 height 44
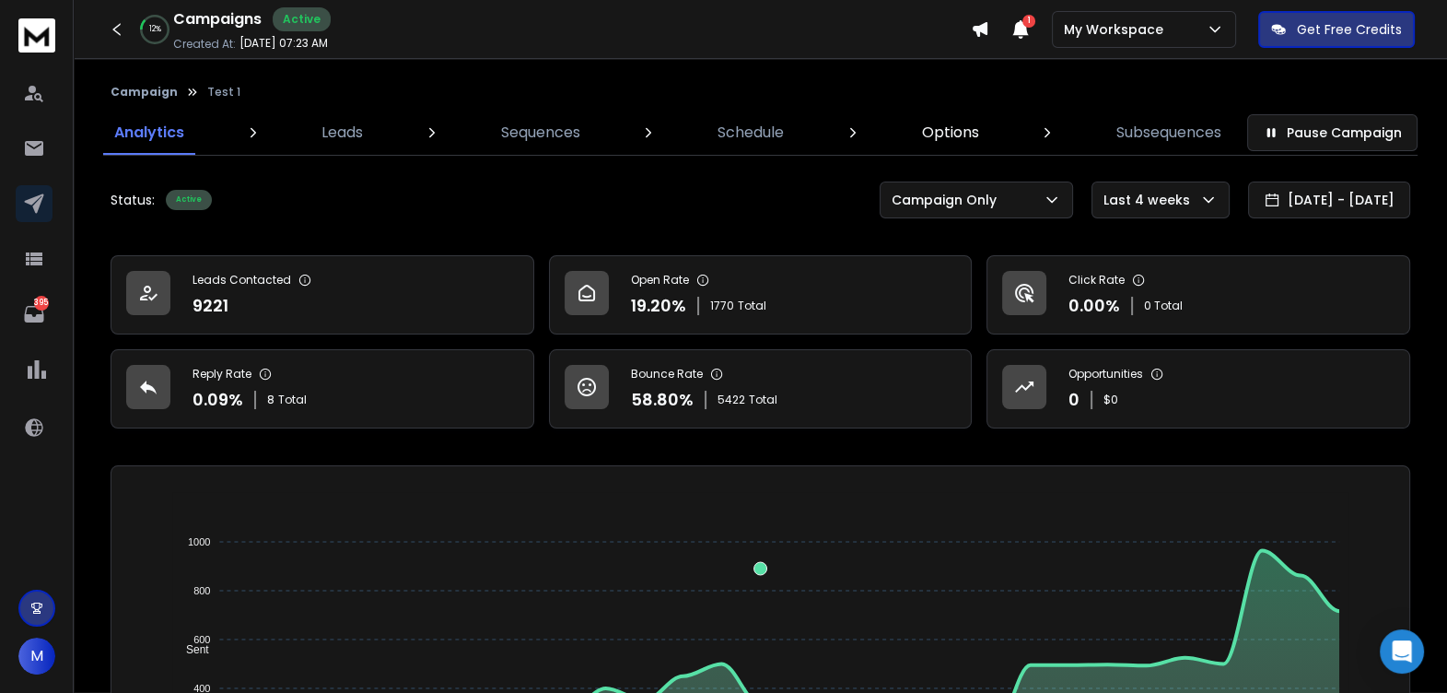
click at [949, 114] on link "Options" at bounding box center [950, 133] width 79 height 44
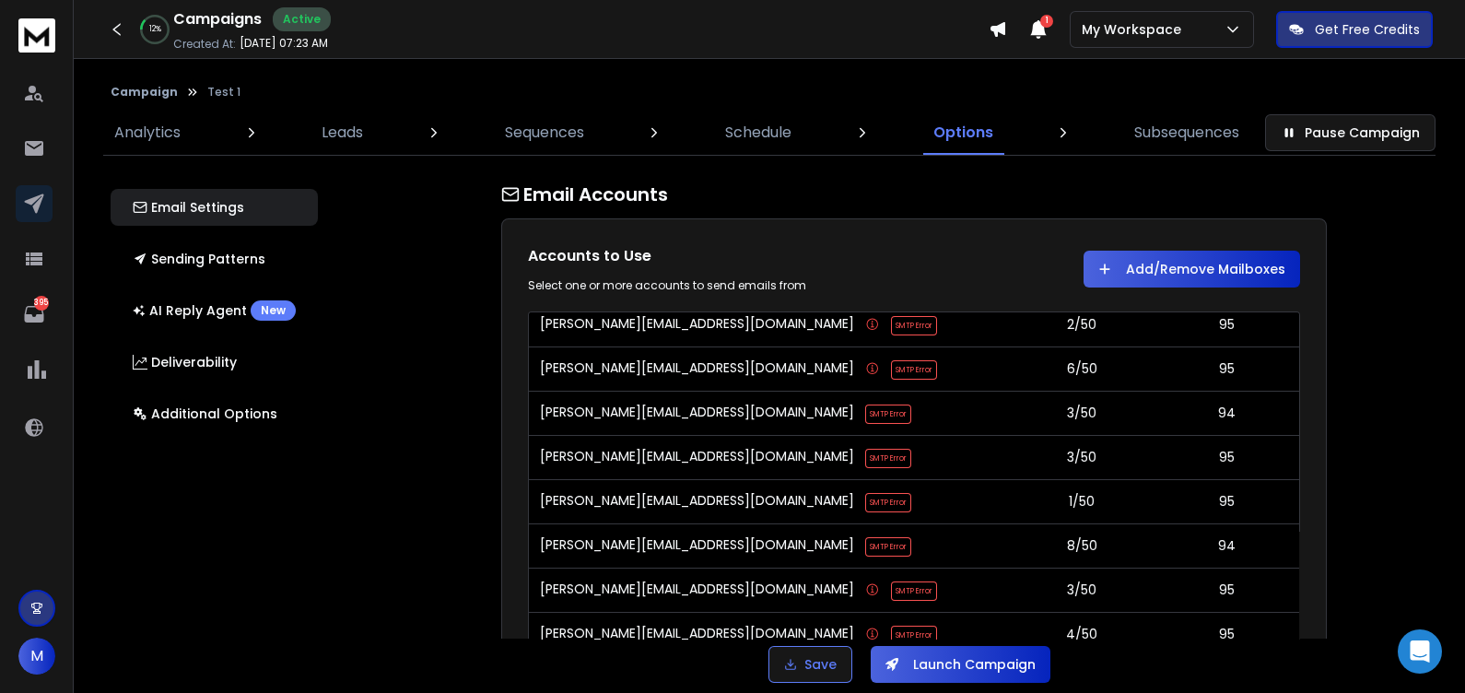
scroll to position [76, 0]
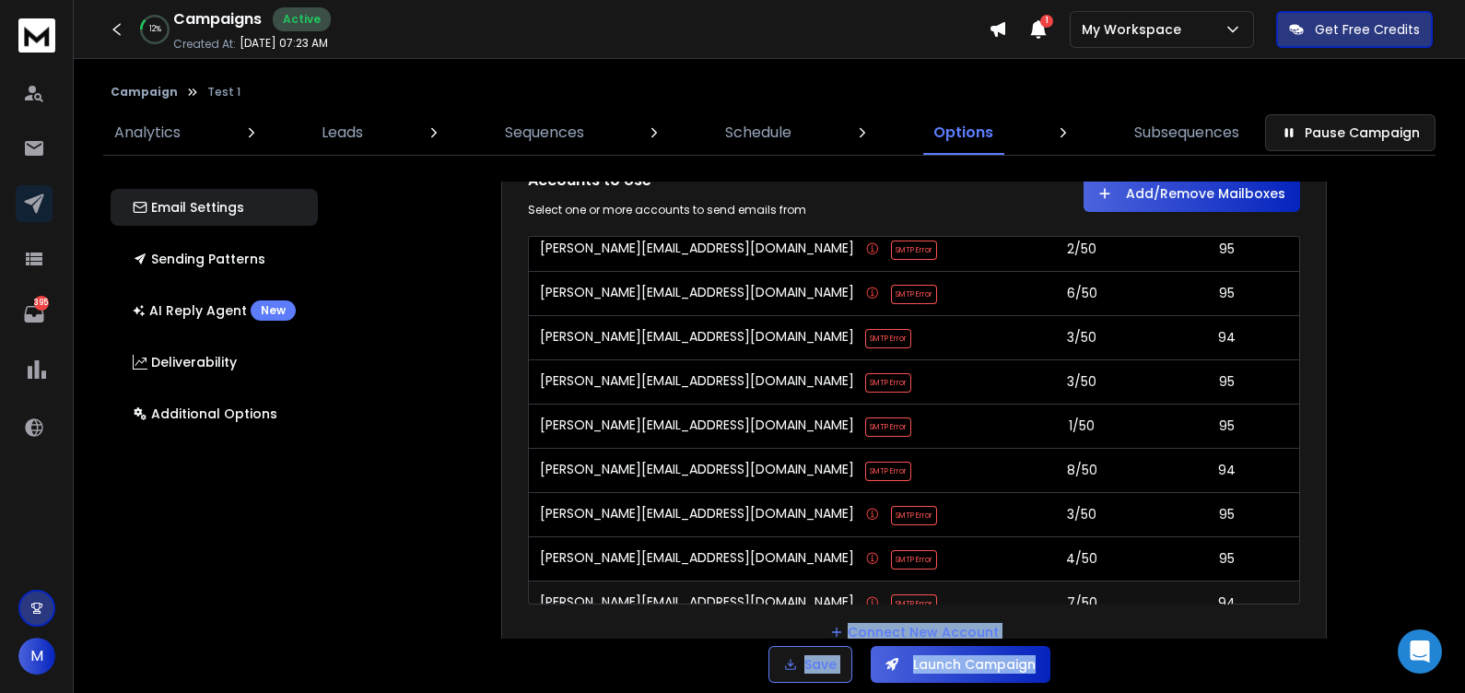
drag, startPoint x: 1275, startPoint y: 678, endPoint x: 1253, endPoint y: 548, distance: 131.8
click at [1253, 547] on form "Email Accounts Accounts to Use Select one or more accounts to send emails from …" at bounding box center [914, 334] width 826 height 457
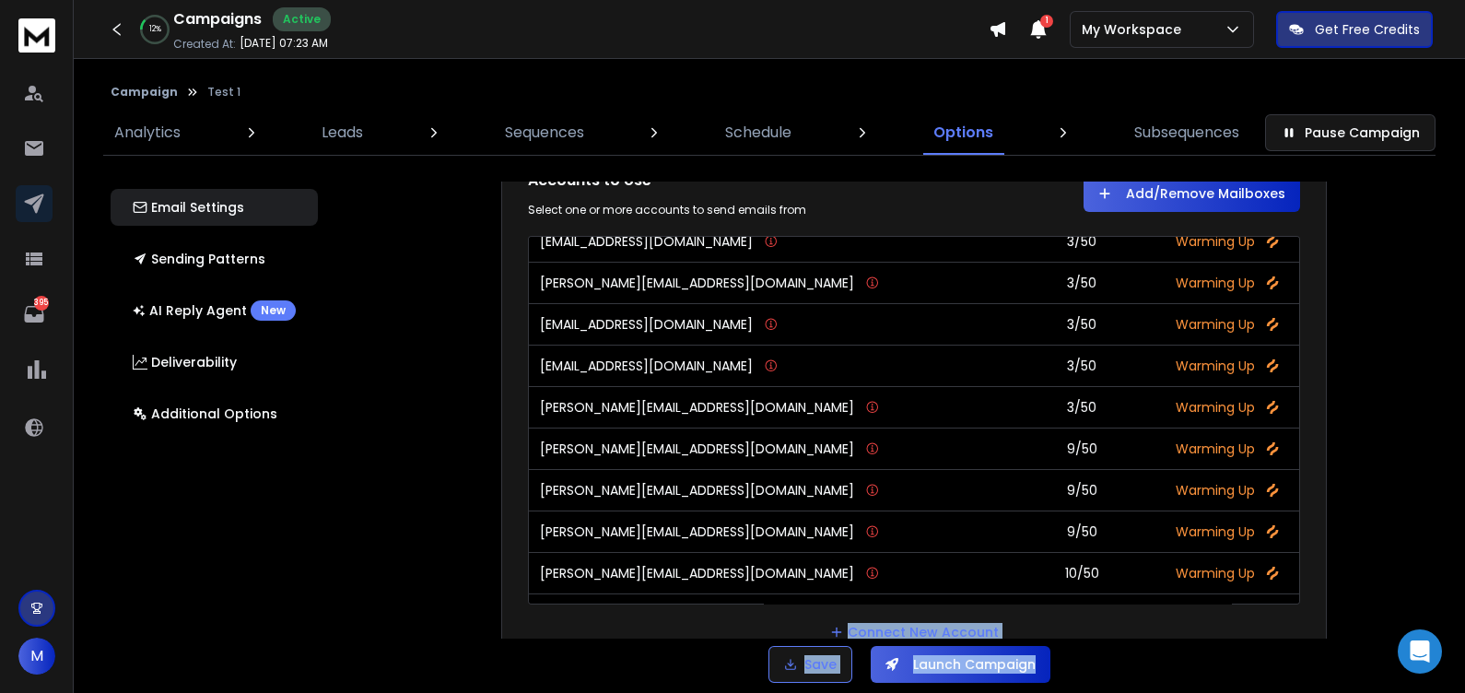
scroll to position [287, 0]
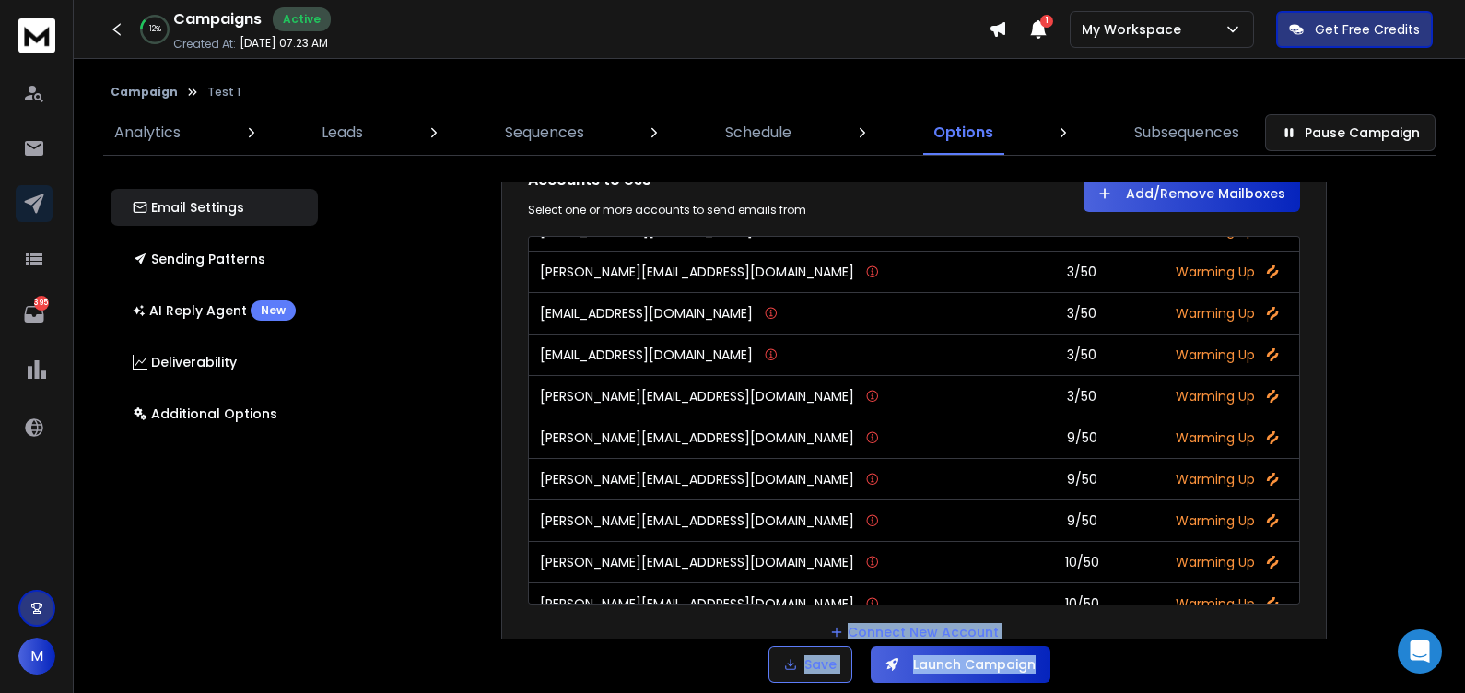
click at [1329, 318] on div "Email Accounts Accounts to Use Select one or more accounts to send emails from …" at bounding box center [924, 410] width 1155 height 457
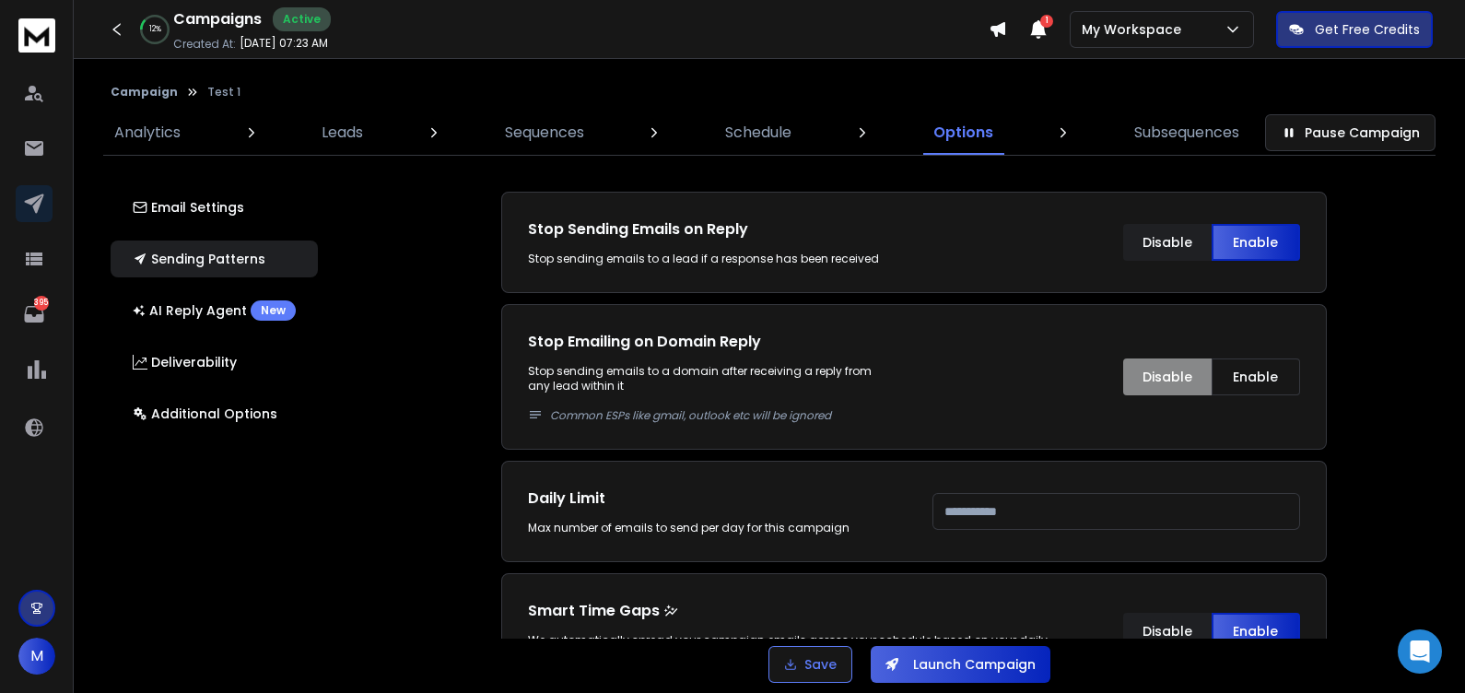
scroll to position [674, 0]
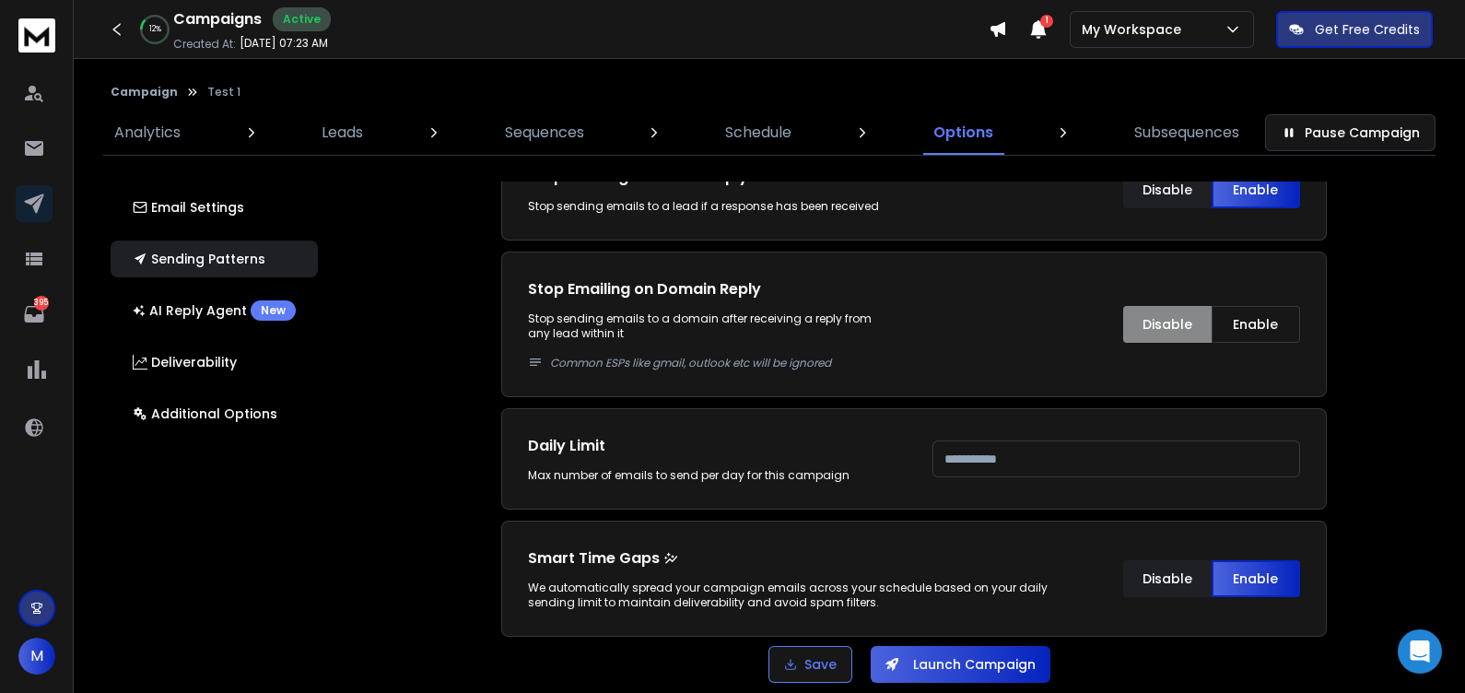
click at [945, 456] on input "****" at bounding box center [1116, 458] width 368 height 37
type input "*"
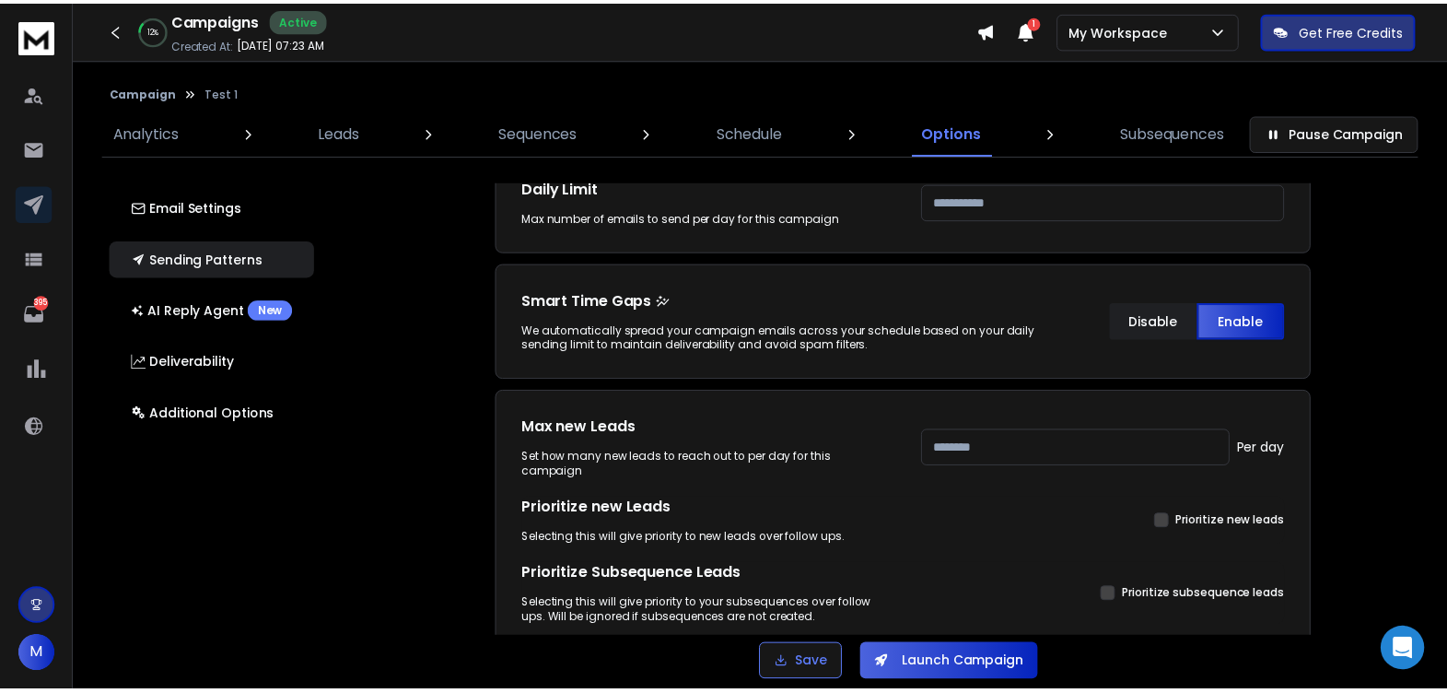
scroll to position [960, 0]
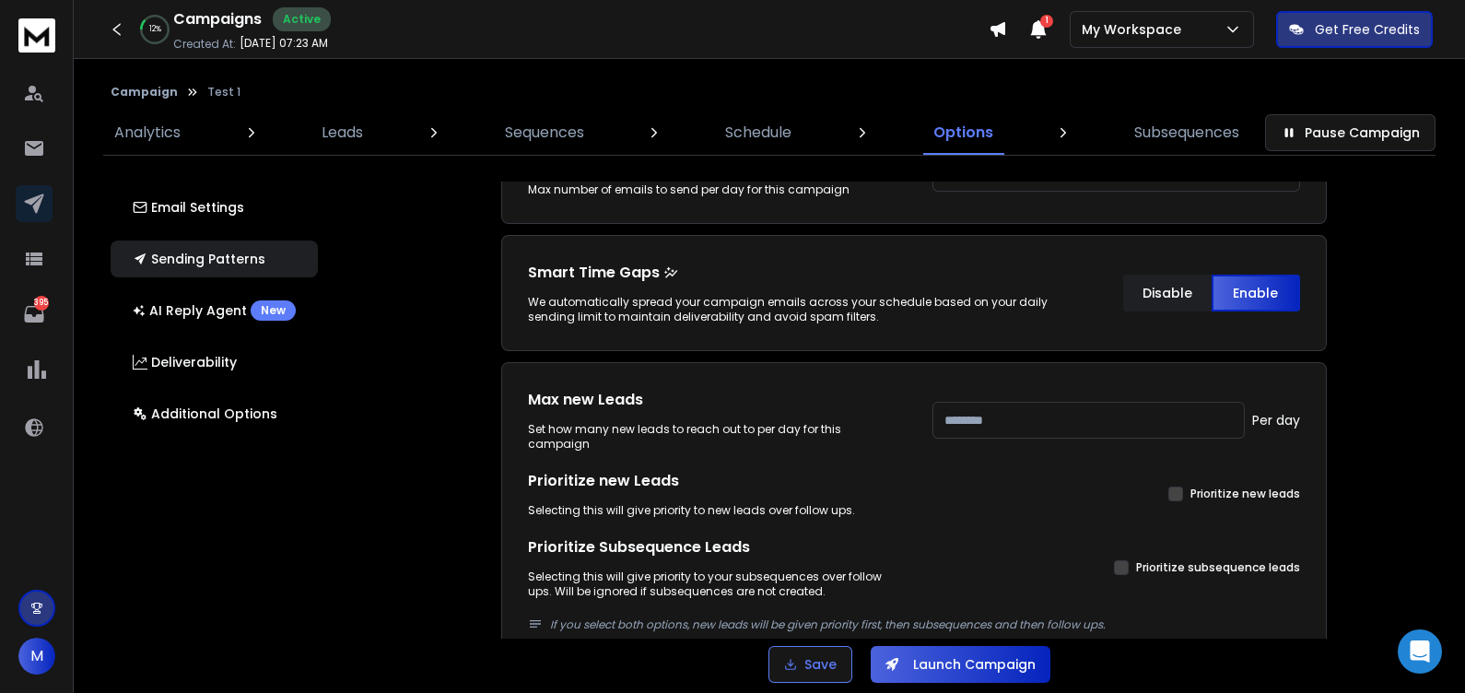
type input "***"
click at [1072, 424] on input "****" at bounding box center [1088, 420] width 312 height 37
type input "*"
type input "***"
click at [813, 646] on button "Save" at bounding box center [810, 664] width 84 height 37
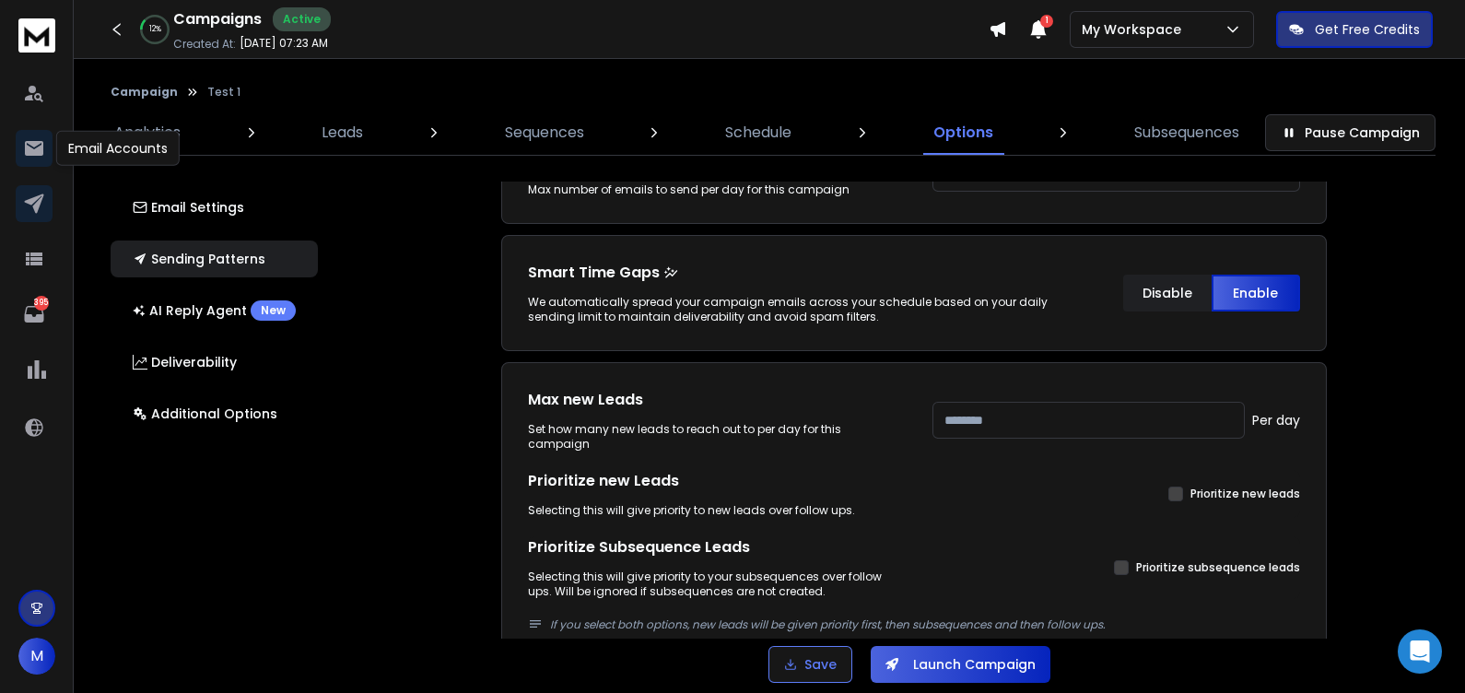
click at [39, 158] on icon at bounding box center [34, 148] width 22 height 22
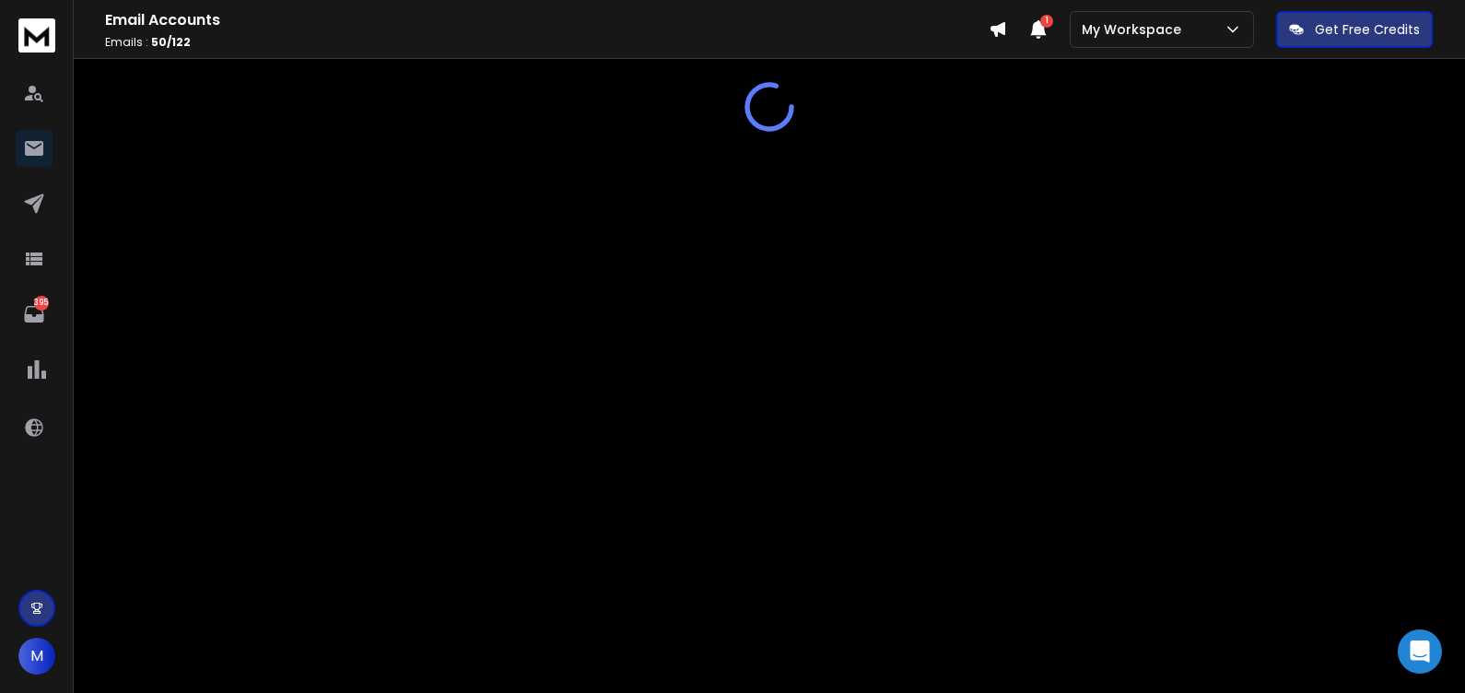
click at [39, 158] on icon at bounding box center [34, 148] width 22 height 22
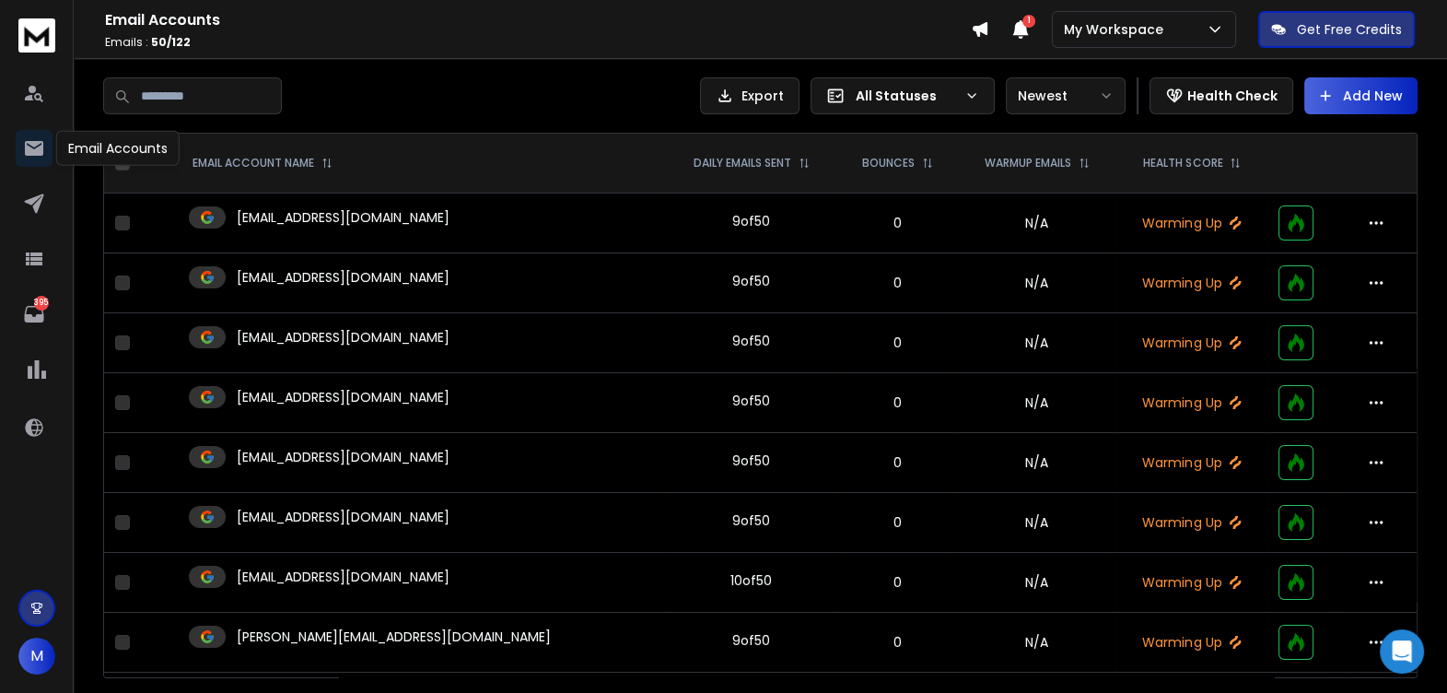
click at [122, 161] on div "Email Accounts" at bounding box center [117, 148] width 123 height 35
click at [121, 161] on div "Email Accounts" at bounding box center [117, 148] width 123 height 35
click at [127, 169] on th at bounding box center [141, 164] width 74 height 60
click at [97, 252] on div "Select all 122" at bounding box center [148, 252] width 114 height 37
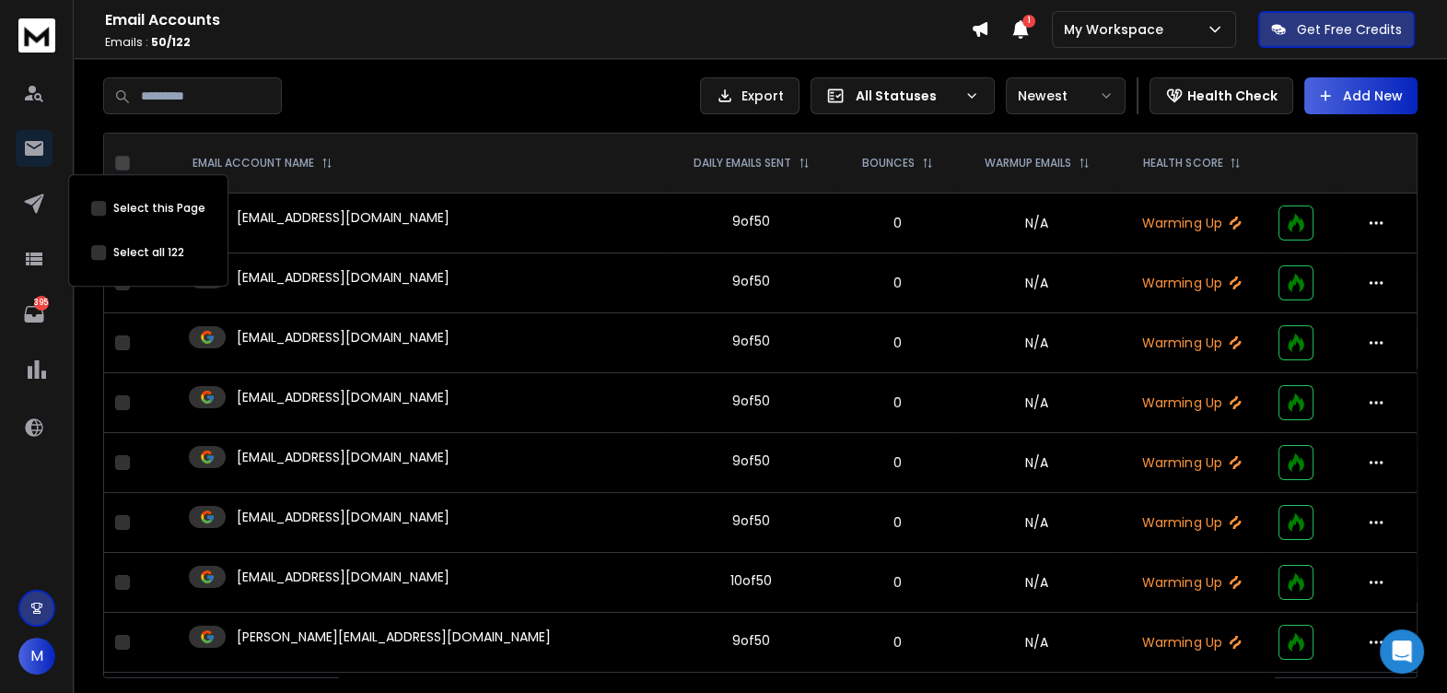
click at [97, 250] on button "Select this Page" at bounding box center [98, 252] width 15 height 15
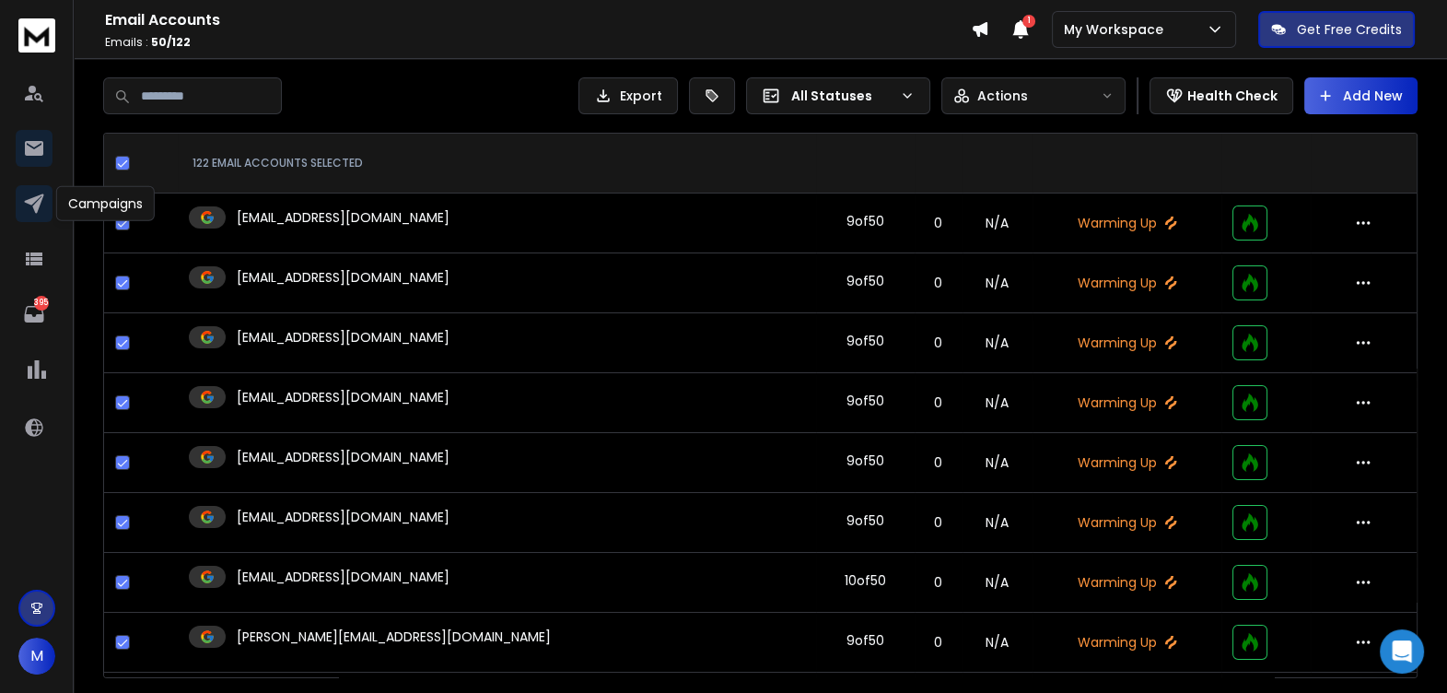
click at [48, 219] on link at bounding box center [34, 203] width 37 height 37
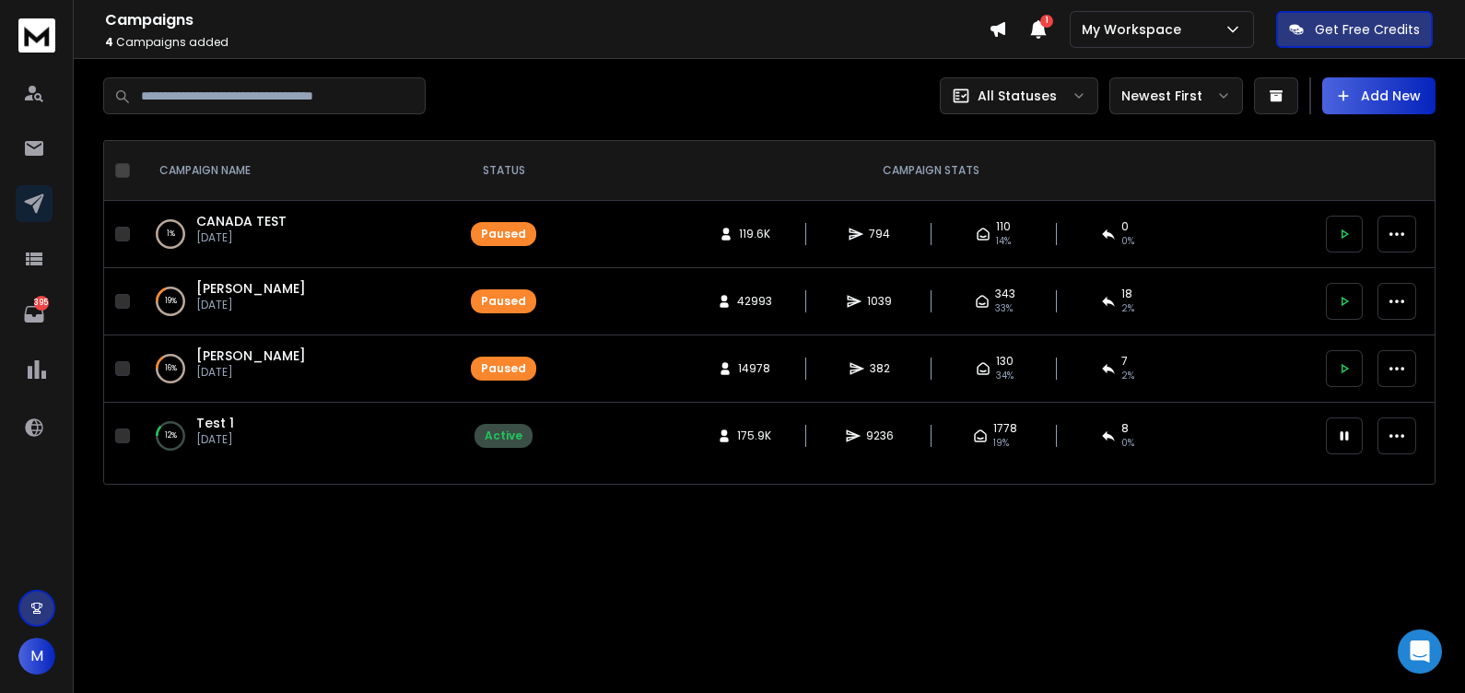
click at [48, 219] on link at bounding box center [34, 203] width 37 height 37
click at [23, 315] on icon at bounding box center [34, 314] width 22 height 22
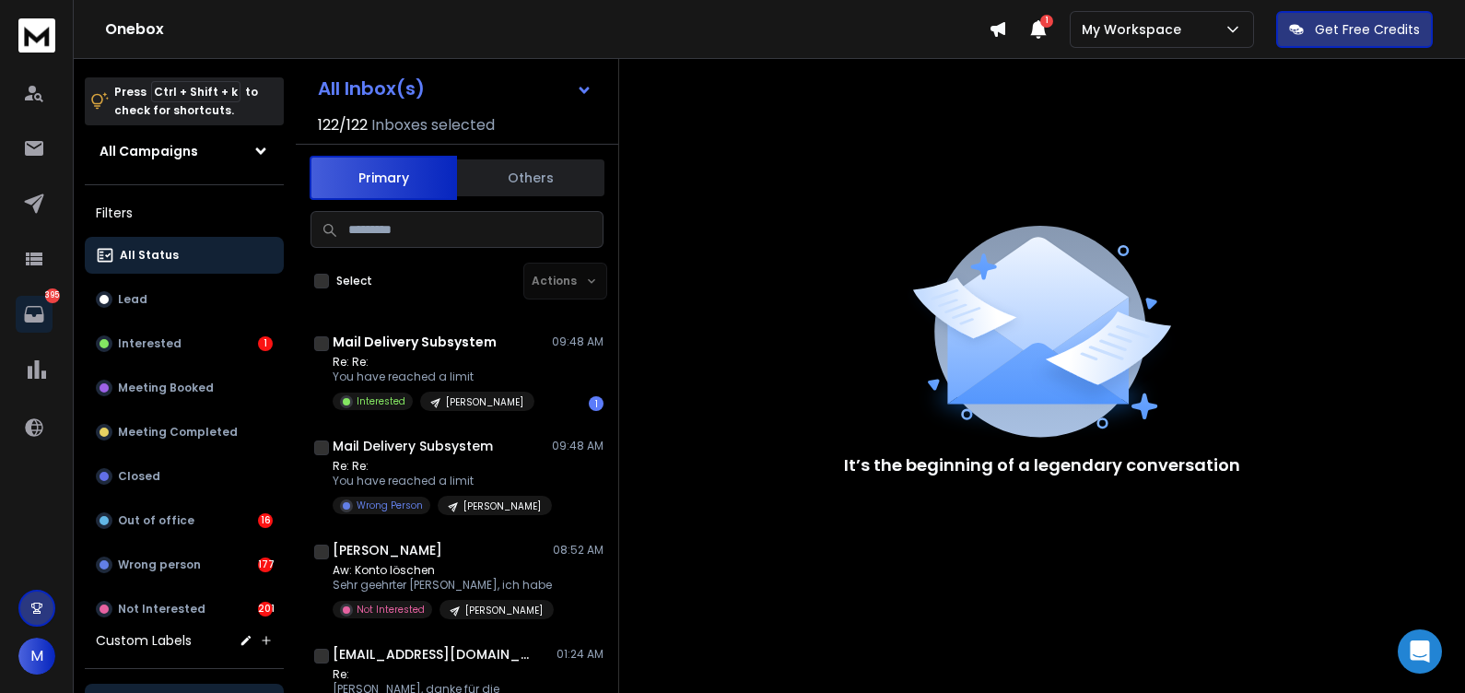
click at [590, 179] on button "Others" at bounding box center [530, 178] width 147 height 41
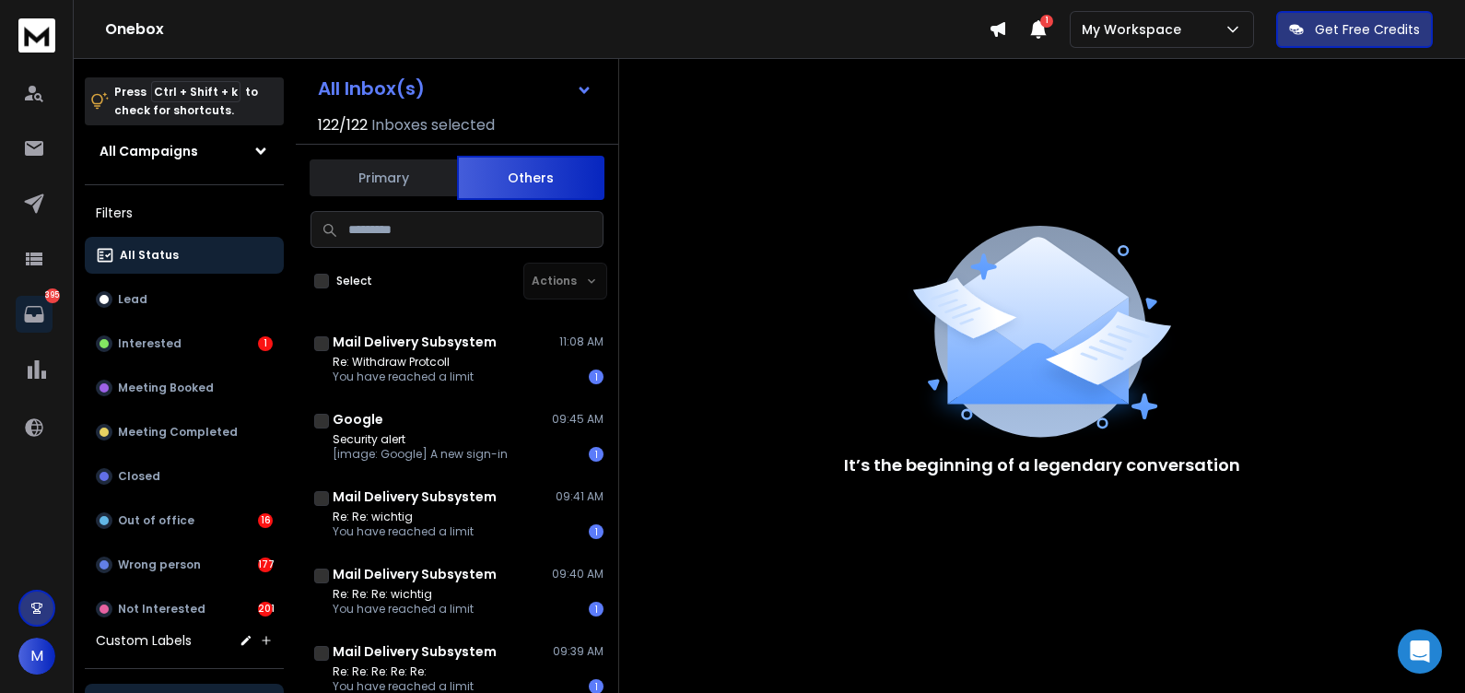
click at [424, 168] on button "Primary" at bounding box center [383, 178] width 147 height 41
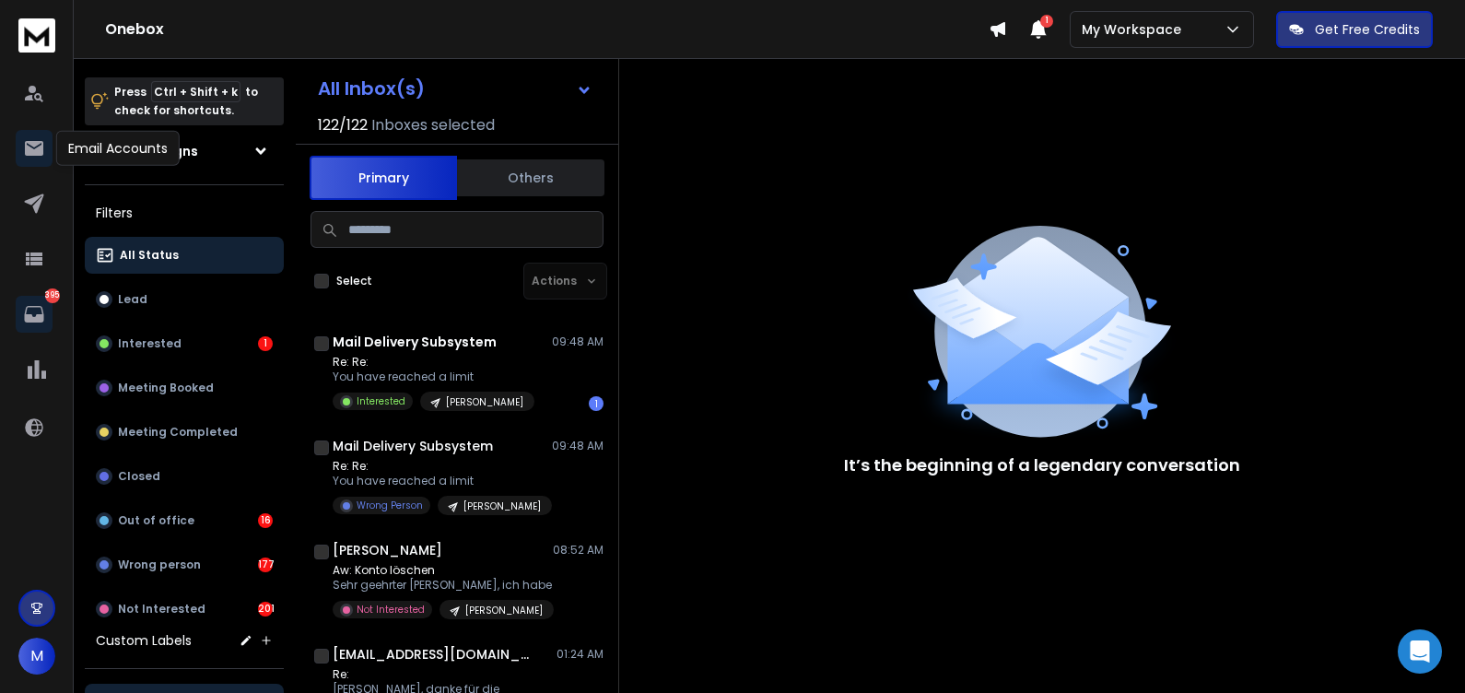
click at [20, 145] on link at bounding box center [34, 148] width 37 height 37
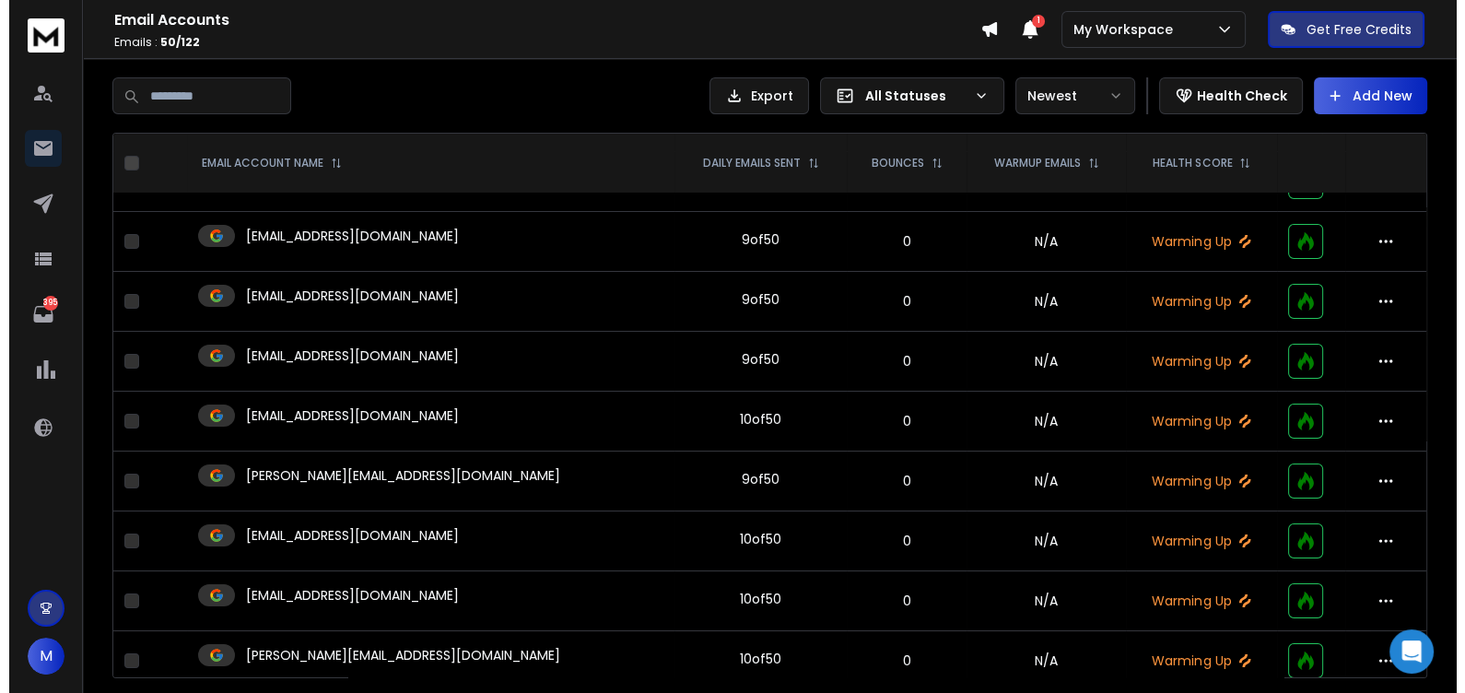
scroll to position [123, 0]
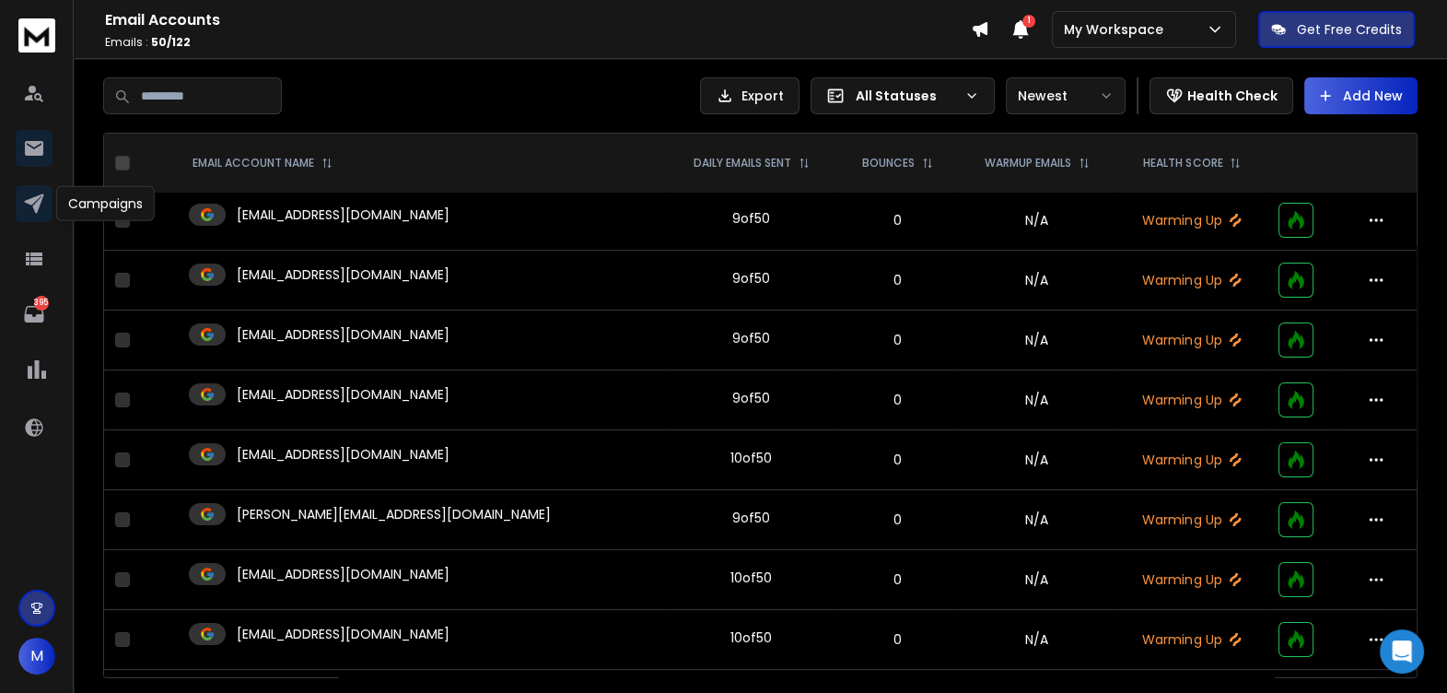
click at [32, 198] on icon at bounding box center [33, 202] width 19 height 19
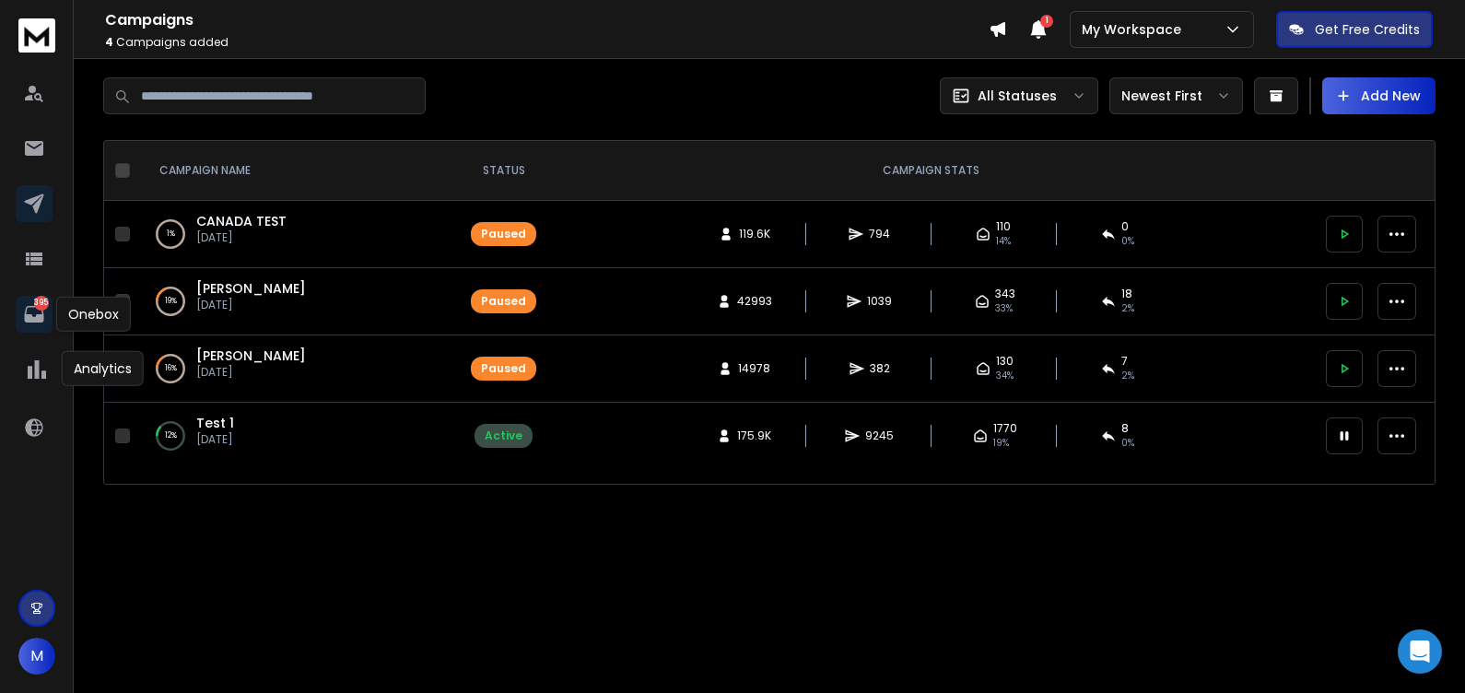
click at [32, 309] on icon at bounding box center [34, 314] width 22 height 22
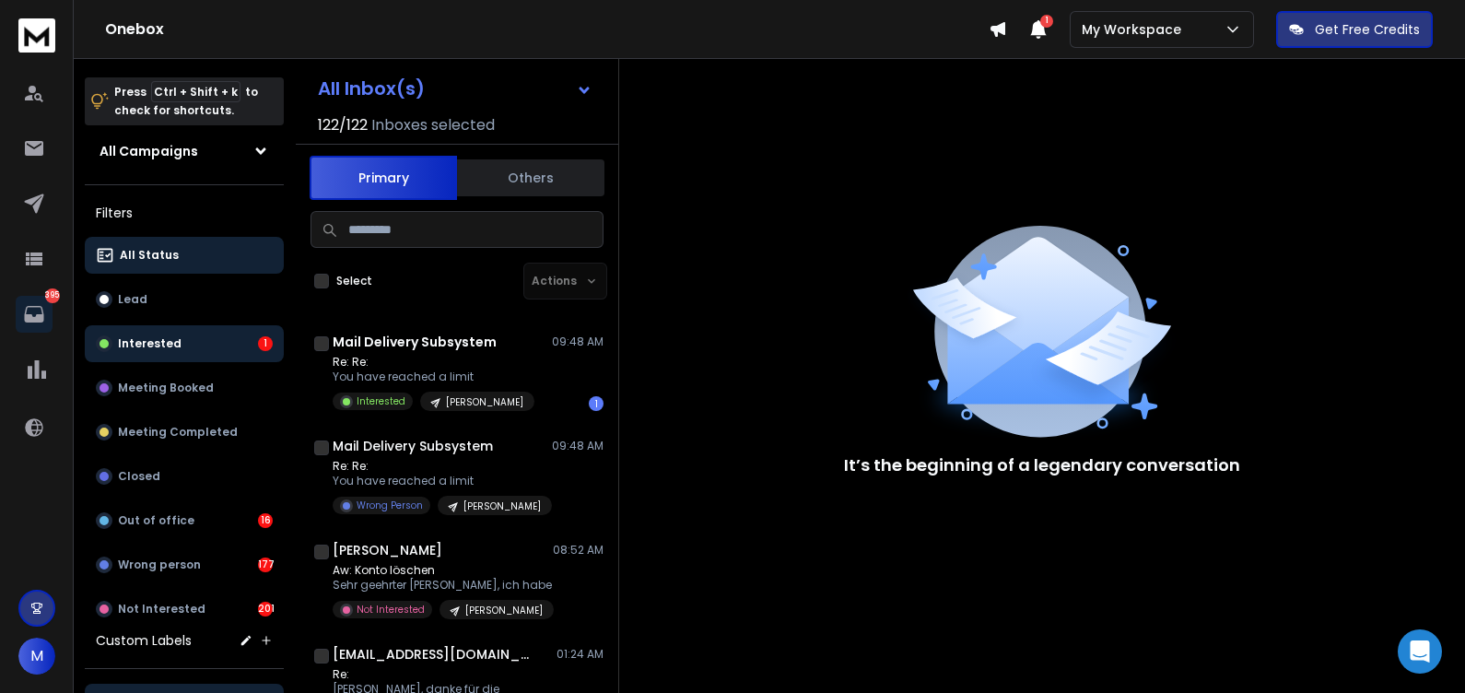
click at [147, 333] on button "Interested 1" at bounding box center [184, 343] width 199 height 37
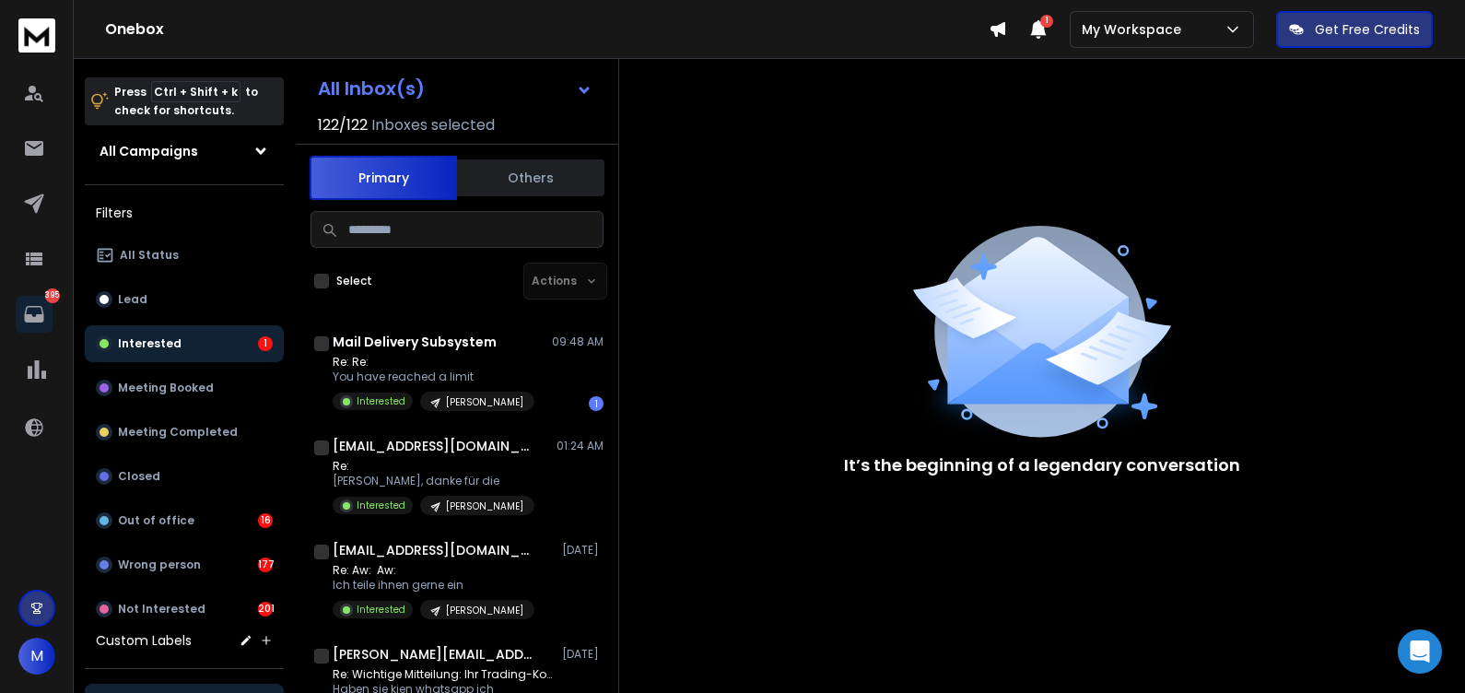
scroll to position [79, 0]
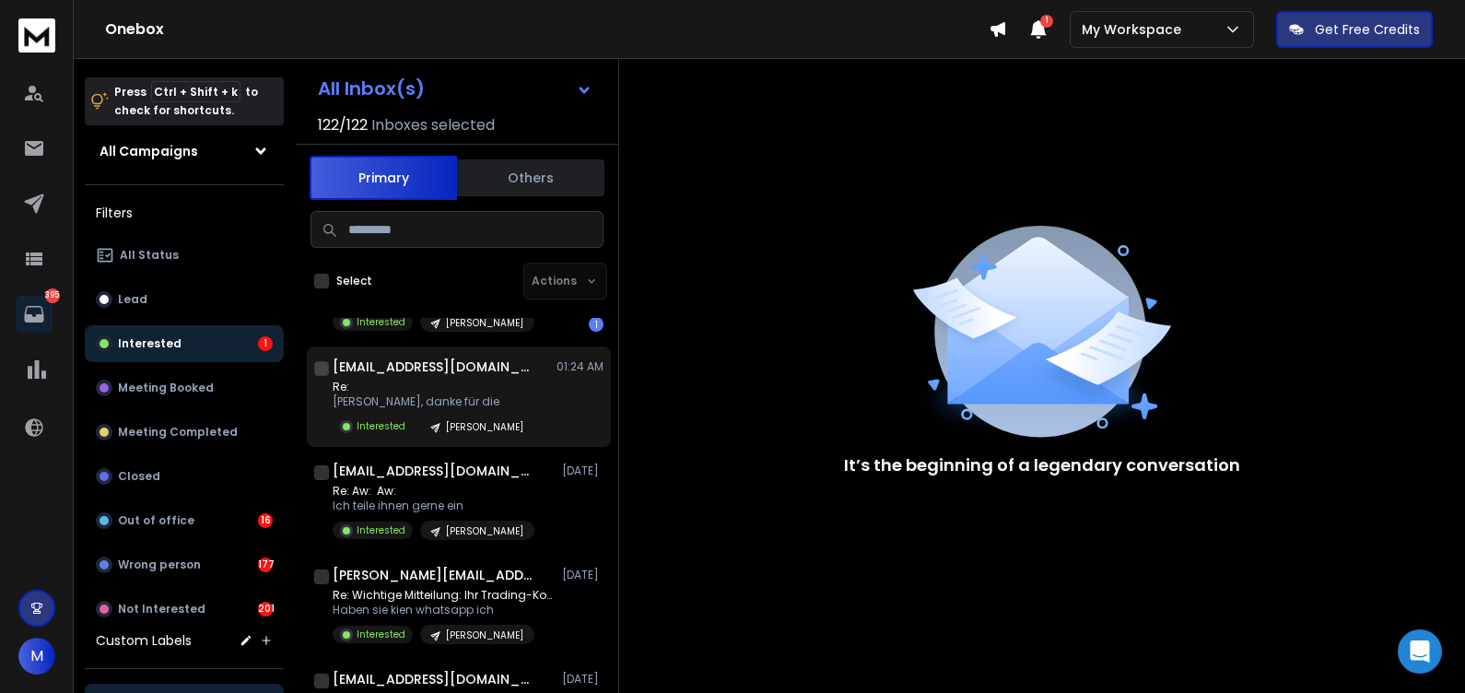
click at [512, 393] on div "Re: Hallo Herr Fischer, danke für die Interested Thomas" at bounding box center [468, 408] width 271 height 56
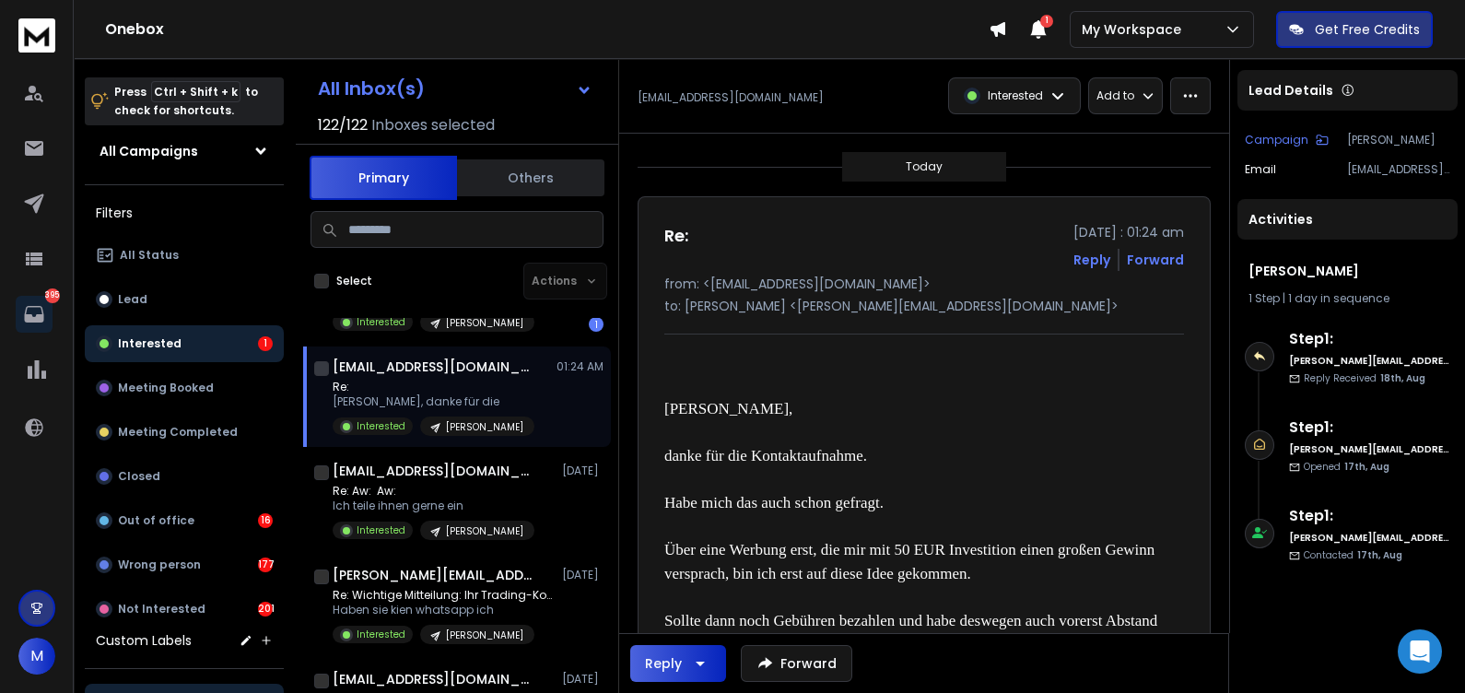
click at [1414, 169] on p "arkkyc@web.de" at bounding box center [1398, 169] width 103 height 15
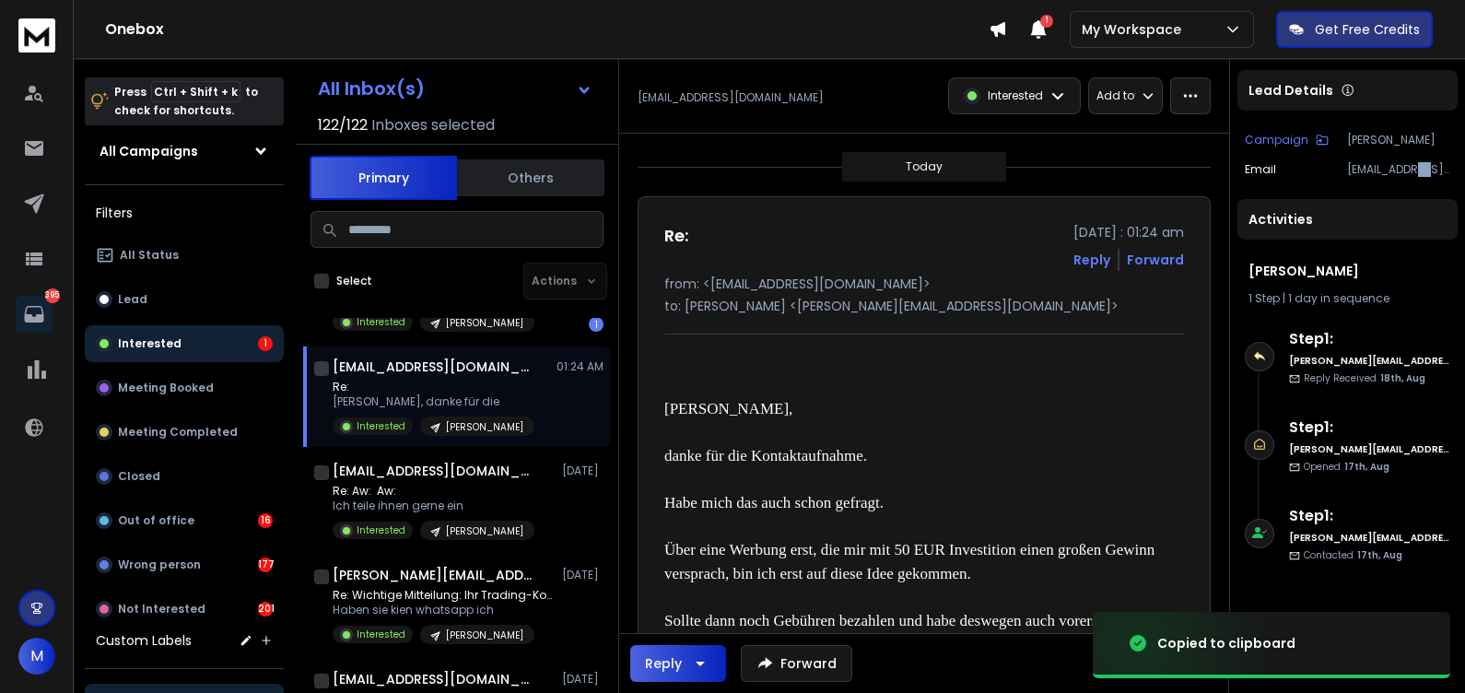
click at [1414, 169] on p "arkkyc@web.de" at bounding box center [1398, 169] width 103 height 15
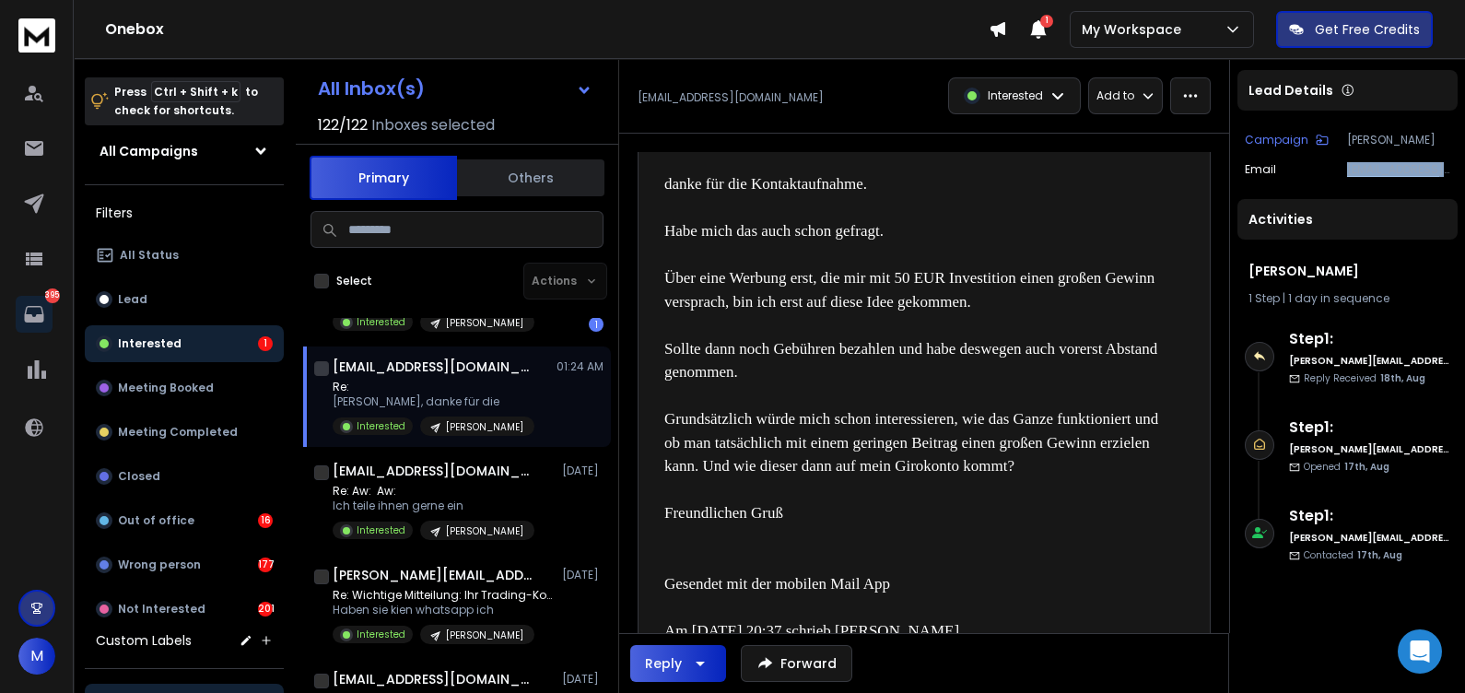
scroll to position [281, 0]
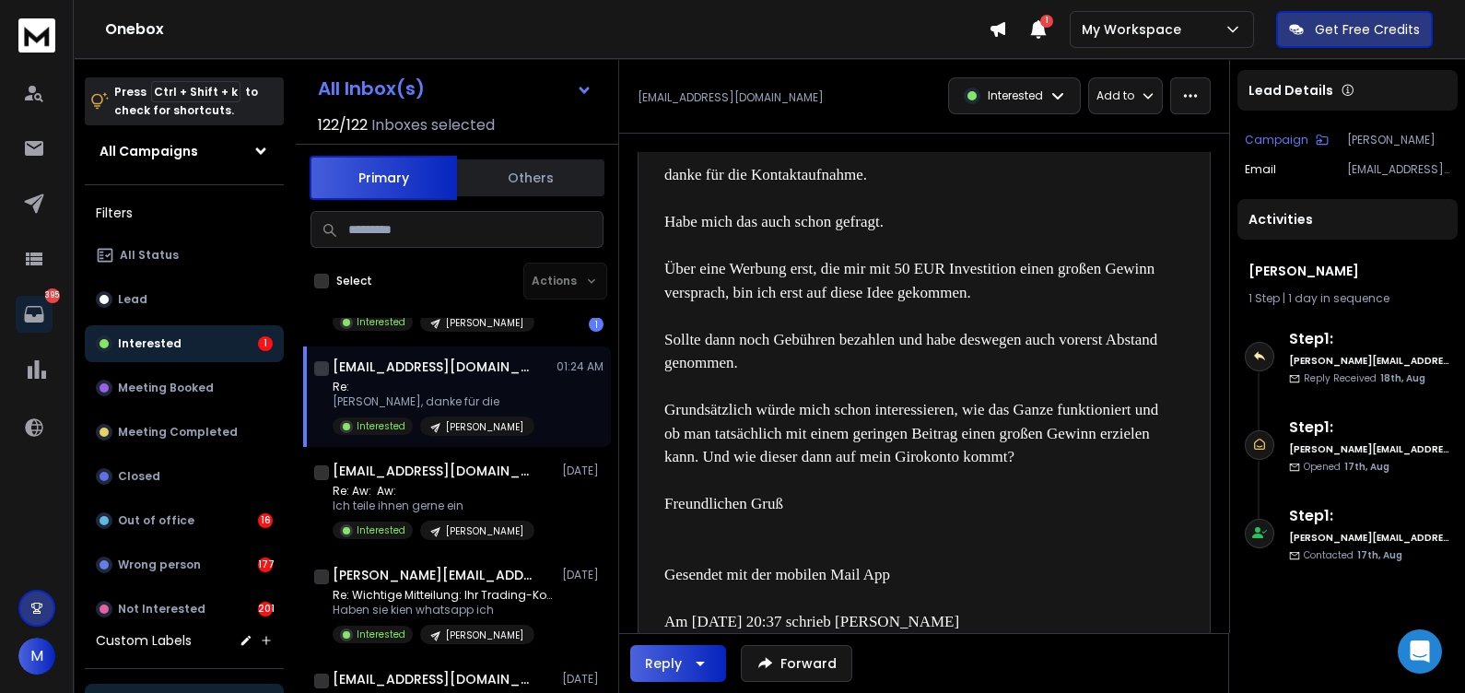
click at [776, 375] on div "Sollte dann noch Gebühren bezahlen und habe deswegen auch vorerst Abstand genom…" at bounding box center [916, 351] width 505 height 47
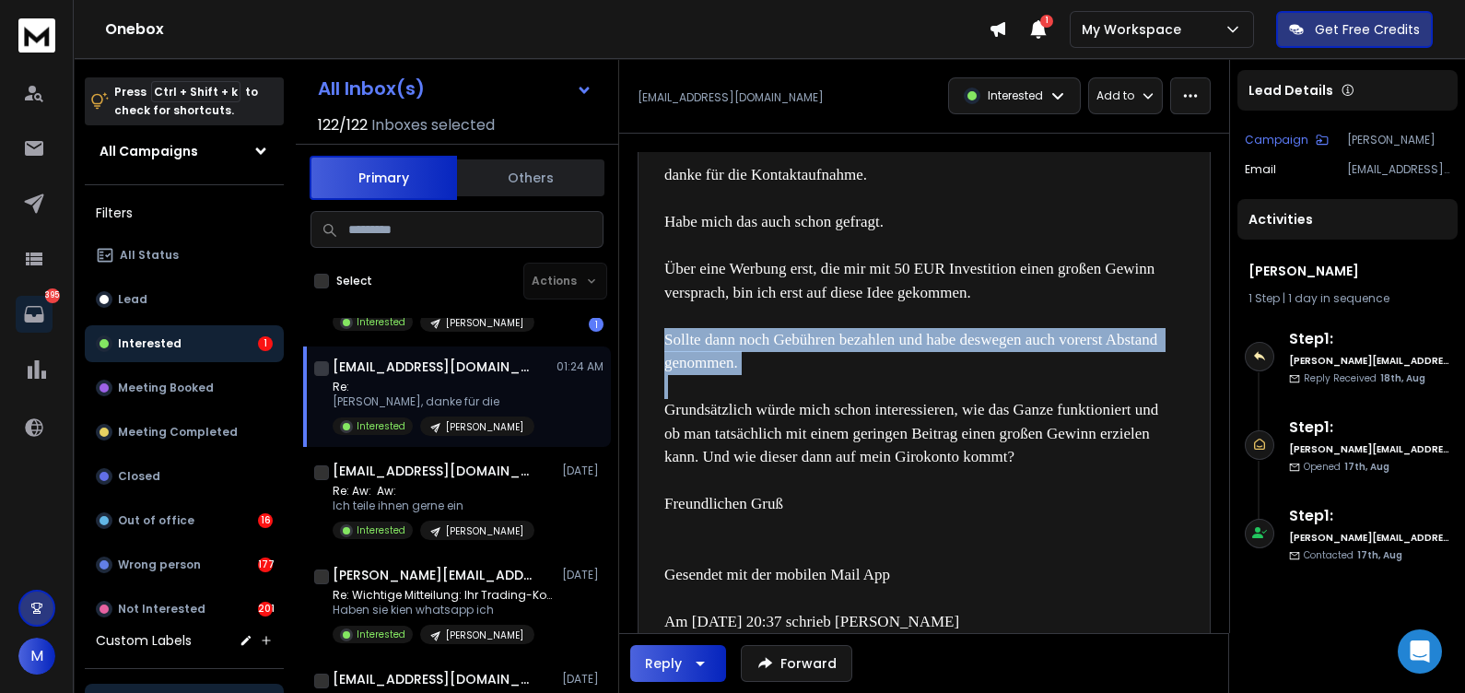
click at [478, 189] on button "Others" at bounding box center [530, 178] width 147 height 41
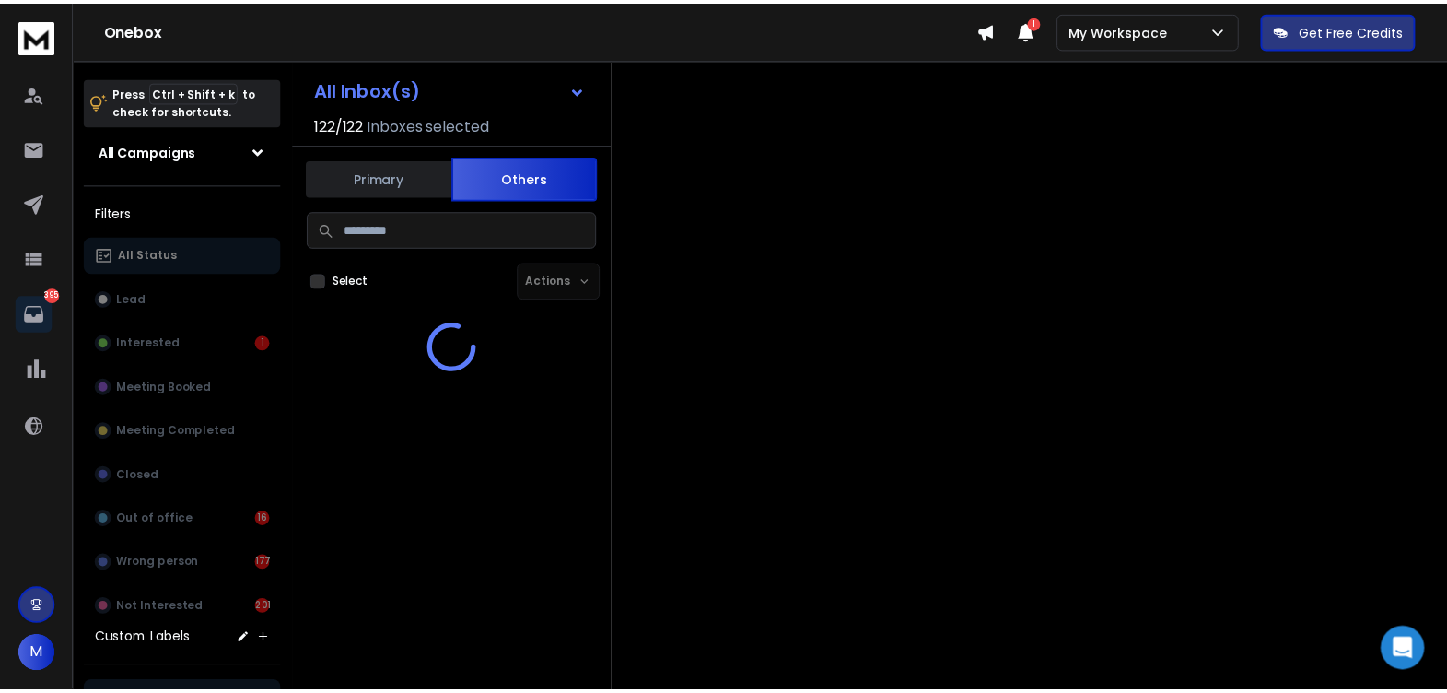
scroll to position [0, 0]
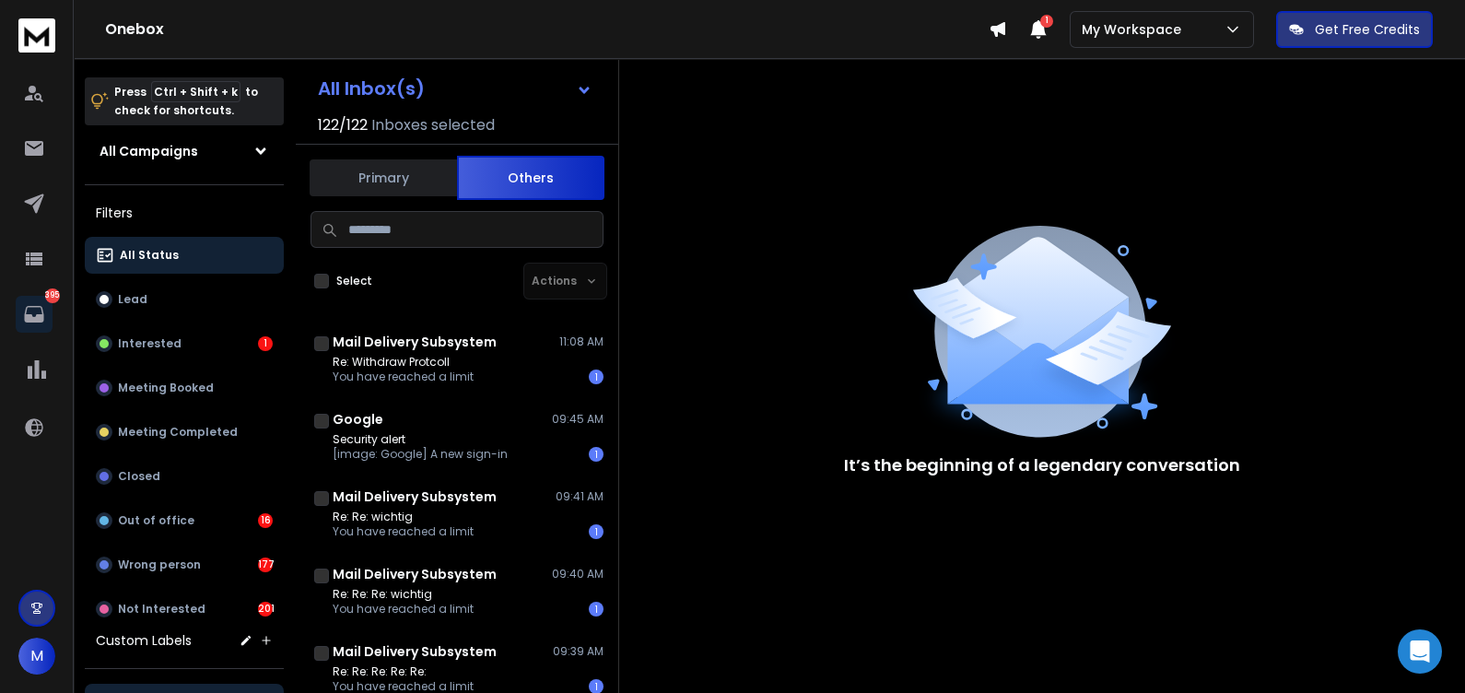
click at [434, 207] on div at bounding box center [457, 226] width 308 height 44
click at [431, 211] on input at bounding box center [457, 229] width 293 height 37
paste input "**********"
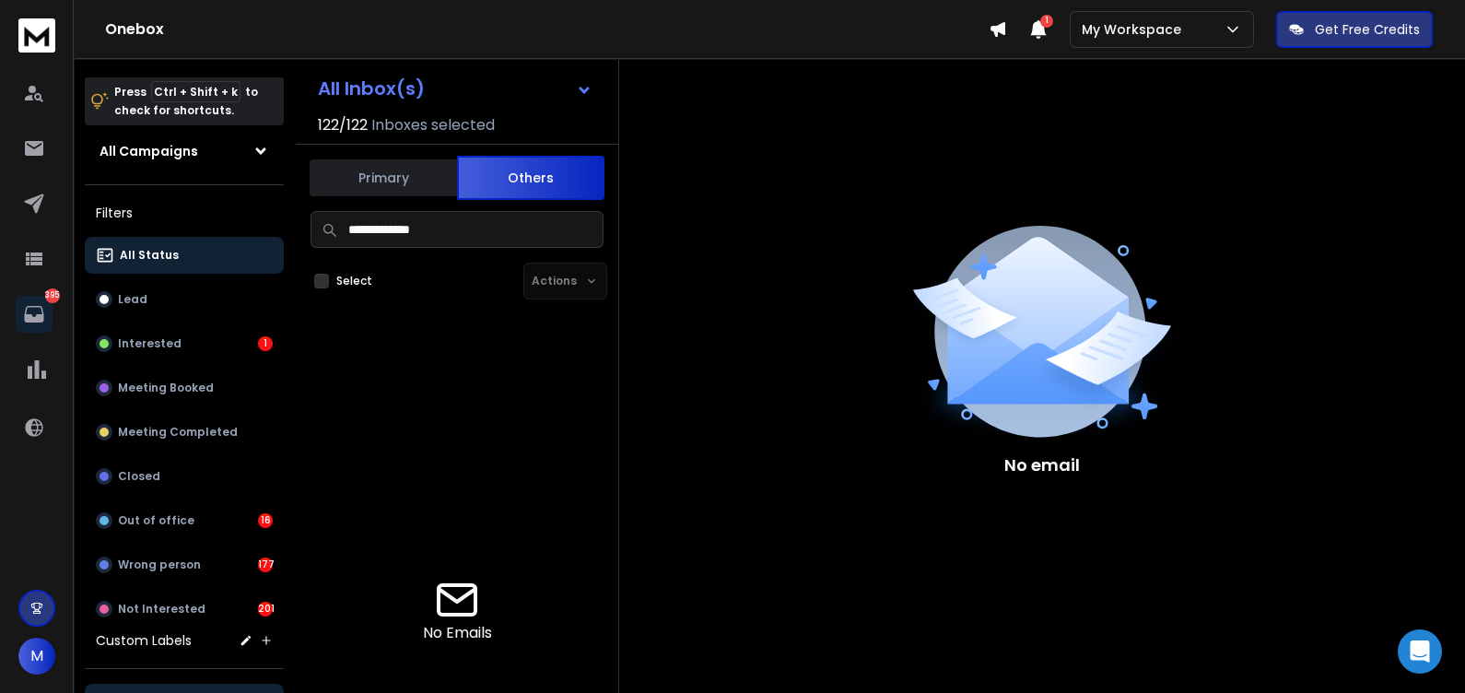
type input "**********"
click at [16, 193] on link at bounding box center [34, 203] width 37 height 37
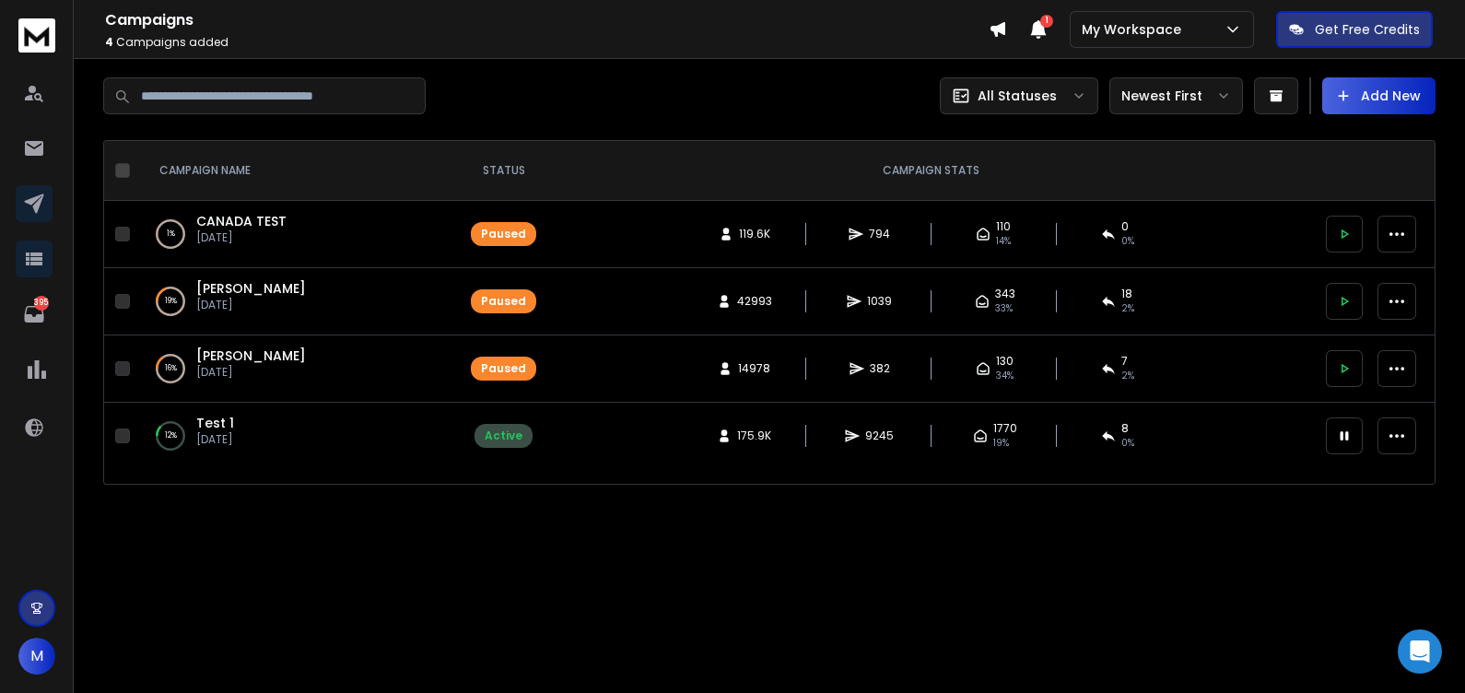
click at [19, 240] on div "395" at bounding box center [37, 264] width 42 height 379
click at [21, 244] on link at bounding box center [34, 258] width 37 height 37
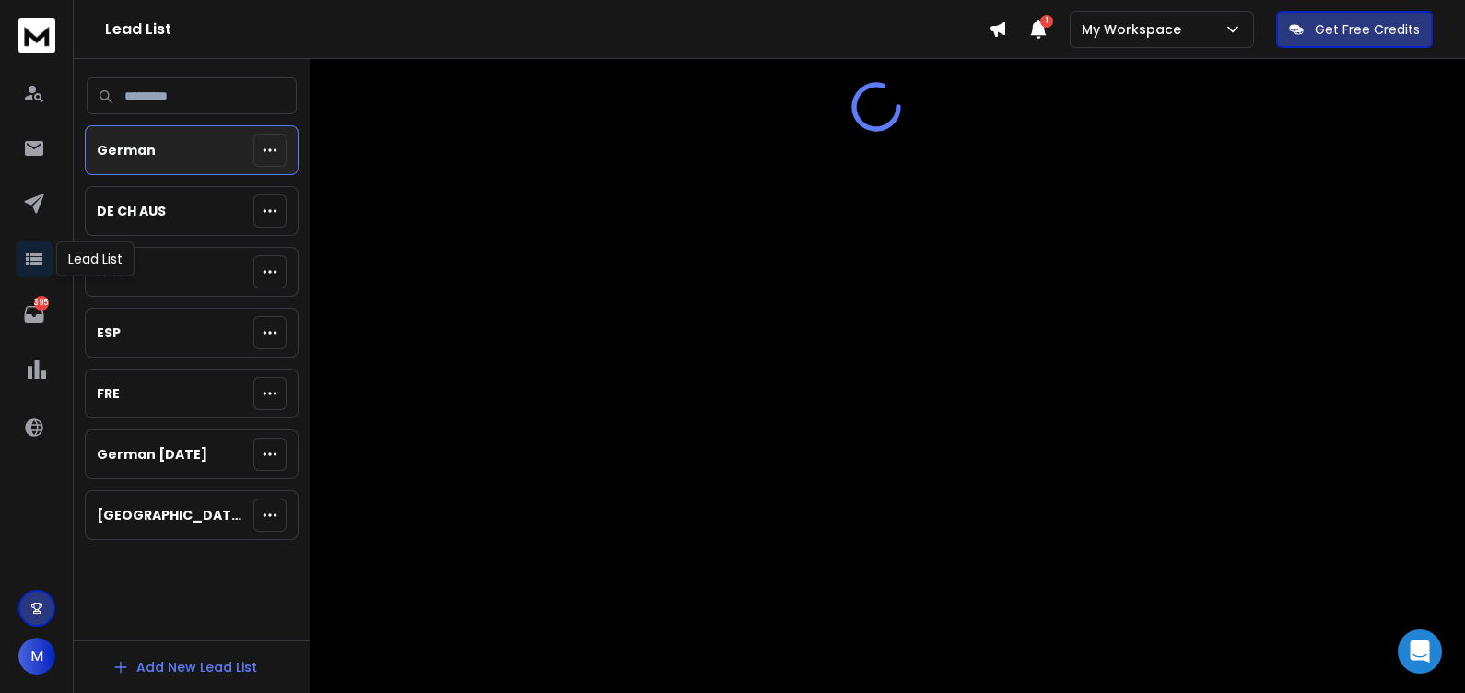
click at [21, 244] on link at bounding box center [34, 258] width 37 height 37
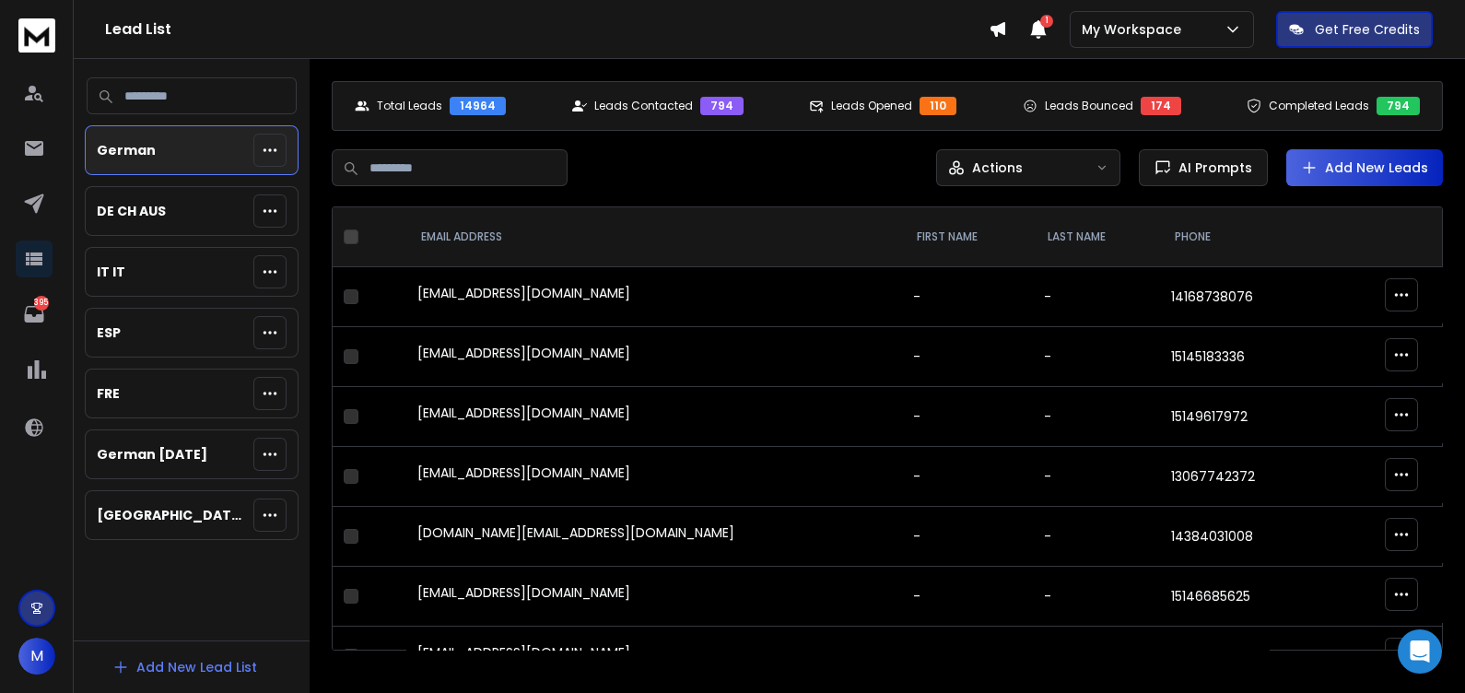
click at [391, 166] on input at bounding box center [450, 167] width 236 height 37
paste input "**********"
type input "**********"
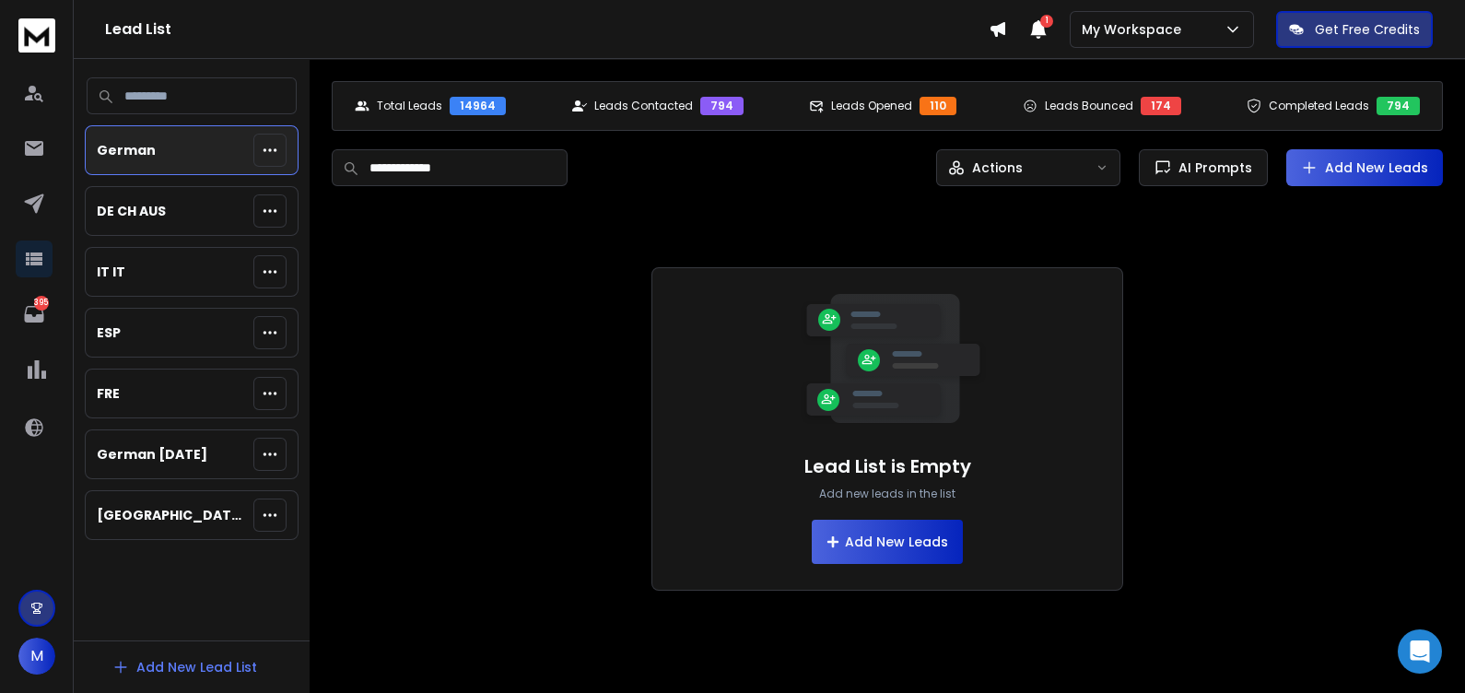
click at [175, 208] on div "DE CH AUS" at bounding box center [192, 211] width 214 height 50
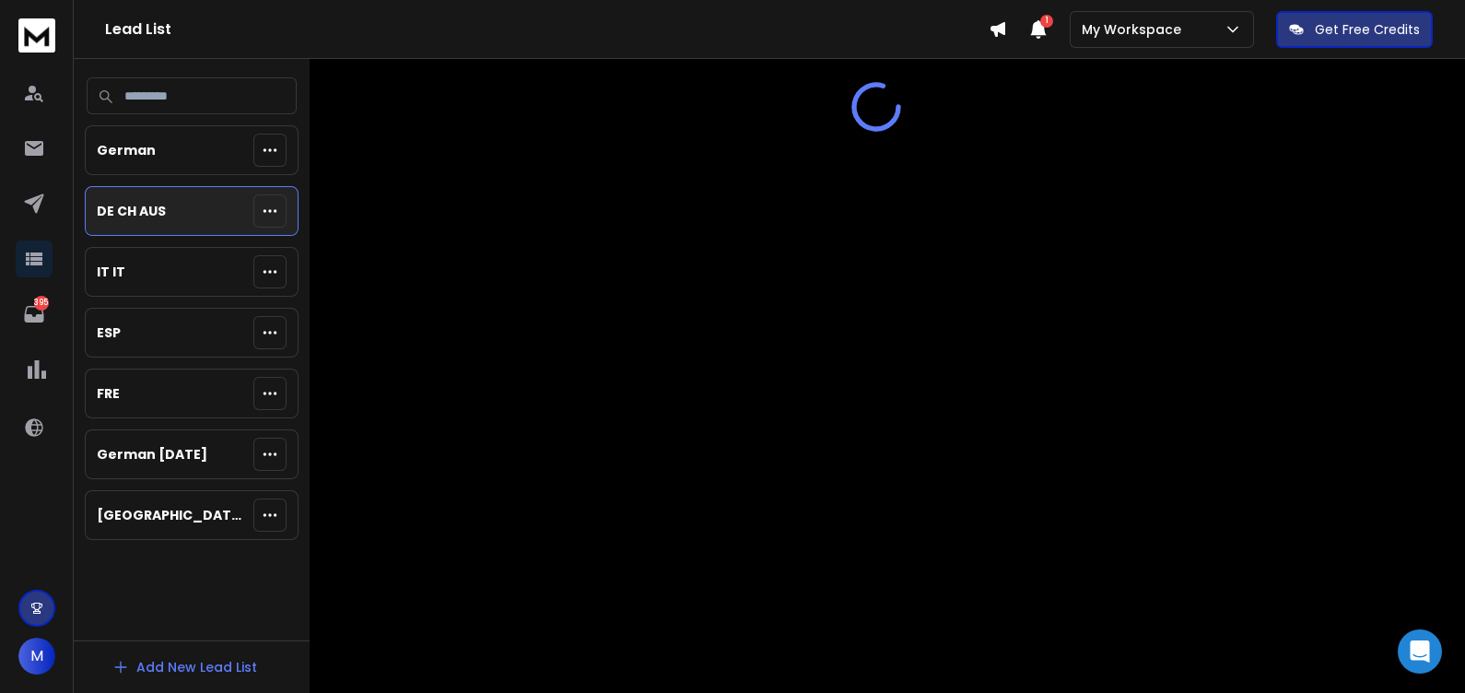
click at [175, 208] on div "DE CH AUS" at bounding box center [192, 211] width 214 height 50
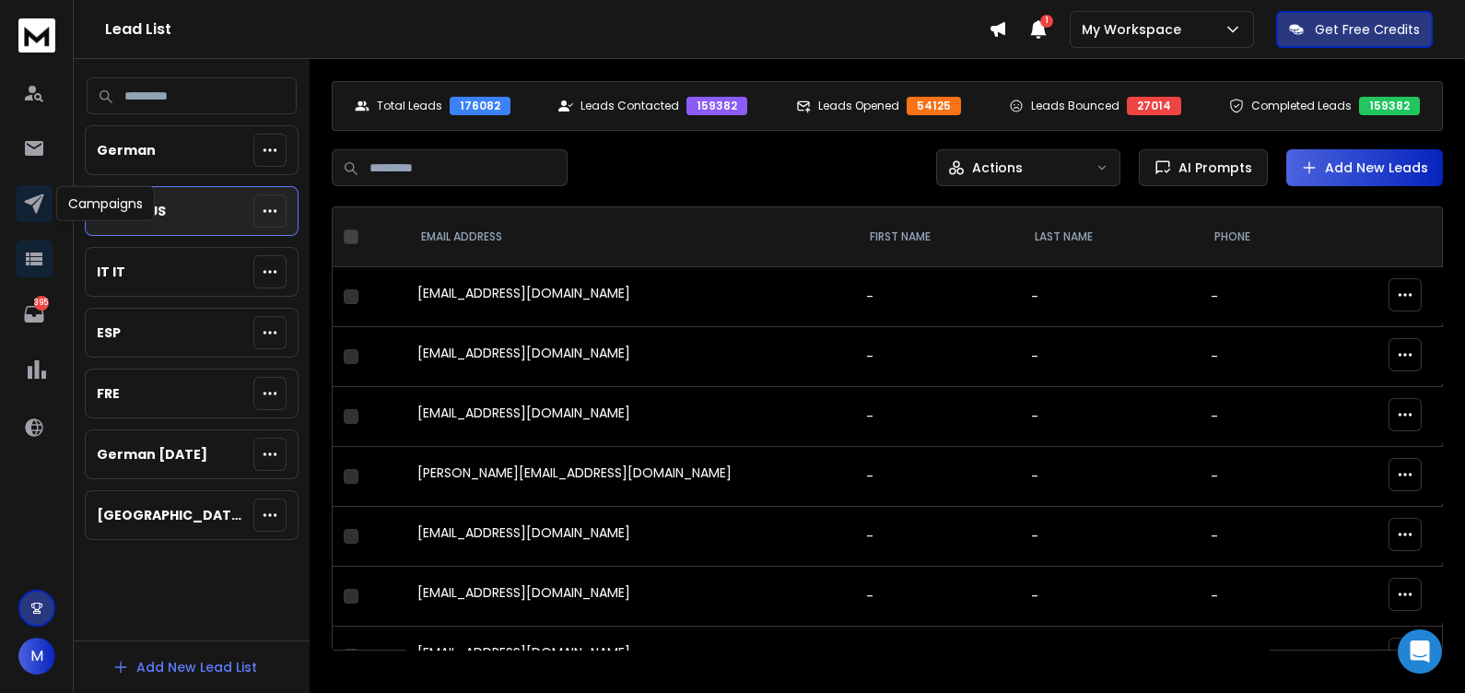
click at [41, 217] on link at bounding box center [34, 203] width 37 height 37
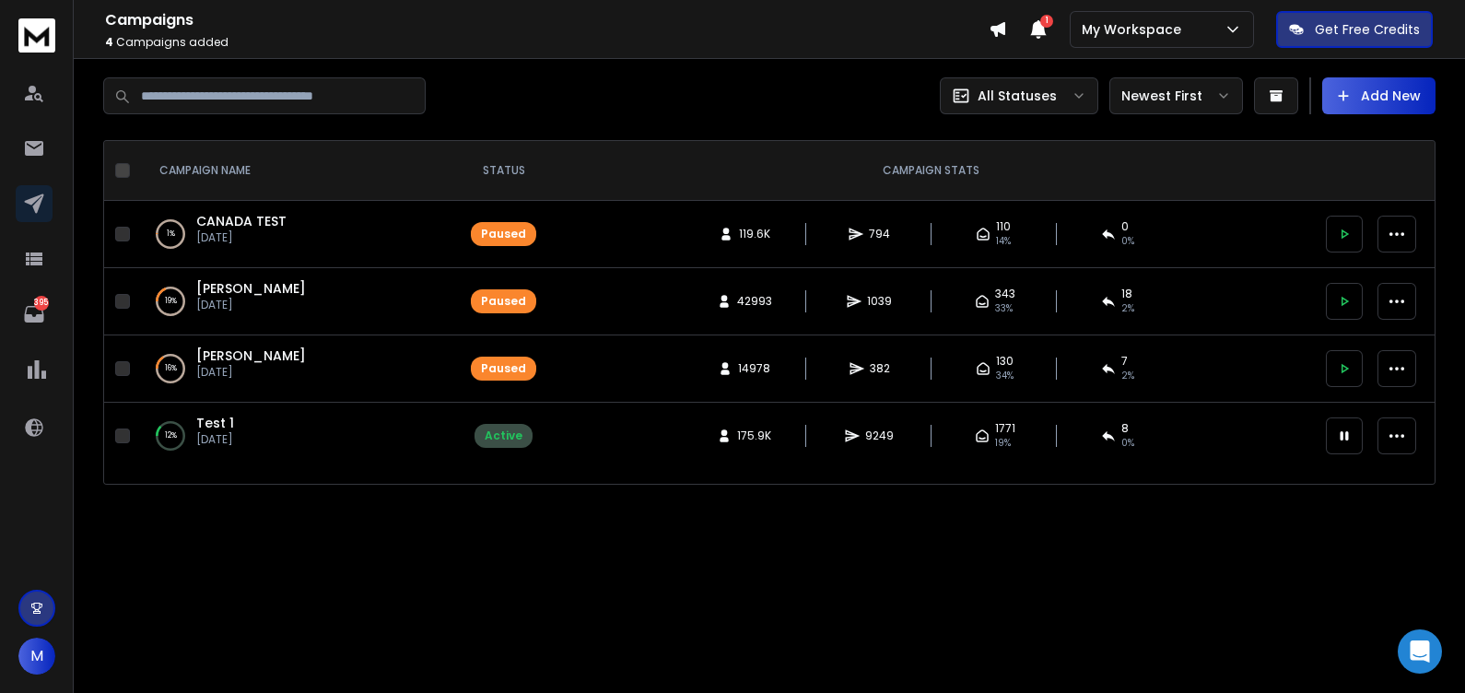
click at [299, 212] on div "1 % CANADA TEST 3 days ago" at bounding box center [299, 234] width 286 height 44
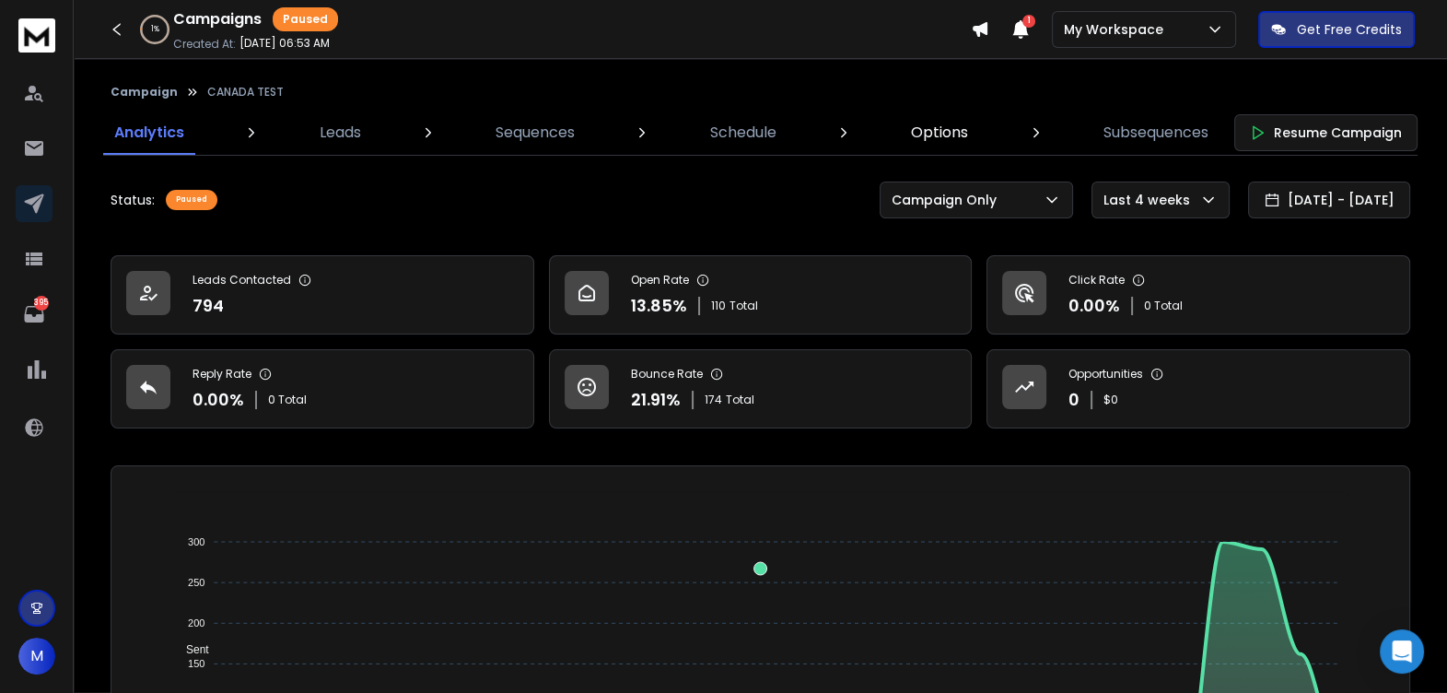
click at [954, 122] on p "Options" at bounding box center [939, 133] width 57 height 22
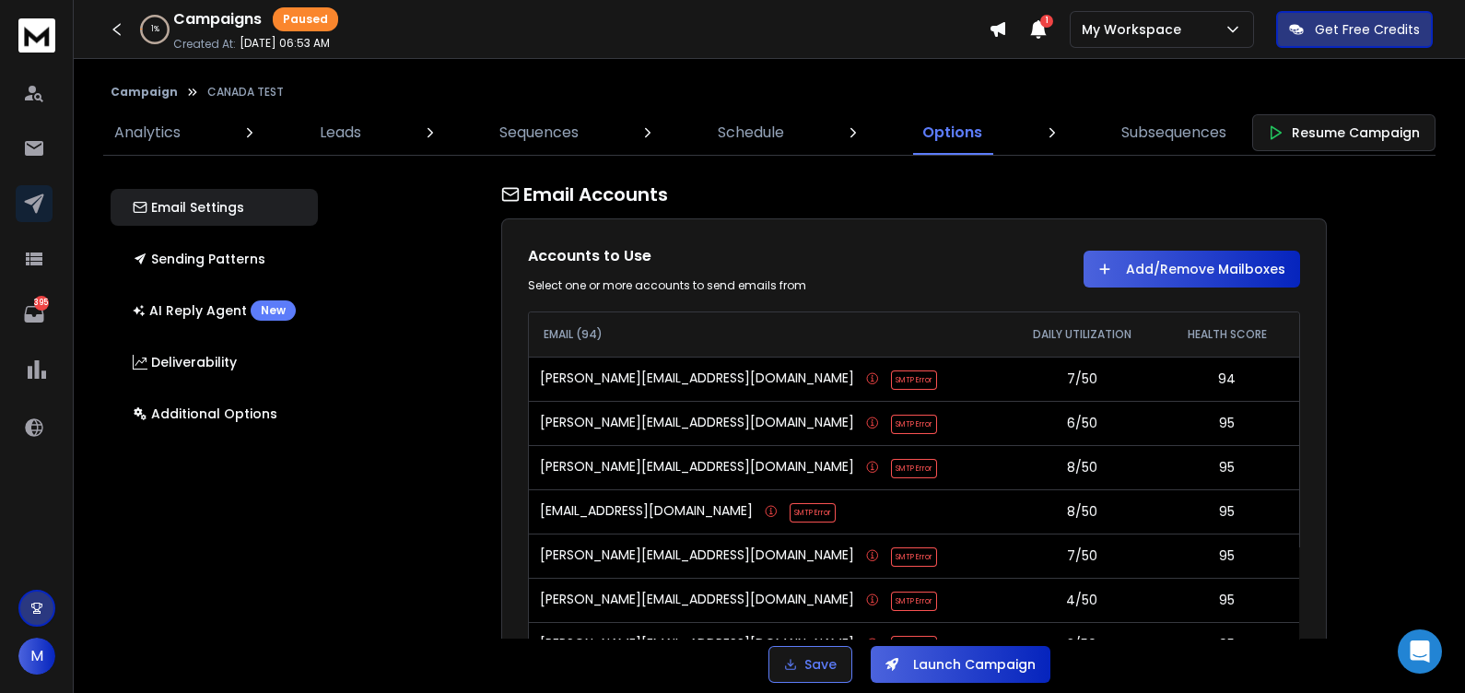
click at [1409, 204] on div "Email Accounts Accounts to Use Select one or more accounts to send emails from …" at bounding box center [924, 410] width 1155 height 457
click at [29, 145] on icon at bounding box center [34, 148] width 22 height 22
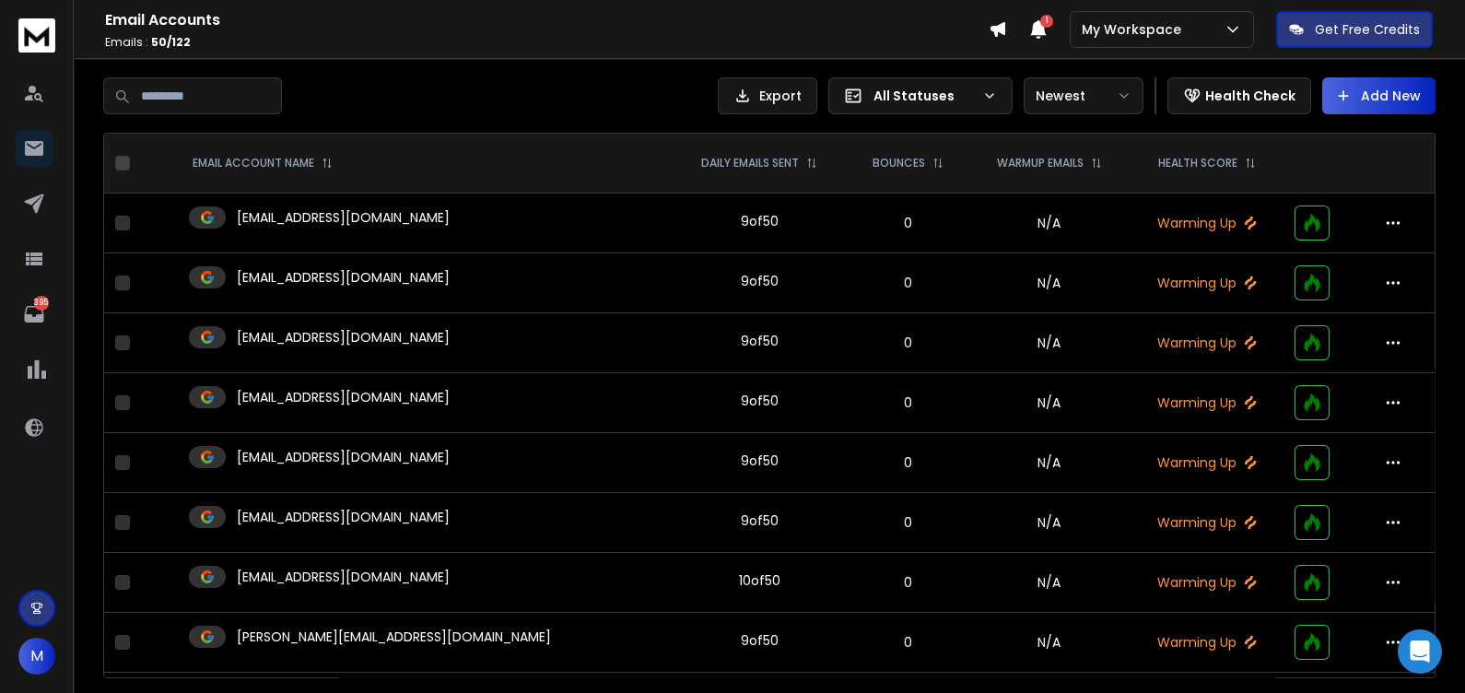
click at [147, 44] on p "Emails : 50 / 122" at bounding box center [547, 42] width 884 height 15
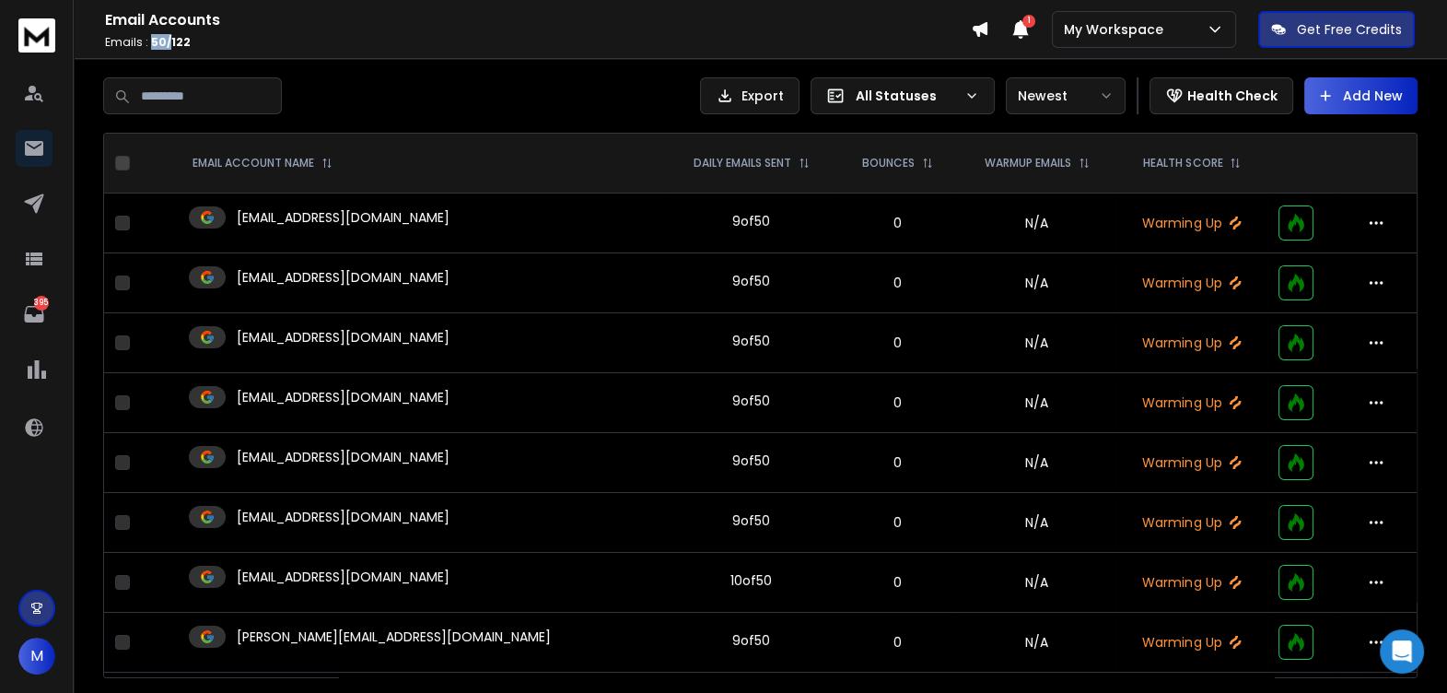
click at [147, 44] on p "Emails : 50 / 122" at bounding box center [538, 42] width 866 height 15
drag, startPoint x: 147, startPoint y: 44, endPoint x: 127, endPoint y: 24, distance: 28.7
click at [127, 24] on h1 "Email Accounts" at bounding box center [538, 20] width 866 height 22
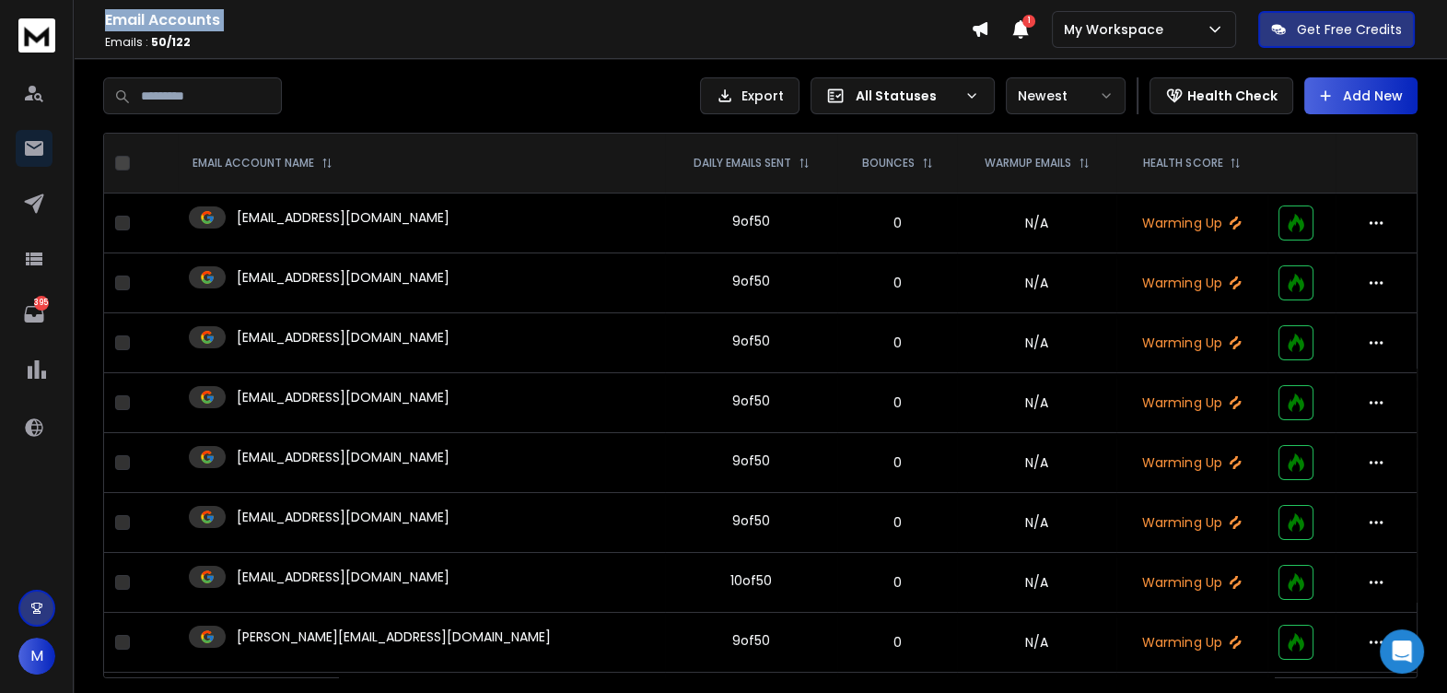
click at [127, 24] on h1 "Email Accounts" at bounding box center [538, 20] width 866 height 22
drag, startPoint x: 127, startPoint y: 24, endPoint x: 389, endPoint y: 29, distance: 261.7
click at [389, 29] on h1 "Email Accounts" at bounding box center [538, 20] width 866 height 22
drag, startPoint x: 212, startPoint y: 41, endPoint x: 91, endPoint y: 9, distance: 124.7
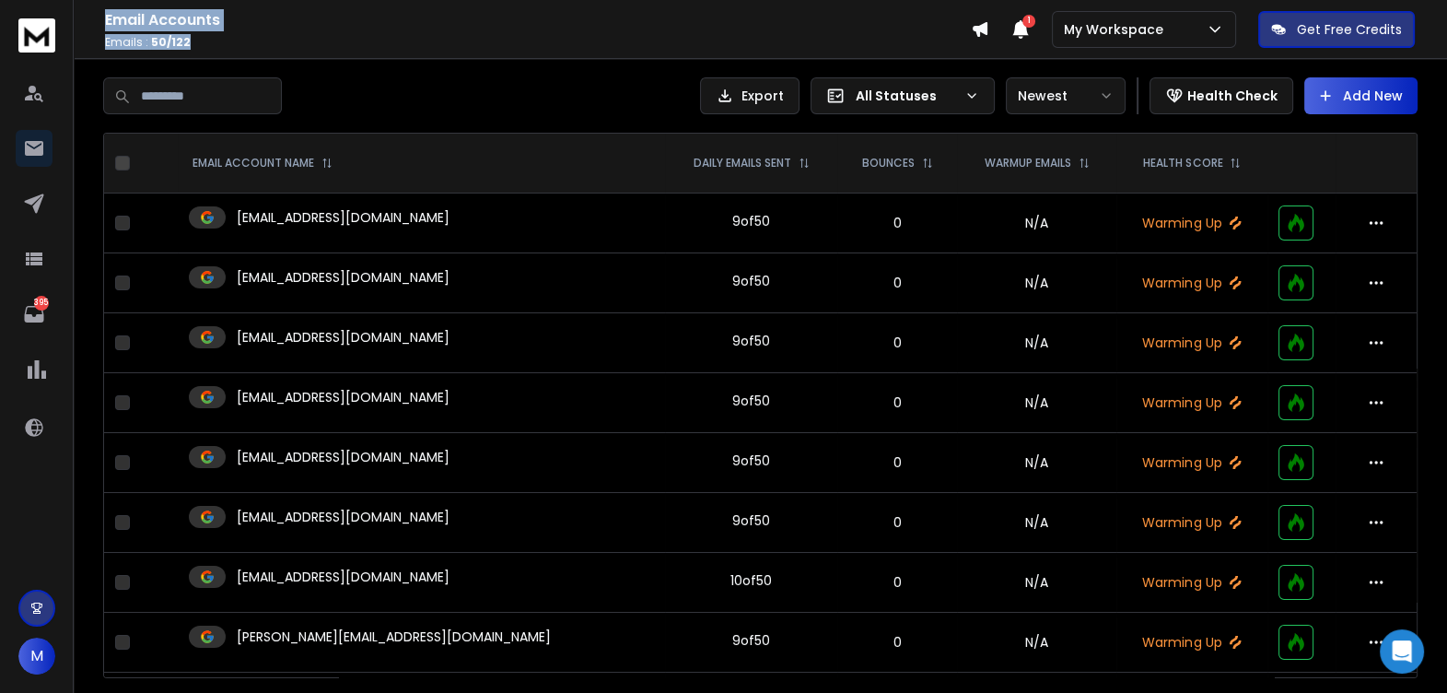
click at [91, 9] on div "Email Accounts Emails : 50 / 122 1 My Workspace Get Free Credits" at bounding box center [723, 29] width 1447 height 59
click at [44, 204] on icon at bounding box center [34, 204] width 22 height 22
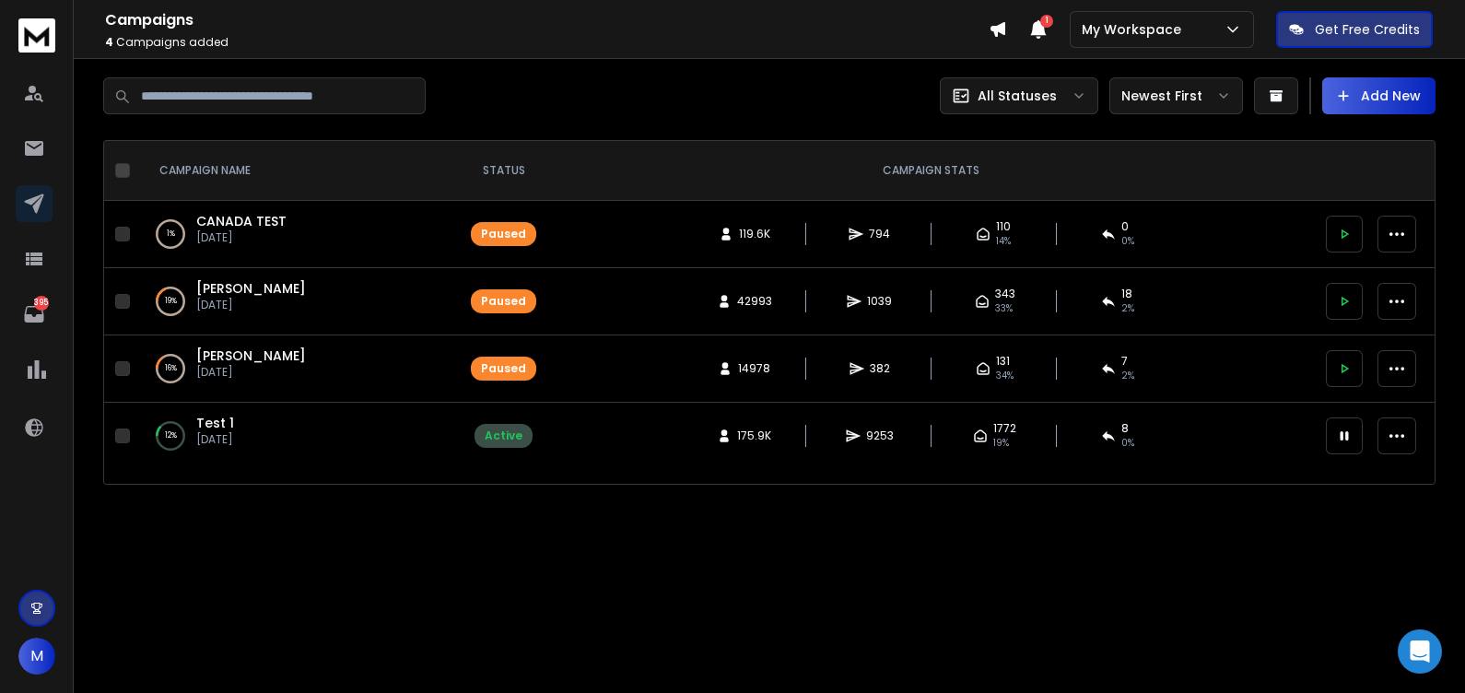
click at [209, 434] on p "[DATE]" at bounding box center [215, 439] width 38 height 15
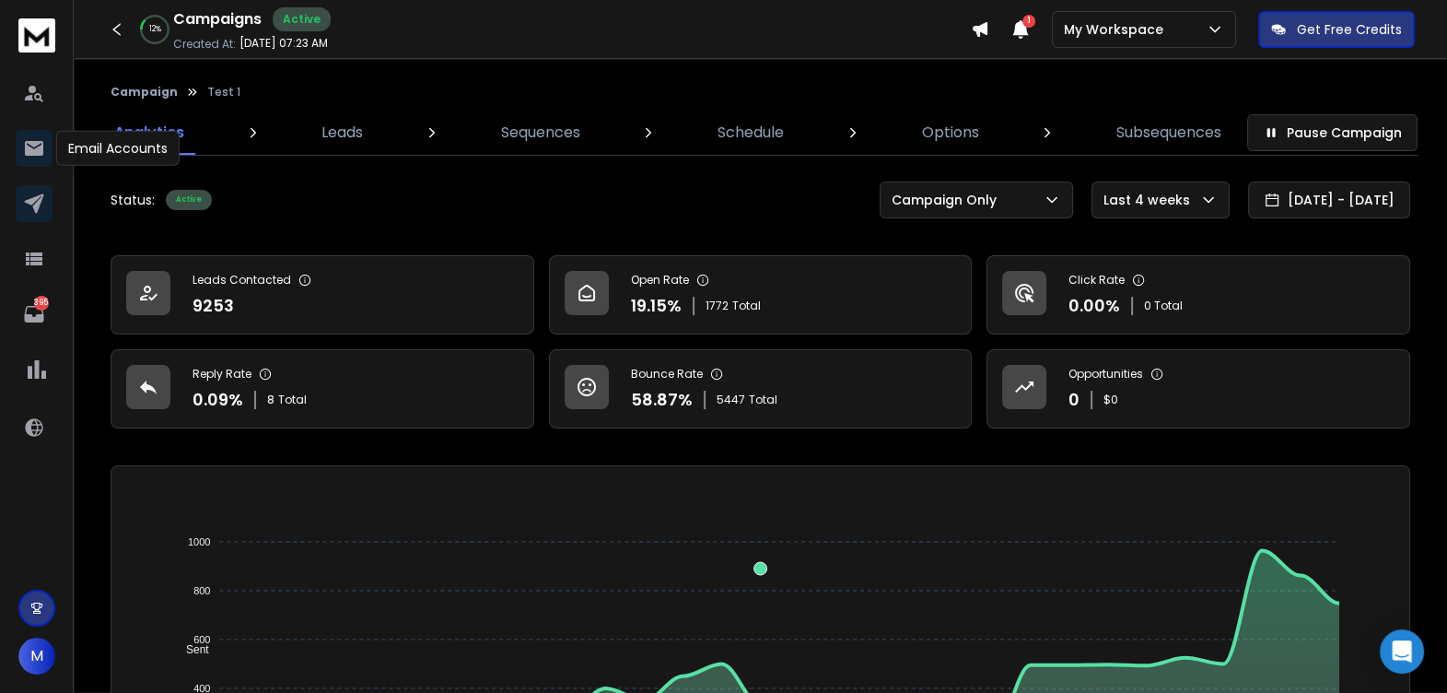
click at [30, 157] on icon at bounding box center [34, 148] width 22 height 22
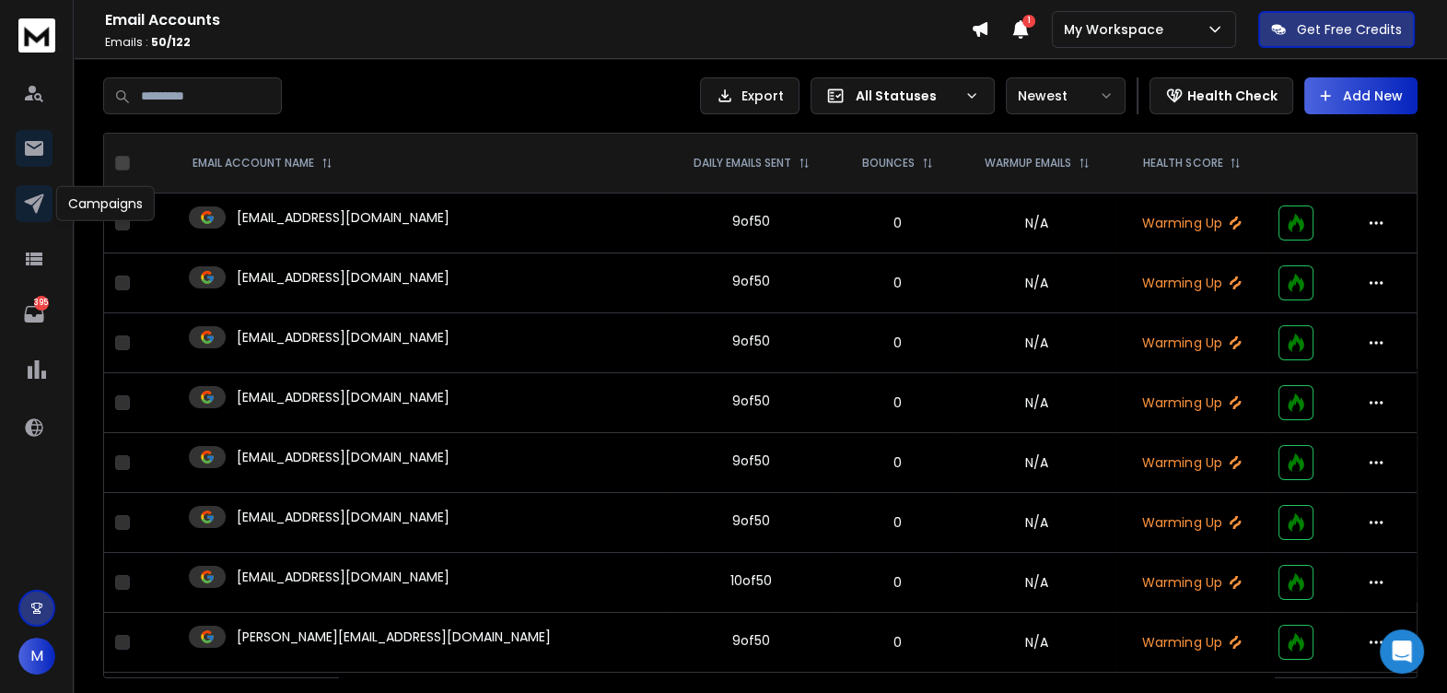
click at [41, 194] on icon at bounding box center [33, 202] width 19 height 19
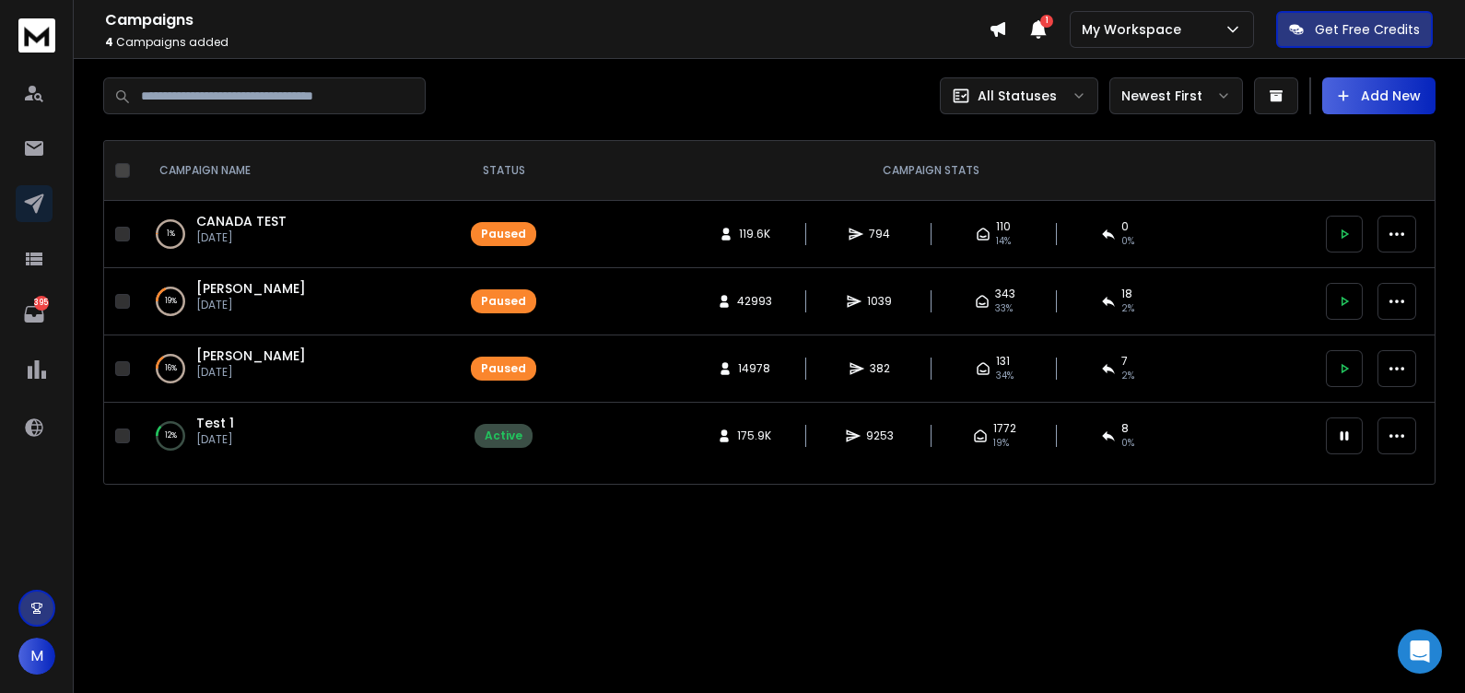
click at [262, 220] on span "CANADA TEST" at bounding box center [241, 221] width 90 height 18
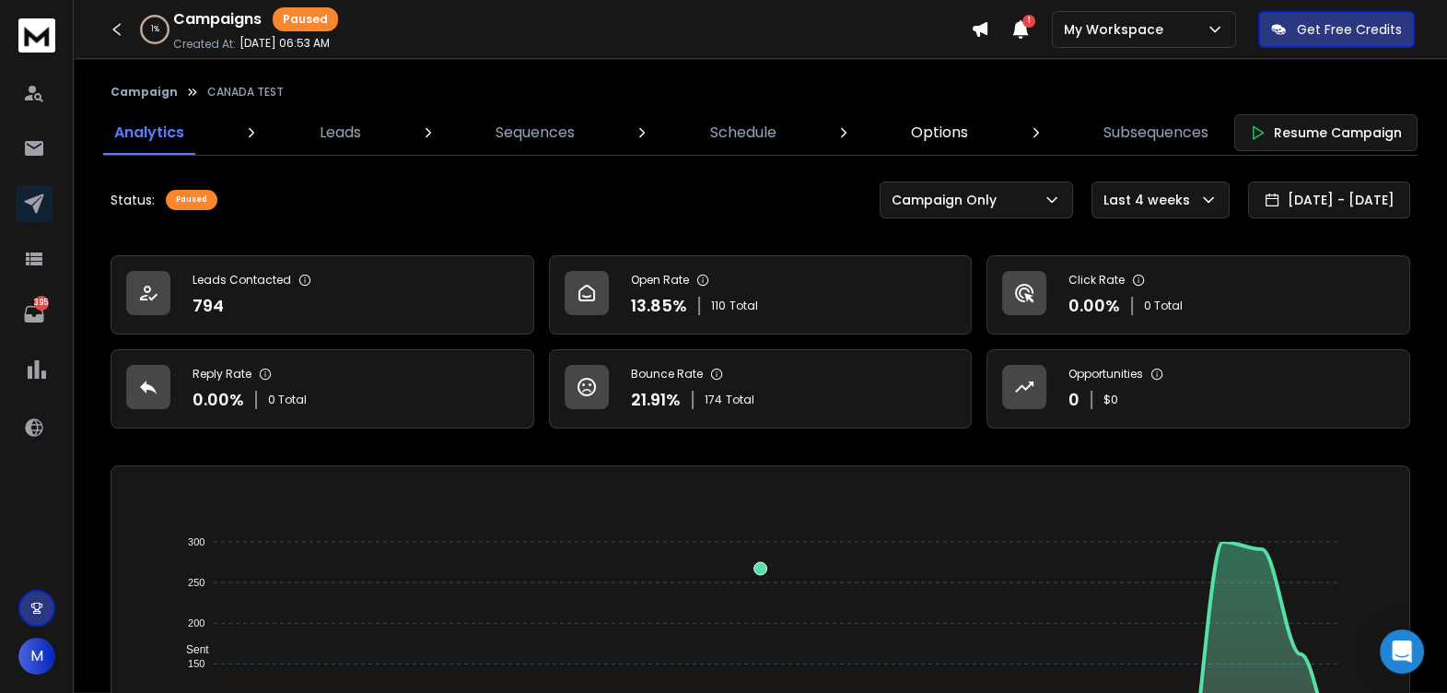
click at [922, 123] on p "Options" at bounding box center [939, 133] width 57 height 22
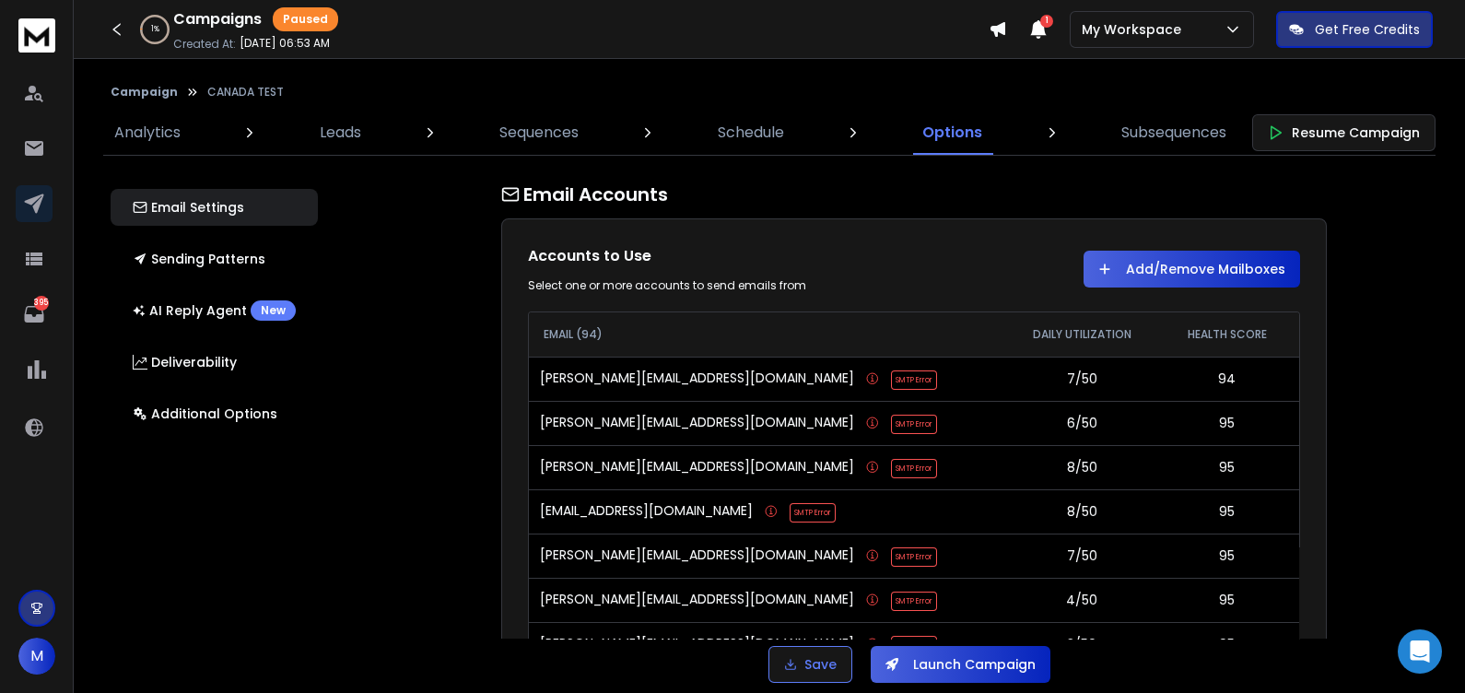
click at [1446, 161] on div "Campaign CANADA TEST Analytics Leads Sequences Schedule Options Subsequences Re…" at bounding box center [769, 133] width 1391 height 148
click at [1347, 353] on div "Email Accounts Accounts to Use Select one or more accounts to send emails from …" at bounding box center [924, 410] width 1155 height 457
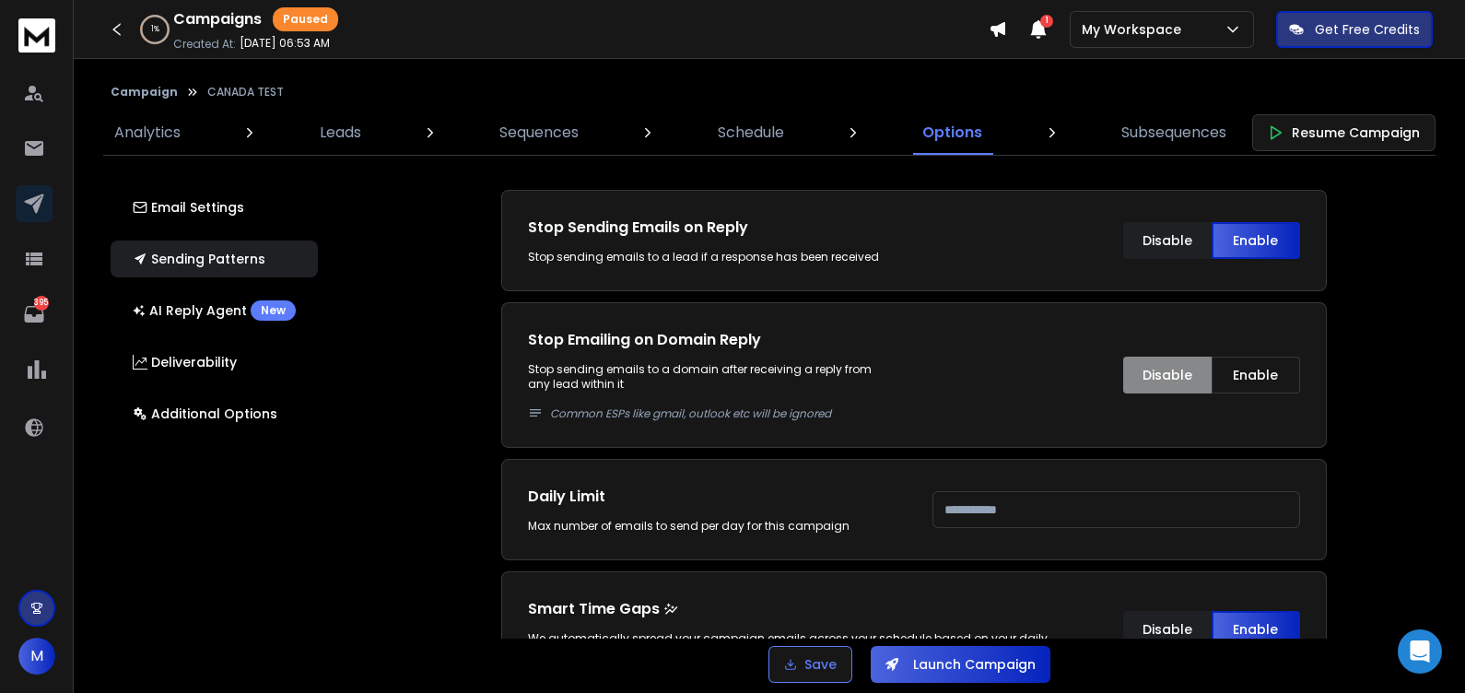
scroll to position [645, 0]
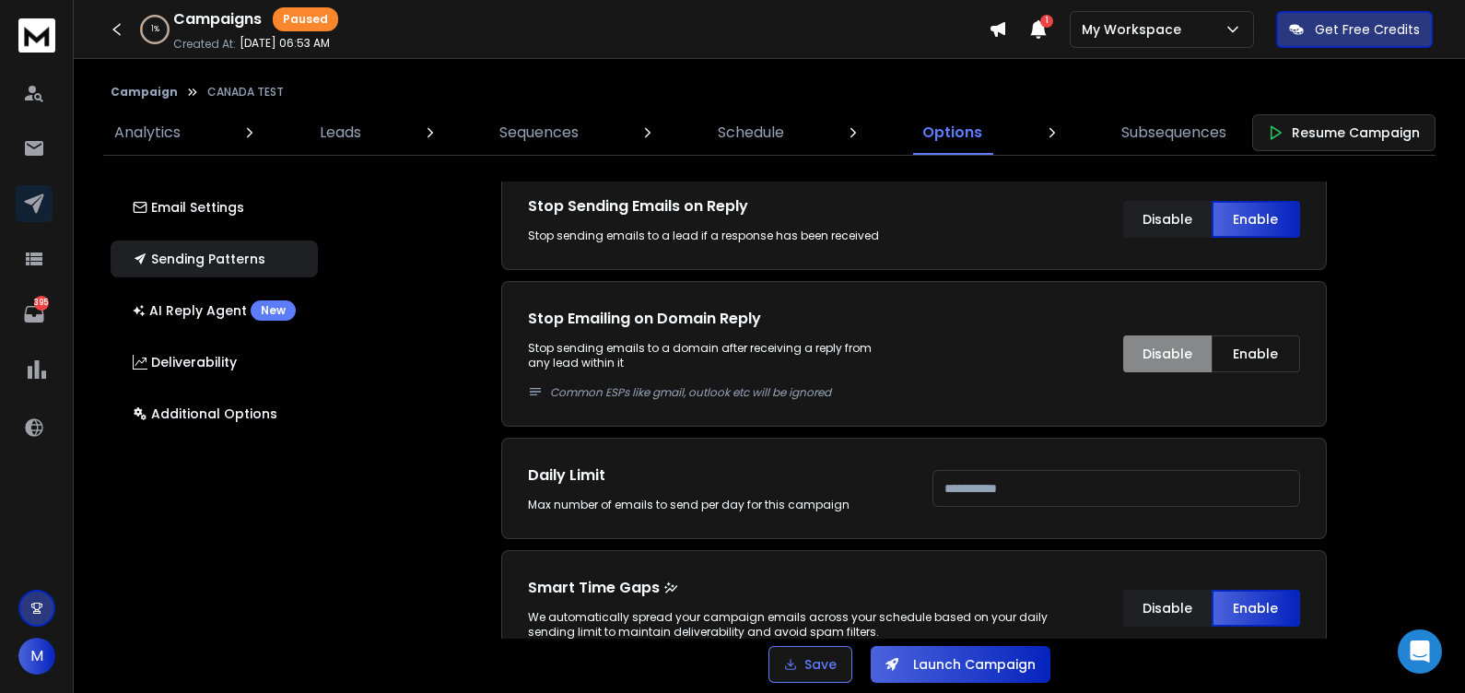
click at [979, 498] on input "***" at bounding box center [1116, 488] width 368 height 37
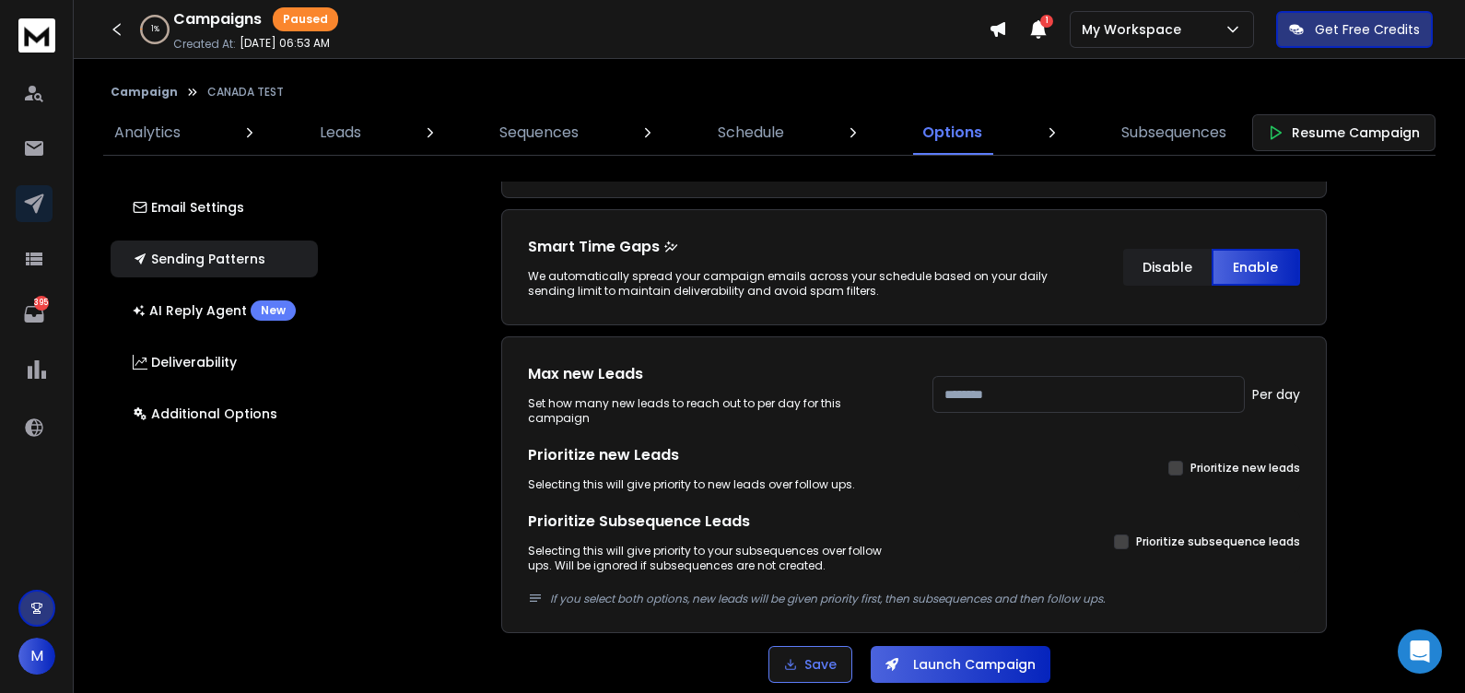
scroll to position [990, 0]
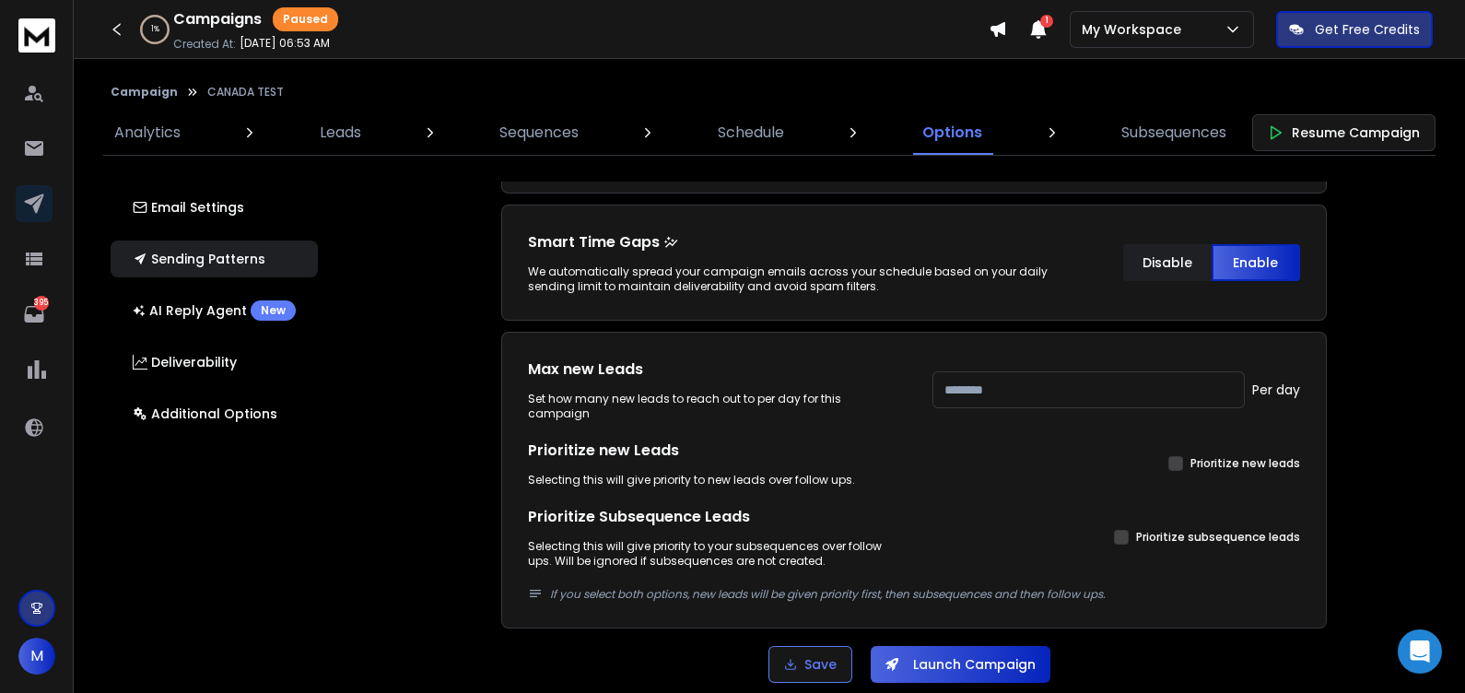
type input "***"
click at [1086, 384] on input "***" at bounding box center [1088, 389] width 312 height 37
type input "*"
type input "***"
click at [819, 656] on button "Save" at bounding box center [810, 664] width 84 height 37
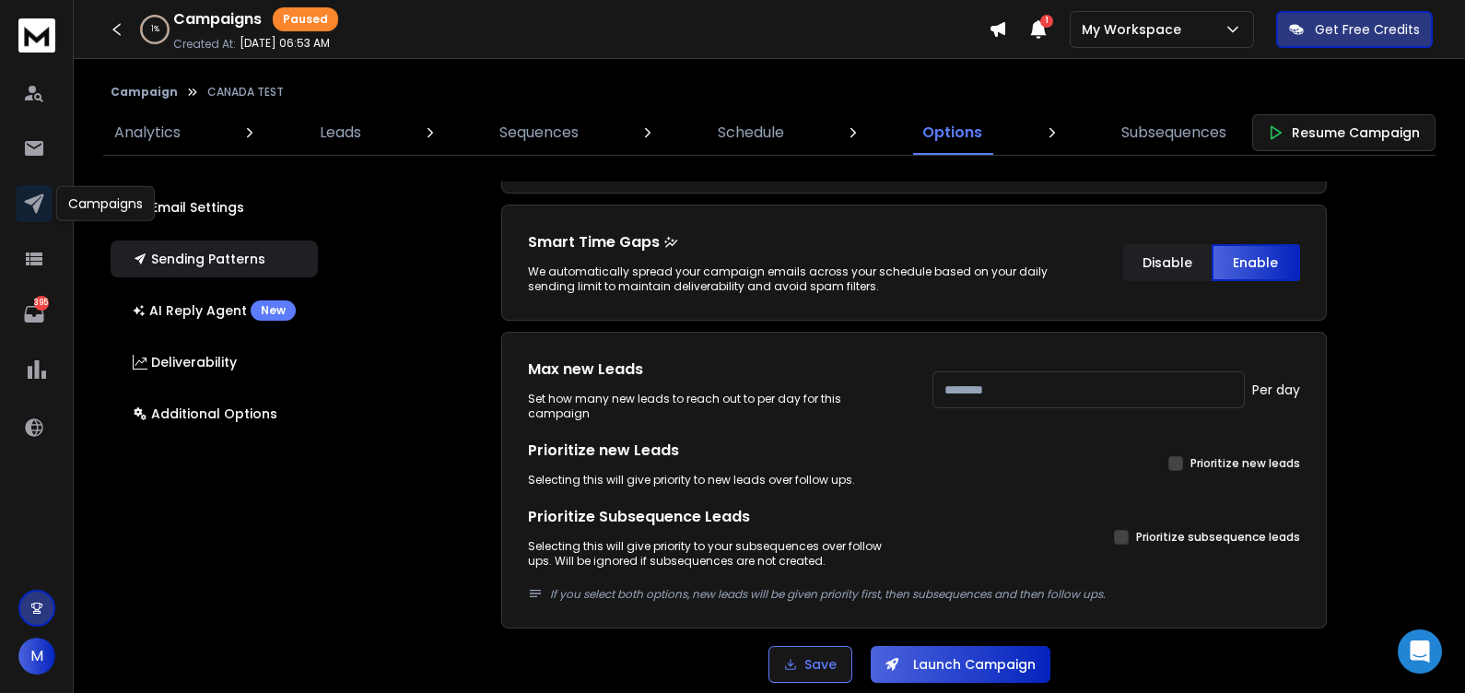
click at [23, 185] on link at bounding box center [34, 203] width 37 height 37
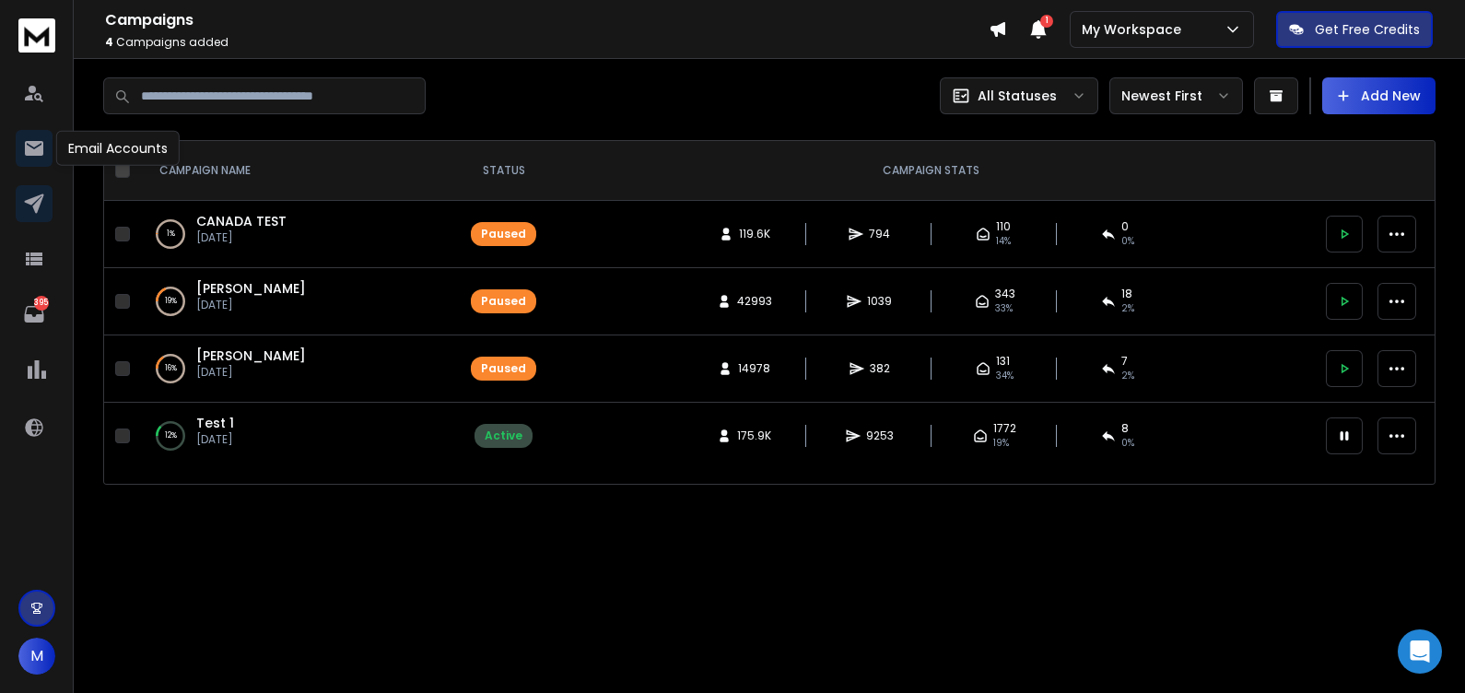
click at [39, 135] on link at bounding box center [34, 148] width 37 height 37
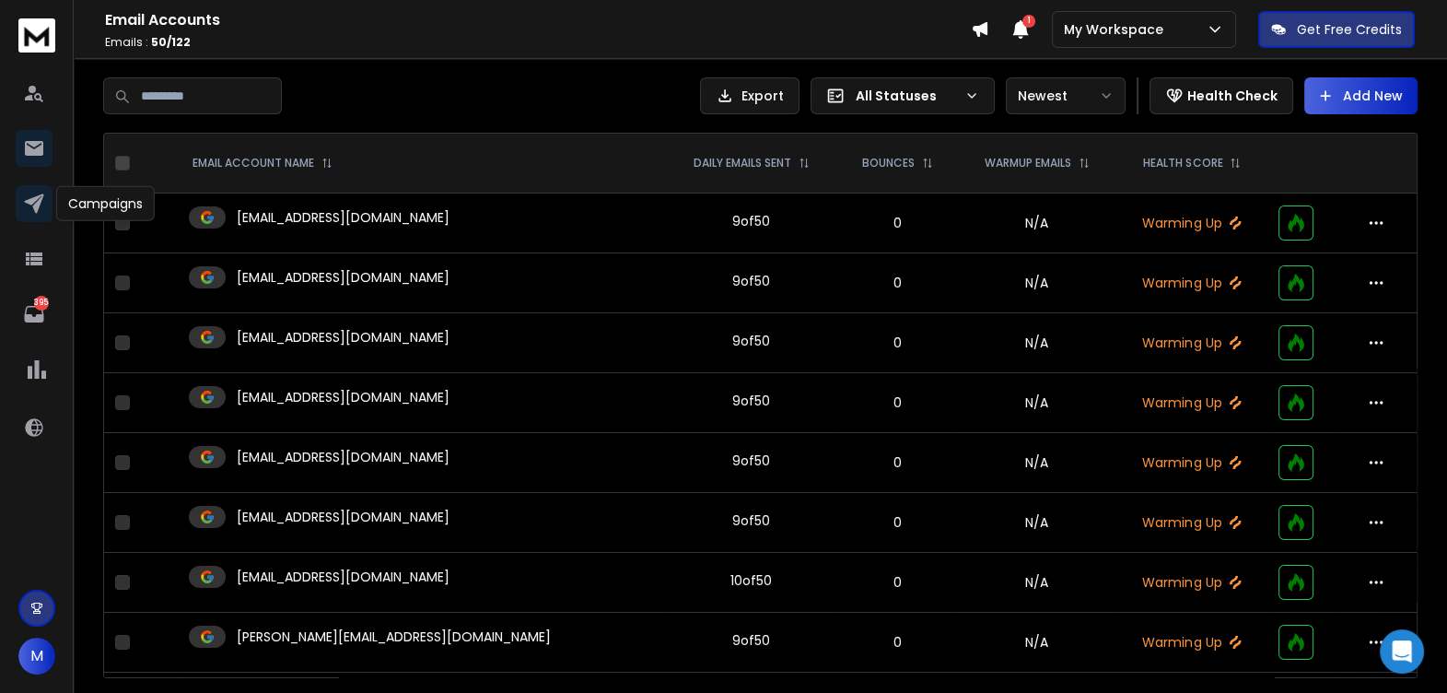
click at [41, 203] on icon at bounding box center [34, 204] width 22 height 22
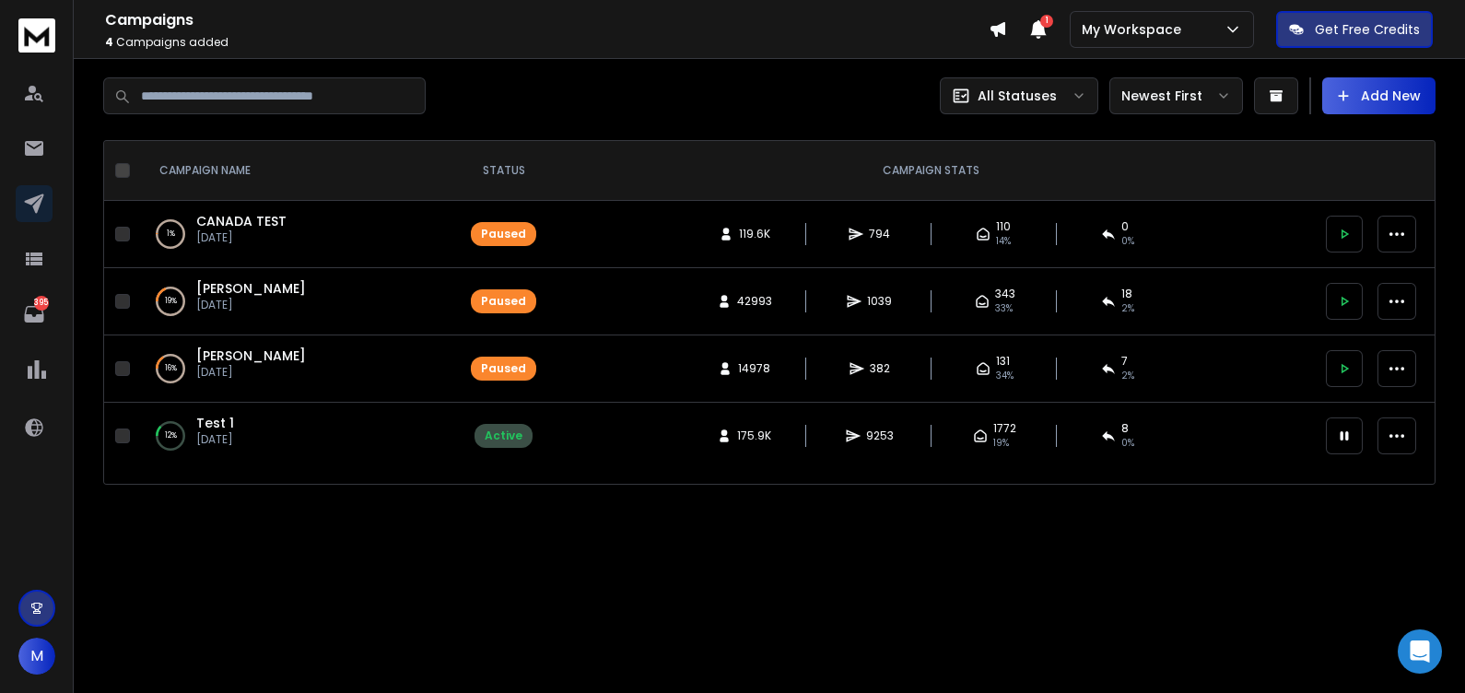
click at [1333, 244] on button at bounding box center [1344, 234] width 37 height 37
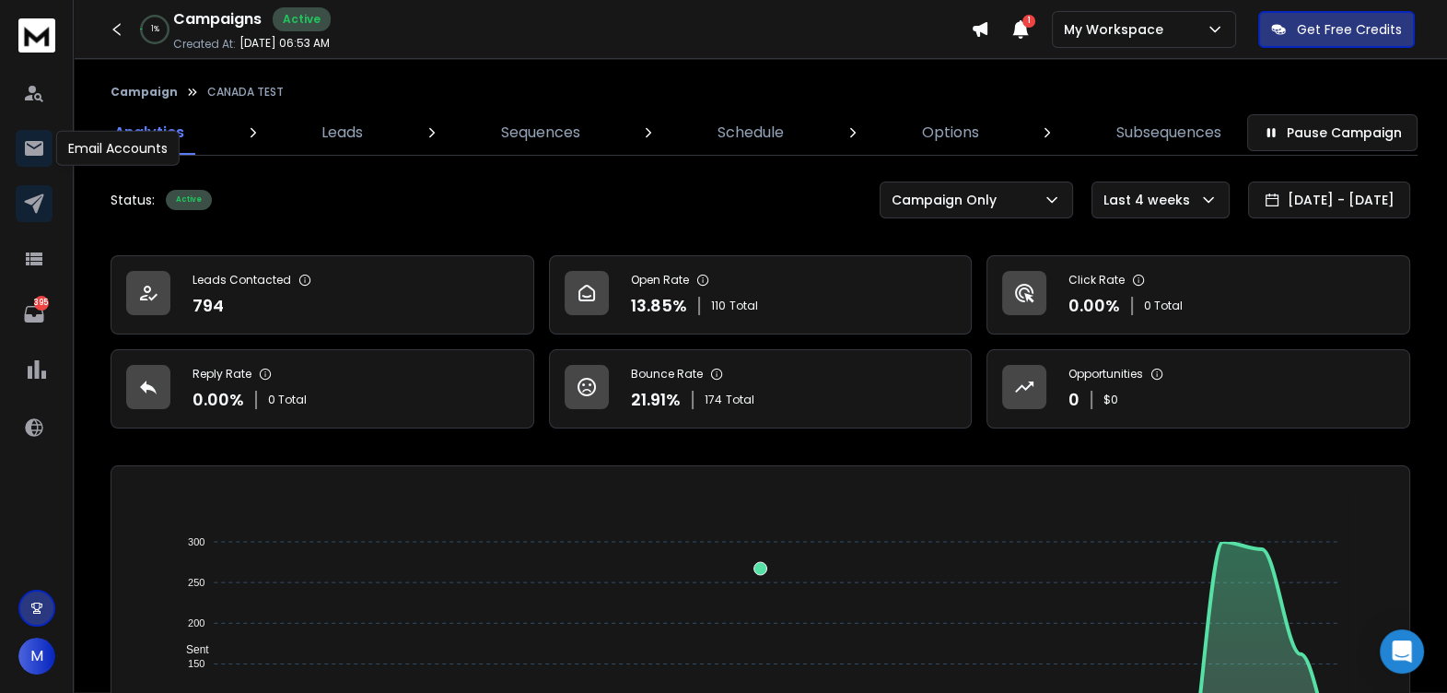
click at [41, 135] on link at bounding box center [34, 148] width 37 height 37
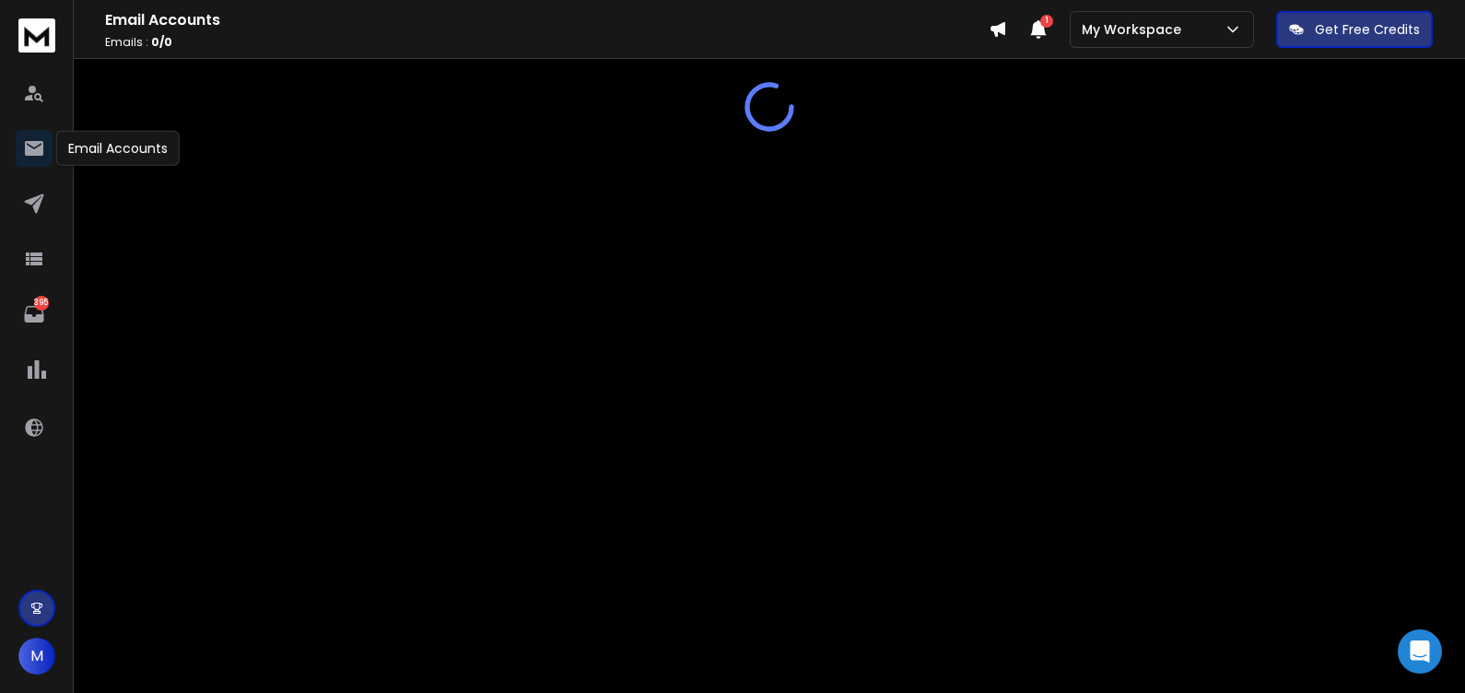
click at [41, 135] on link at bounding box center [34, 148] width 37 height 37
